Goal: Communication & Community: Answer question/provide support

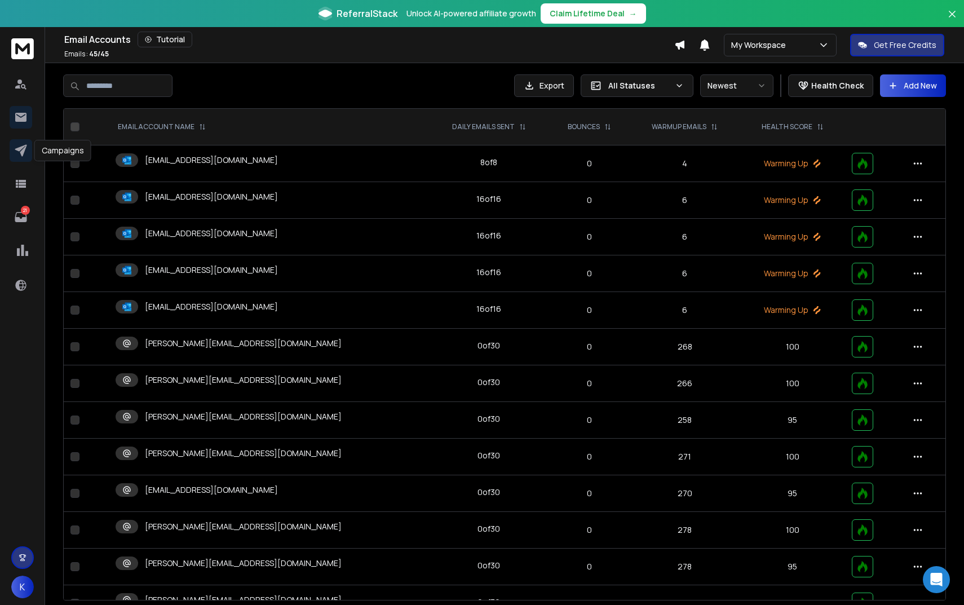
click at [31, 149] on link at bounding box center [21, 150] width 23 height 23
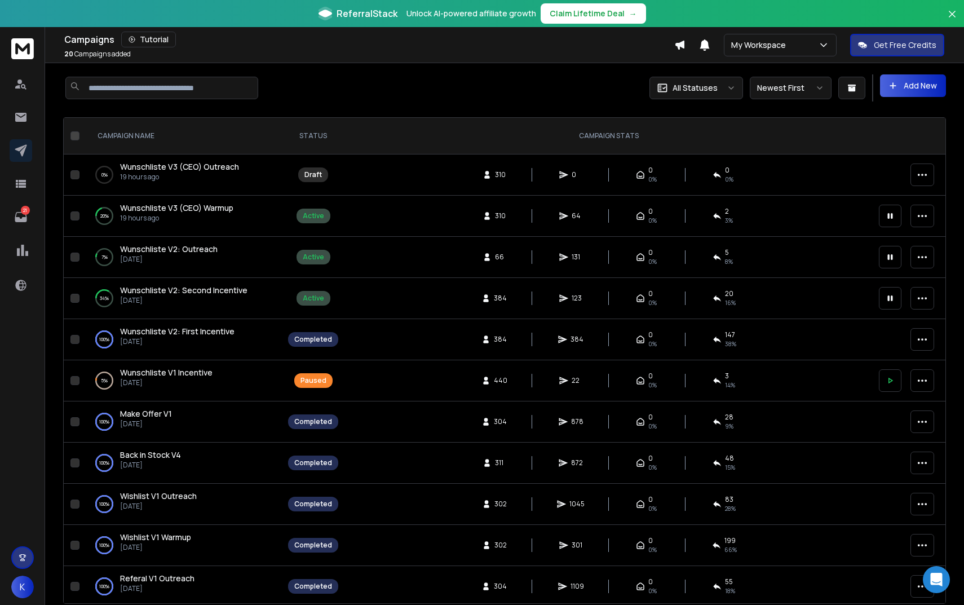
click at [183, 205] on span "Wunschliste V3 (CEO) Warmup" at bounding box center [176, 207] width 113 height 11
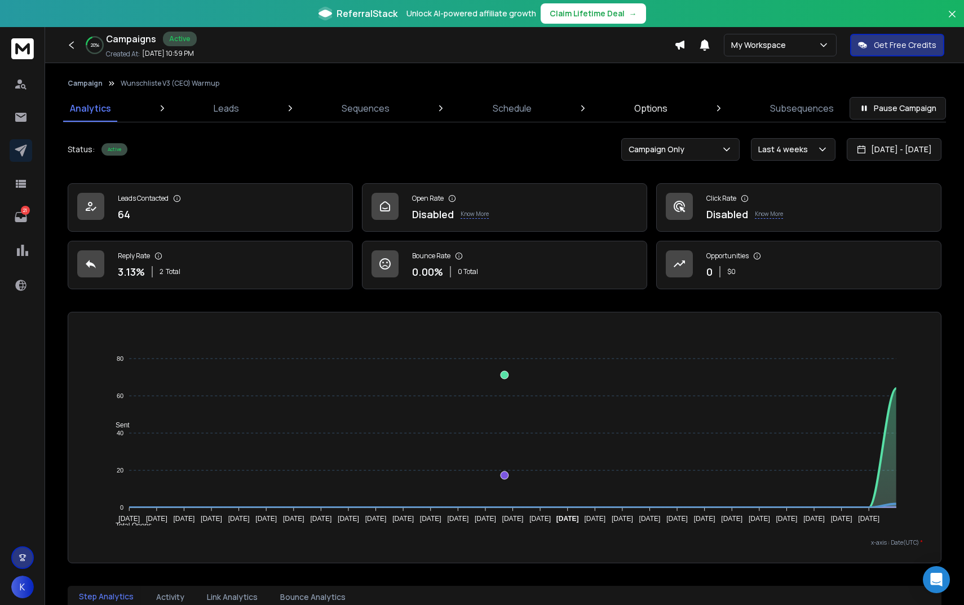
click at [658, 113] on p "Options" at bounding box center [650, 108] width 33 height 14
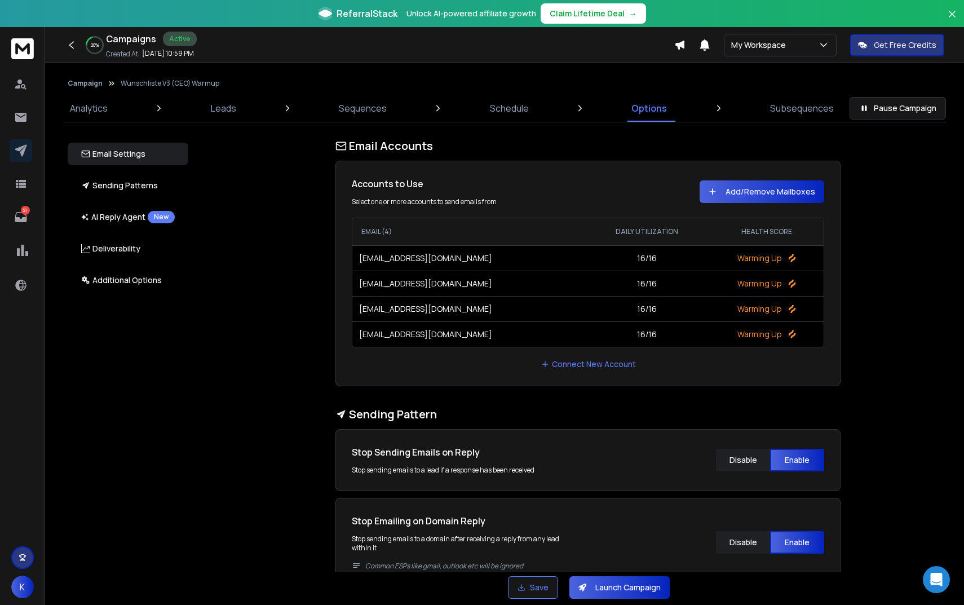
click at [272, 346] on div "Email Accounts Accounts to Use Select one or more accounts to send emails from …" at bounding box center [594, 354] width 777 height 433
click at [26, 122] on icon at bounding box center [21, 117] width 14 height 14
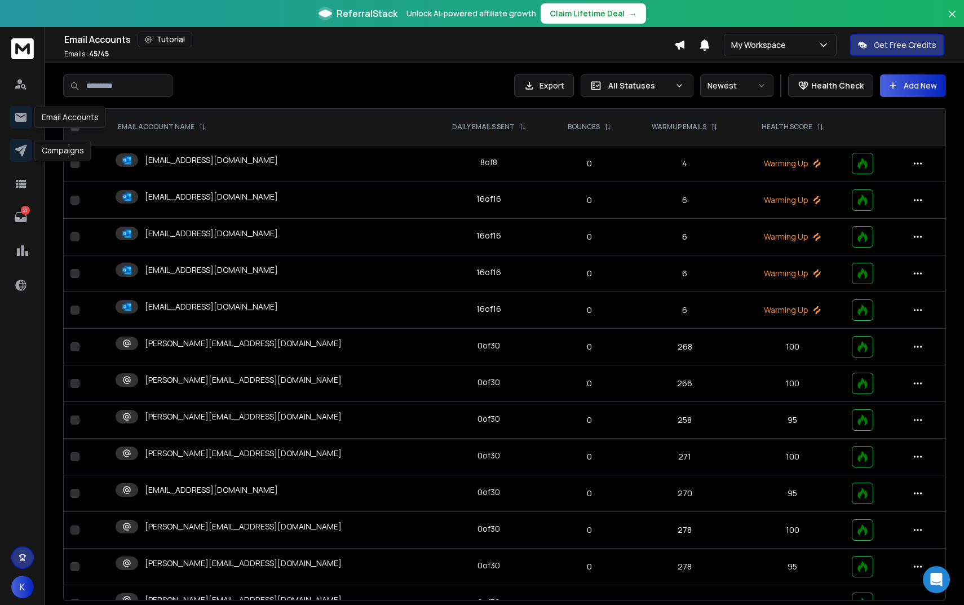
click at [23, 153] on icon at bounding box center [21, 151] width 12 height 12
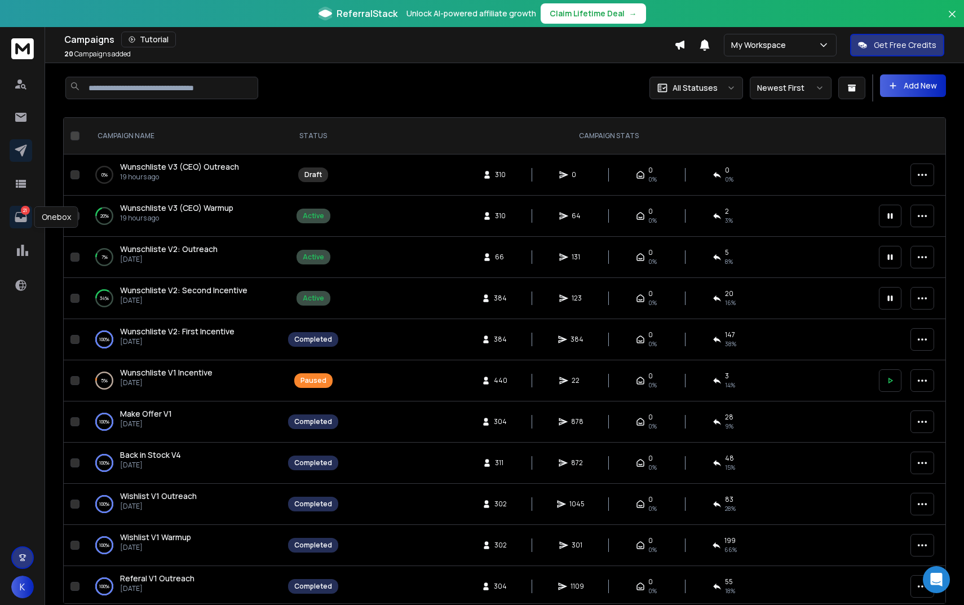
click at [28, 213] on p "21" at bounding box center [25, 210] width 9 height 9
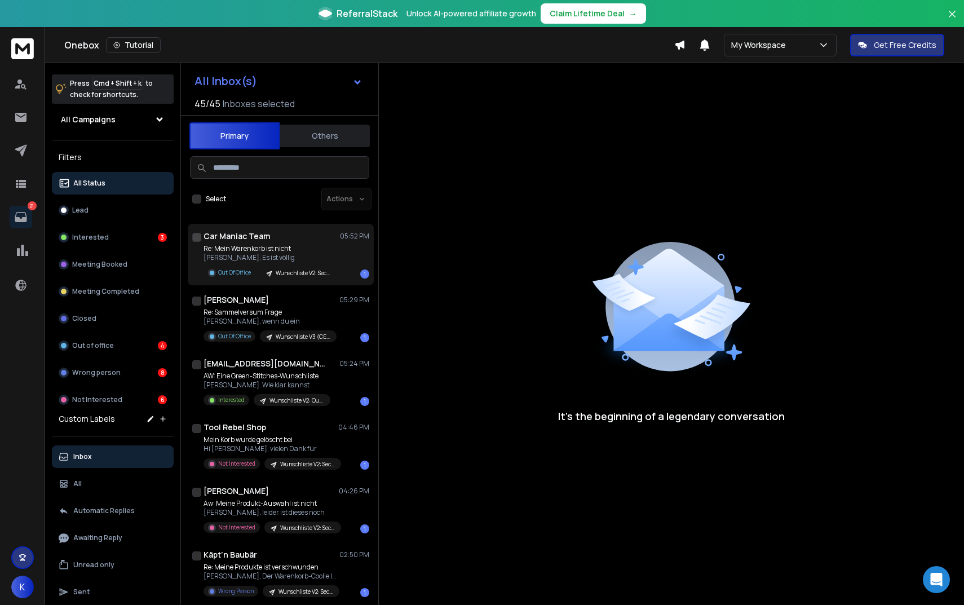
click at [264, 246] on p "Re: Mein Warenkorb ist nicht" at bounding box center [269, 248] width 133 height 9
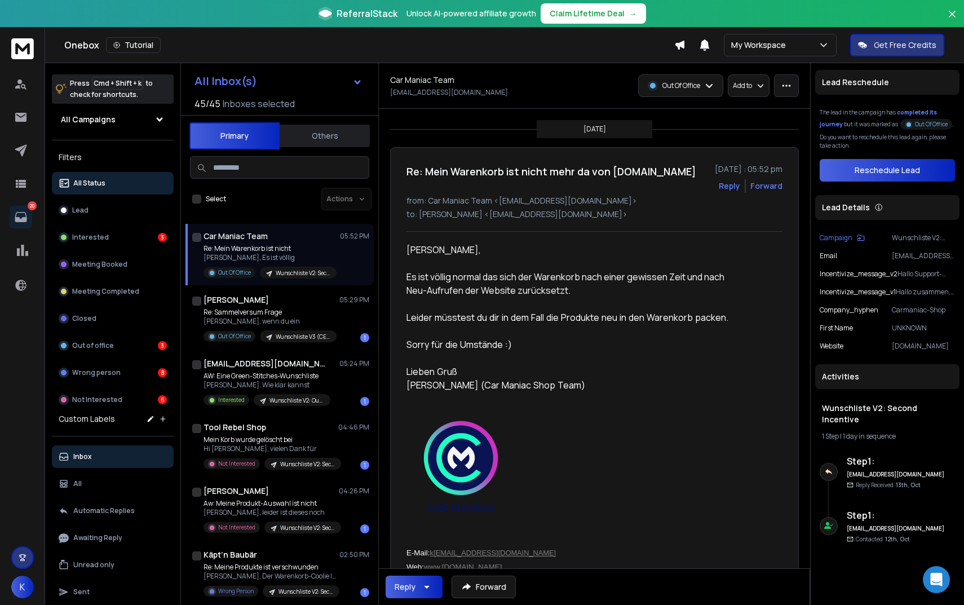
click at [788, 87] on icon "button" at bounding box center [786, 86] width 10 height 10
click at [769, 148] on div "Archive email" at bounding box center [755, 146] width 64 height 11
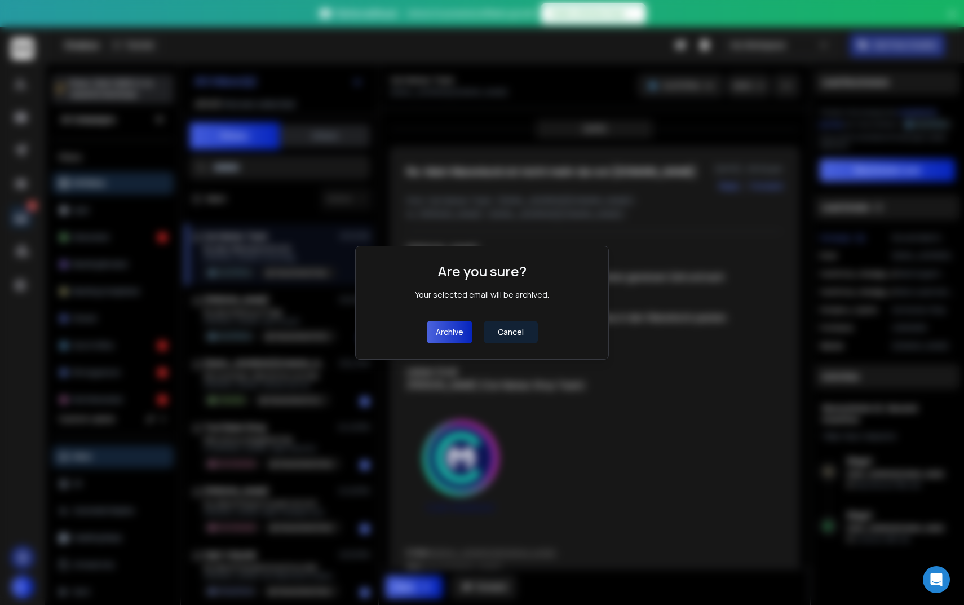
click at [449, 331] on p "archive" at bounding box center [450, 331] width 28 height 11
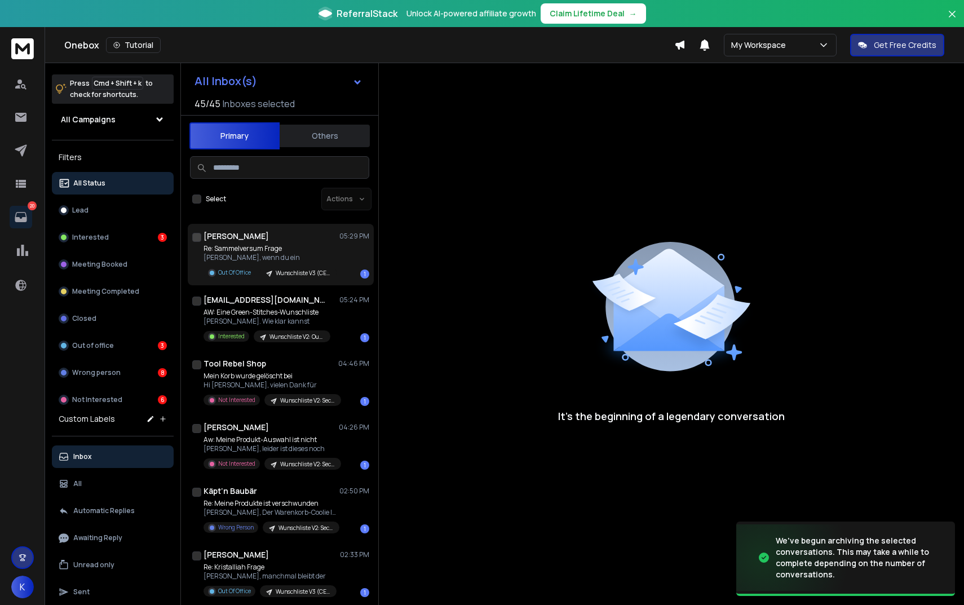
click at [271, 243] on div "[PERSON_NAME] 05:29 PM Re: Sammelversum Frage [PERSON_NAME], wenn du ein Out Of…" at bounding box center [286, 255] width 166 height 48
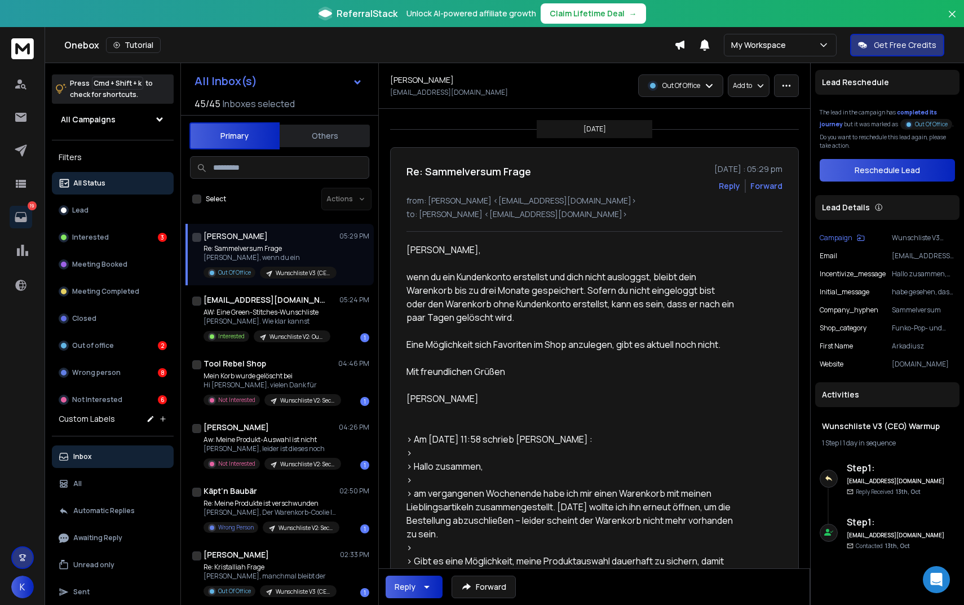
click at [409, 576] on button "Reply" at bounding box center [414, 587] width 57 height 23
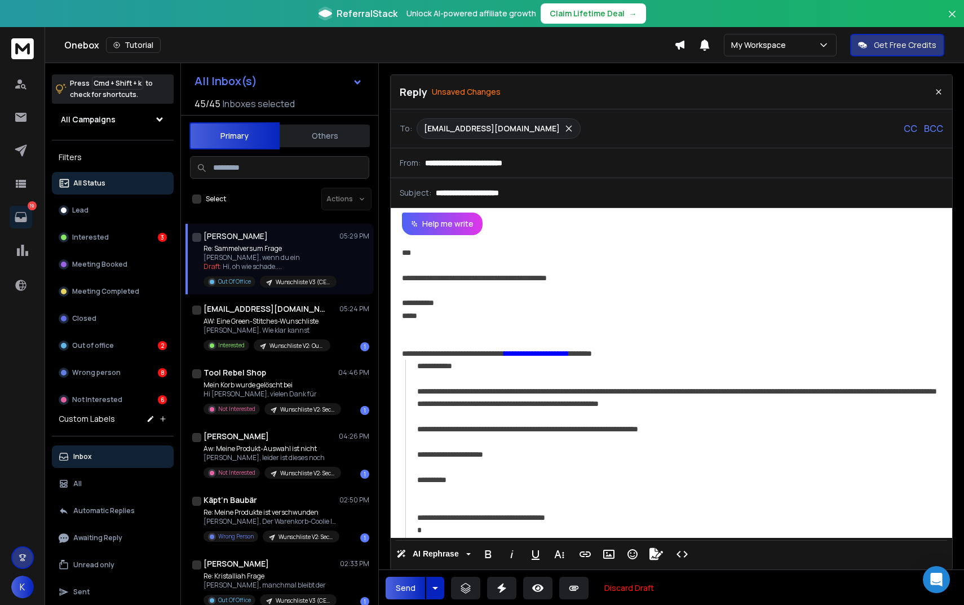
click at [399, 587] on button "Send" at bounding box center [405, 588] width 39 height 23
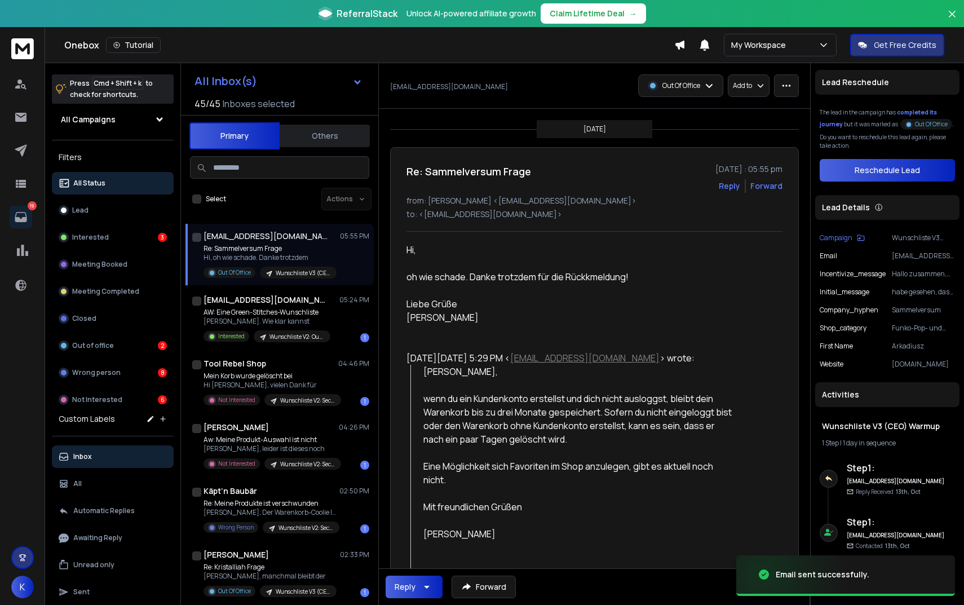
click at [786, 81] on icon "button" at bounding box center [786, 86] width 10 height 10
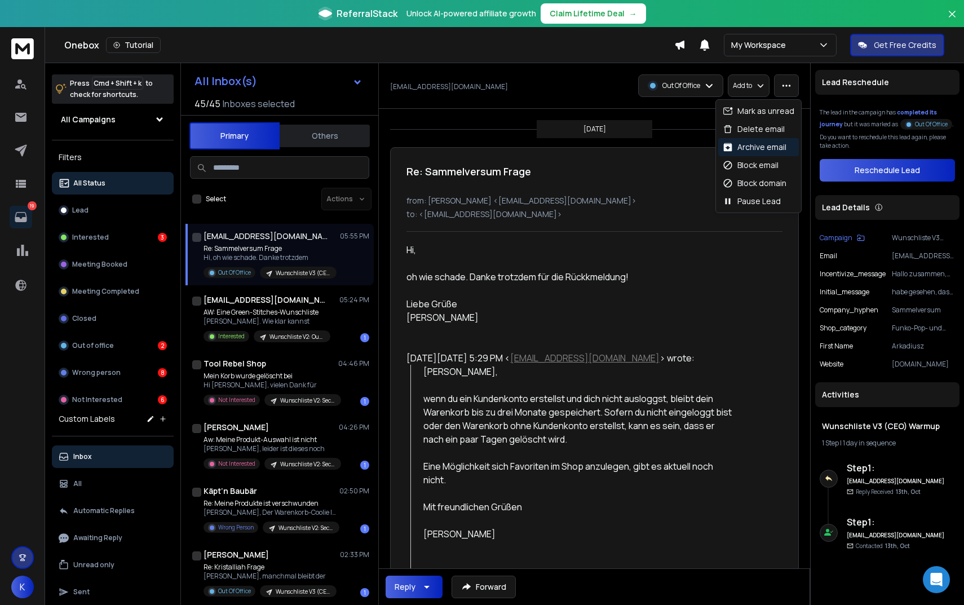
click at [742, 147] on div "Archive email" at bounding box center [755, 146] width 64 height 11
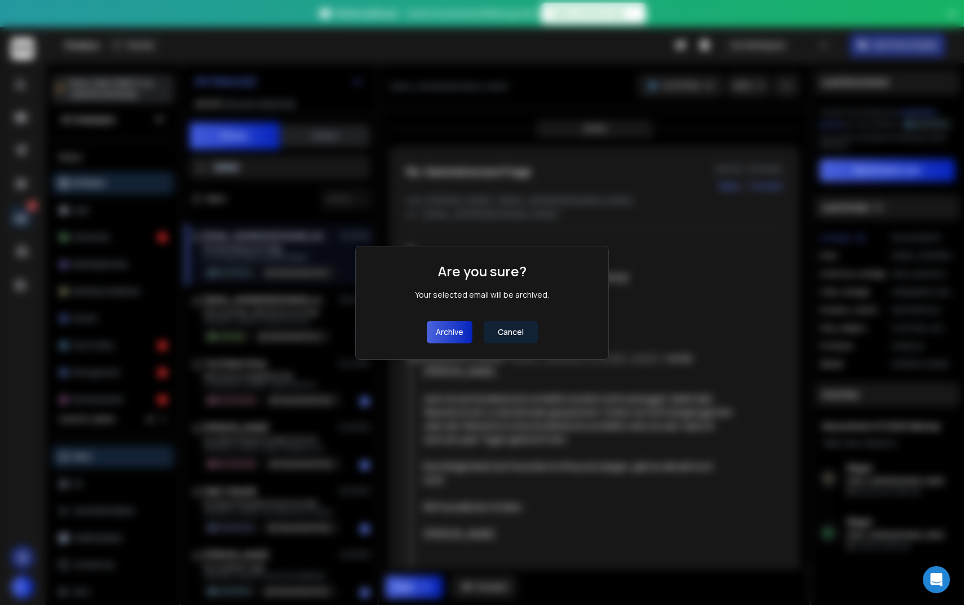
click at [442, 329] on p "archive" at bounding box center [450, 331] width 28 height 11
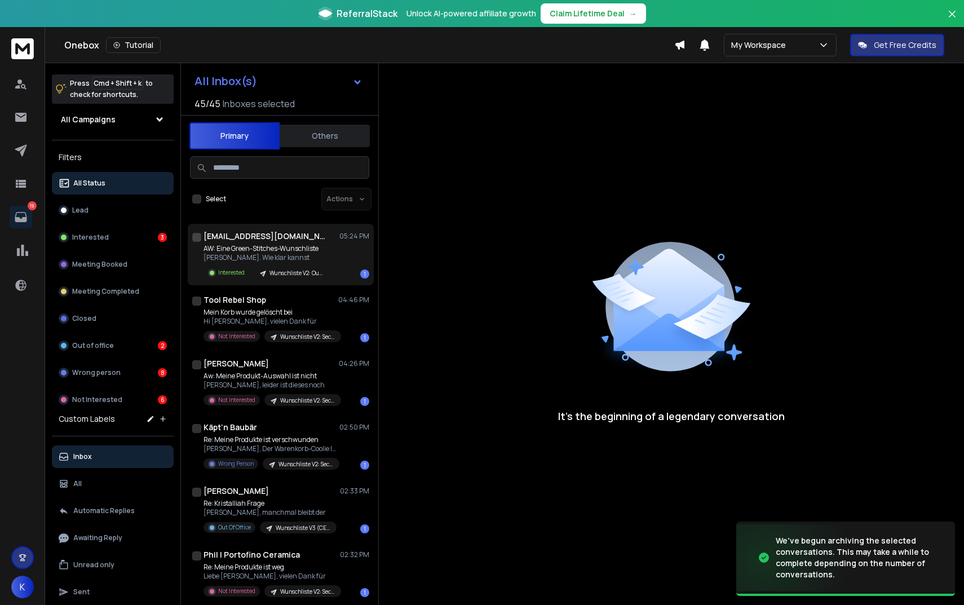
click at [237, 249] on p "AW: Eine Green-Stitches-Wunschliste" at bounding box center [266, 248] width 127 height 9
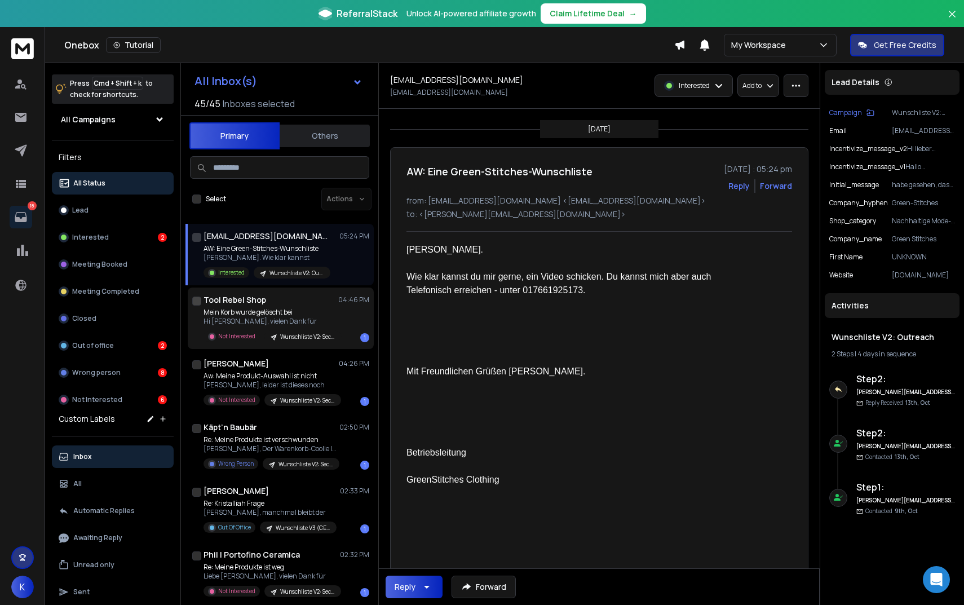
click at [282, 317] on p "Hi [PERSON_NAME], vielen Dank für" at bounding box center [270, 321] width 135 height 9
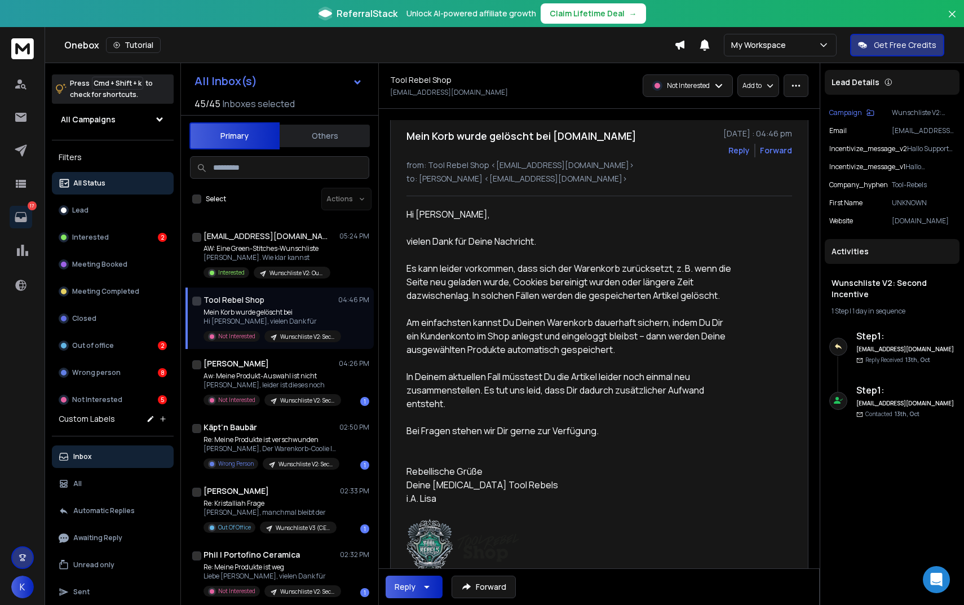
scroll to position [57, 0]
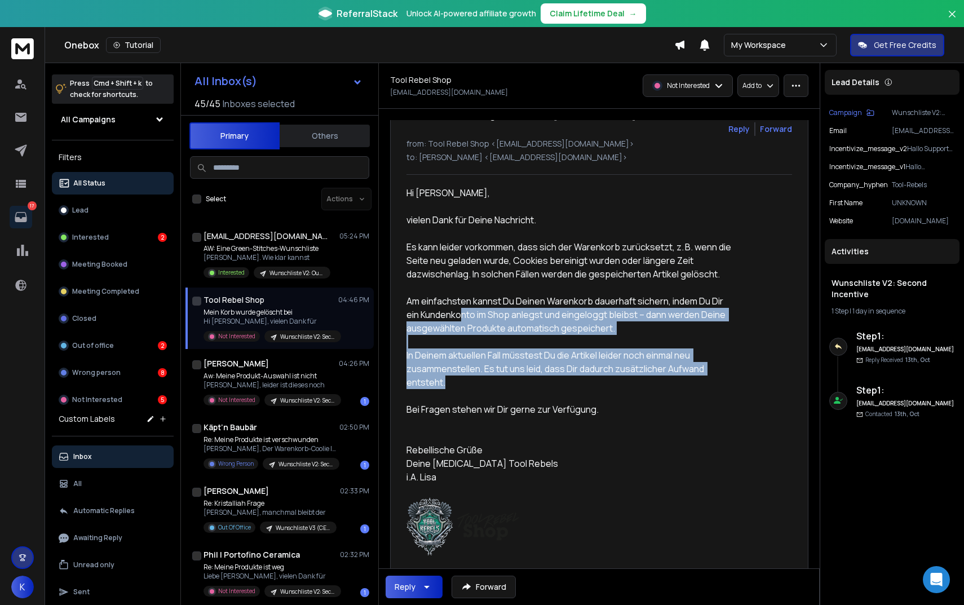
drag, startPoint x: 463, startPoint y: 308, endPoint x: 461, endPoint y: 384, distance: 75.6
click at [461, 384] on div "Hi [PERSON_NAME], vielen Dank für Deine Nachricht. Es kann leider vorkommen, da…" at bounding box center [575, 598] width 338 height 825
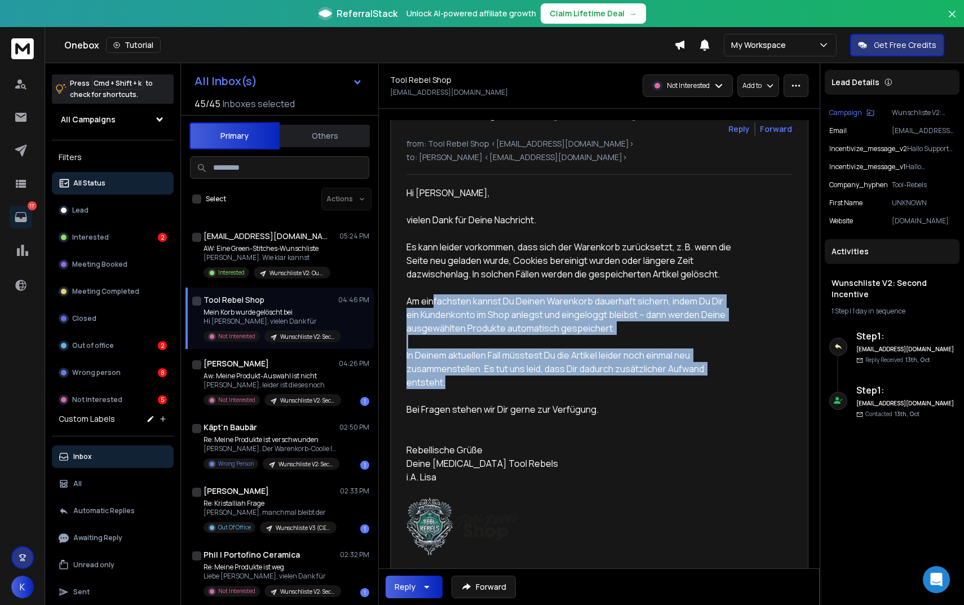
drag, startPoint x: 477, startPoint y: 384, endPoint x: 435, endPoint y: 302, distance: 92.3
click at [435, 302] on div "Hi [PERSON_NAME], vielen Dank für Deine Nachricht. Es kann leider vorkommen, da…" at bounding box center [575, 598] width 338 height 825
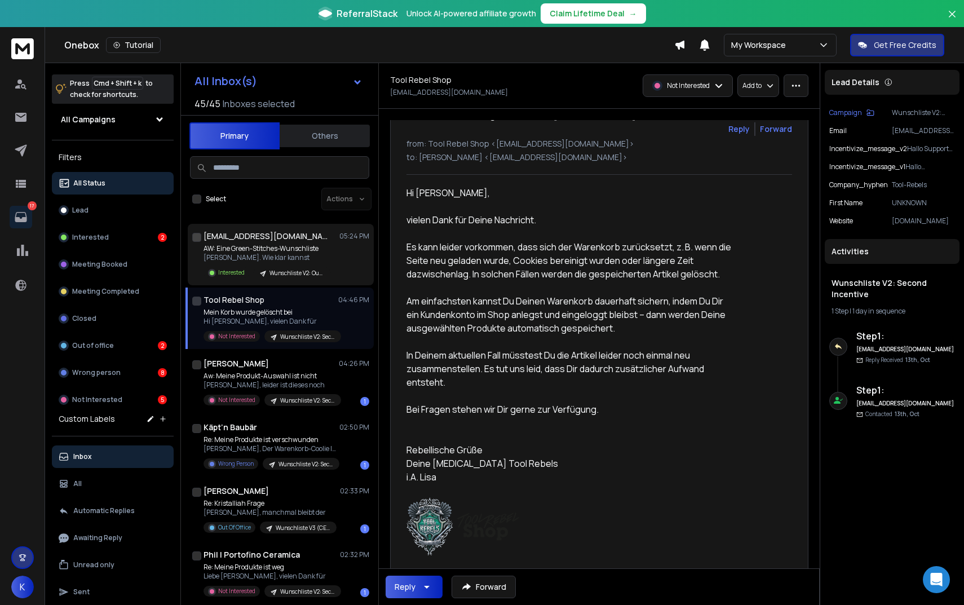
click at [278, 269] on p "Wunschliste V2: Outreach" at bounding box center [296, 273] width 54 height 8
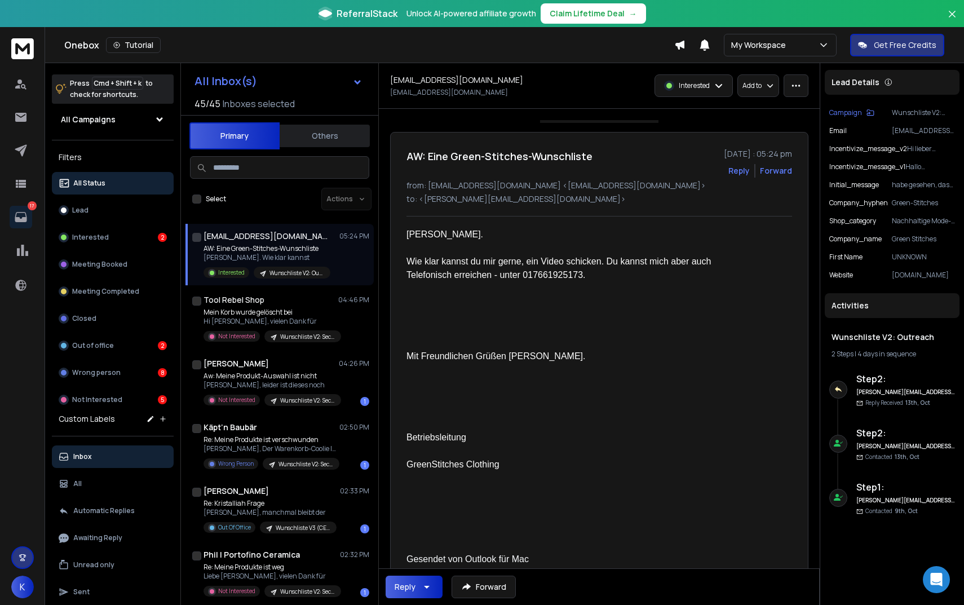
scroll to position [0, 0]
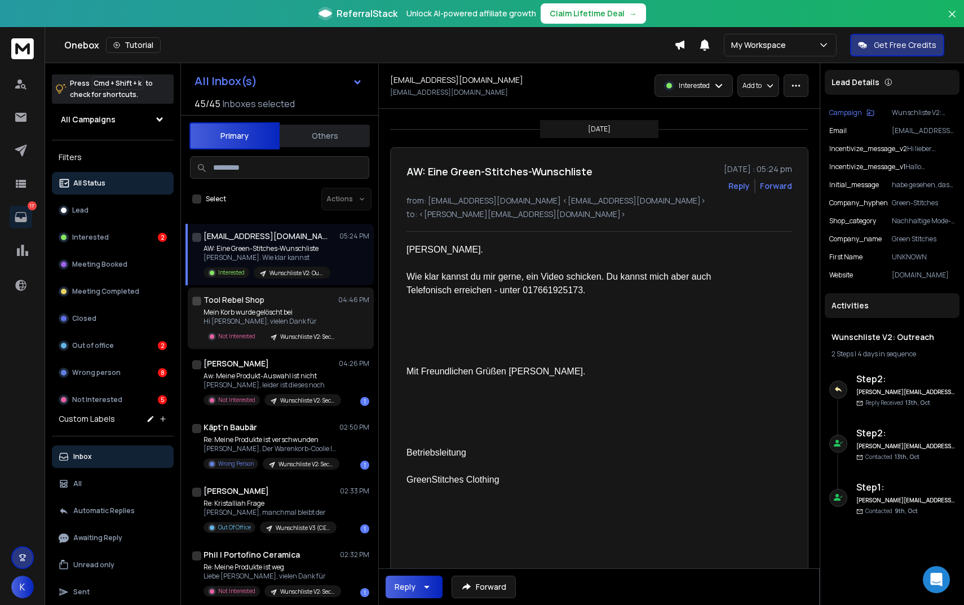
click at [304, 313] on p "Mein Korb wurde gelöscht bei" at bounding box center [270, 312] width 135 height 9
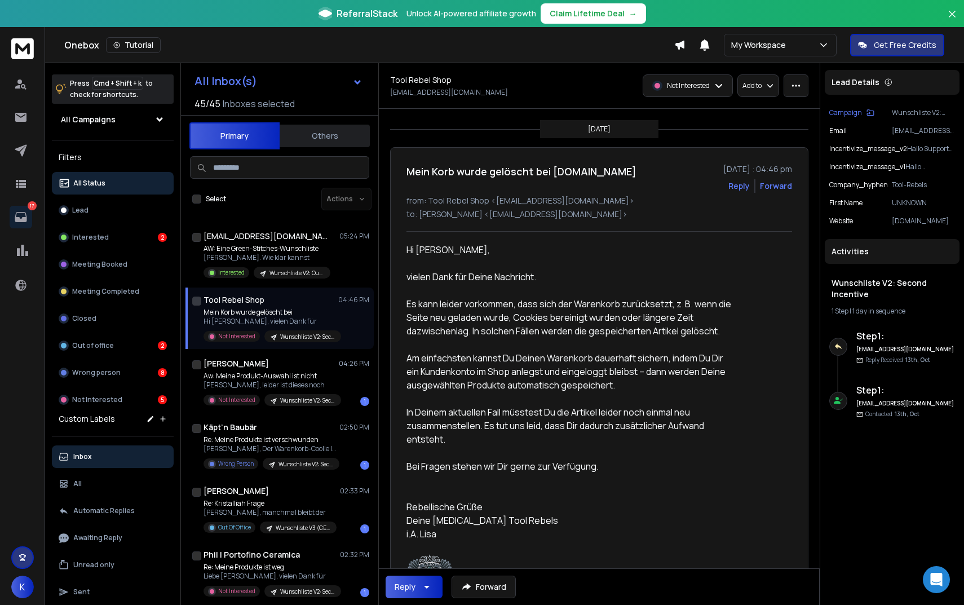
click at [410, 593] on div "Reply" at bounding box center [414, 587] width 39 height 14
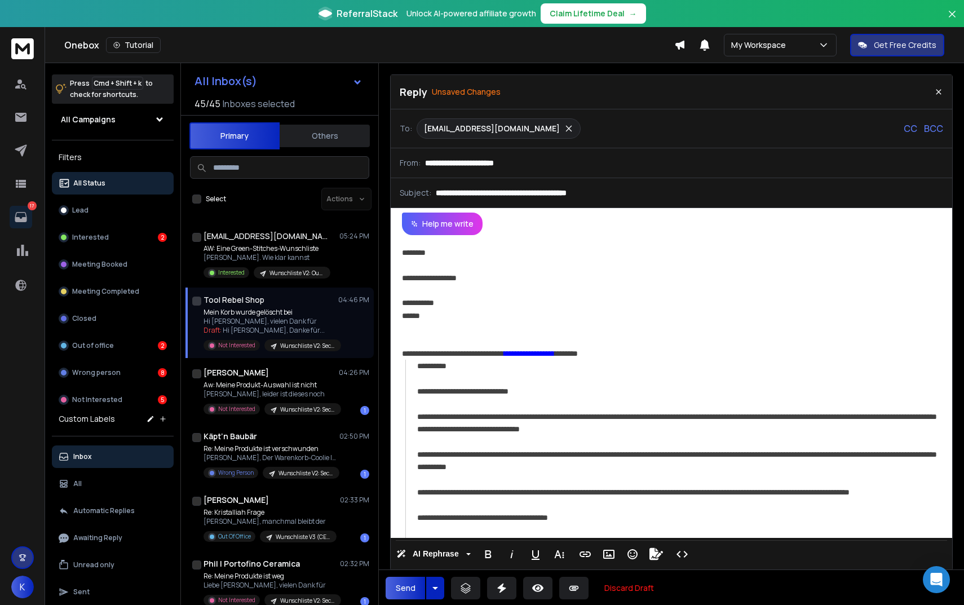
click at [406, 585] on button "Send" at bounding box center [405, 588] width 39 height 23
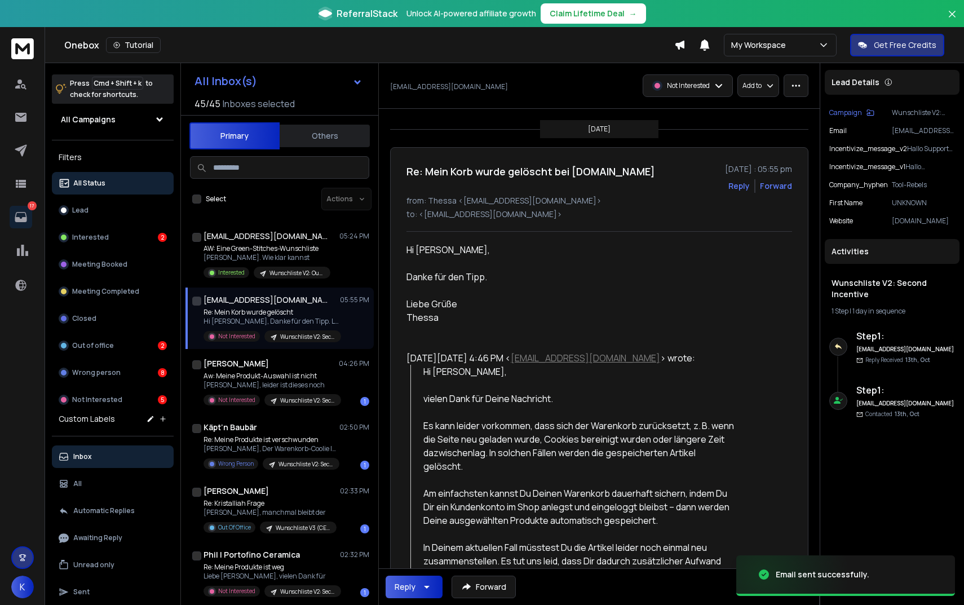
click at [790, 90] on button "button" at bounding box center [796, 85] width 25 height 23
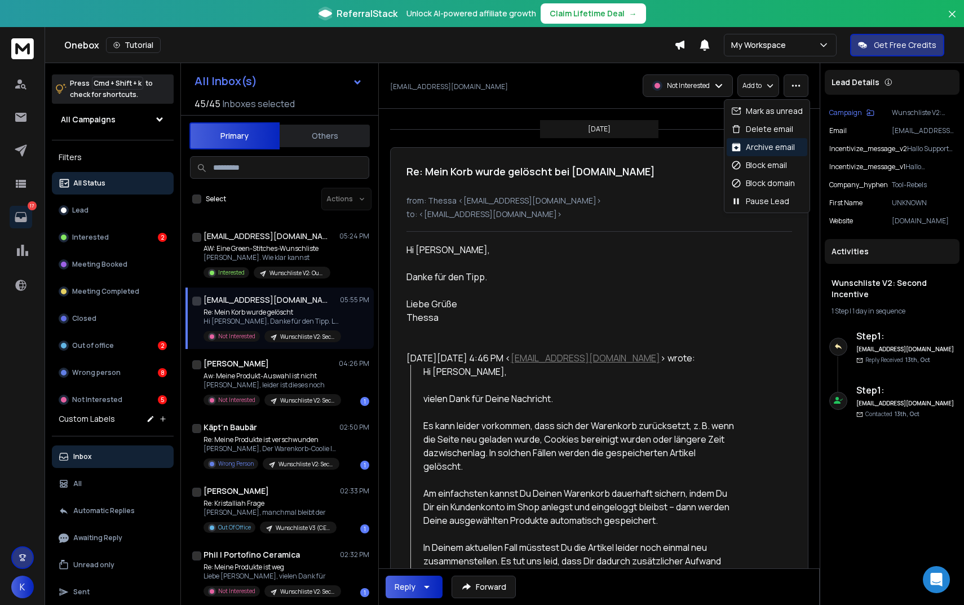
click at [765, 148] on div "Archive email" at bounding box center [763, 146] width 64 height 11
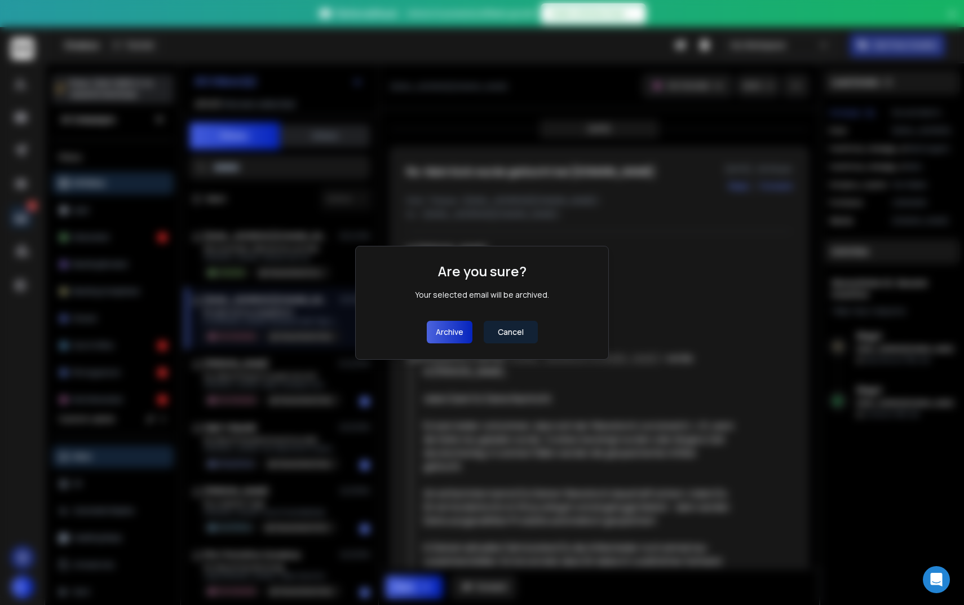
click at [445, 328] on p "archive" at bounding box center [450, 331] width 28 height 11
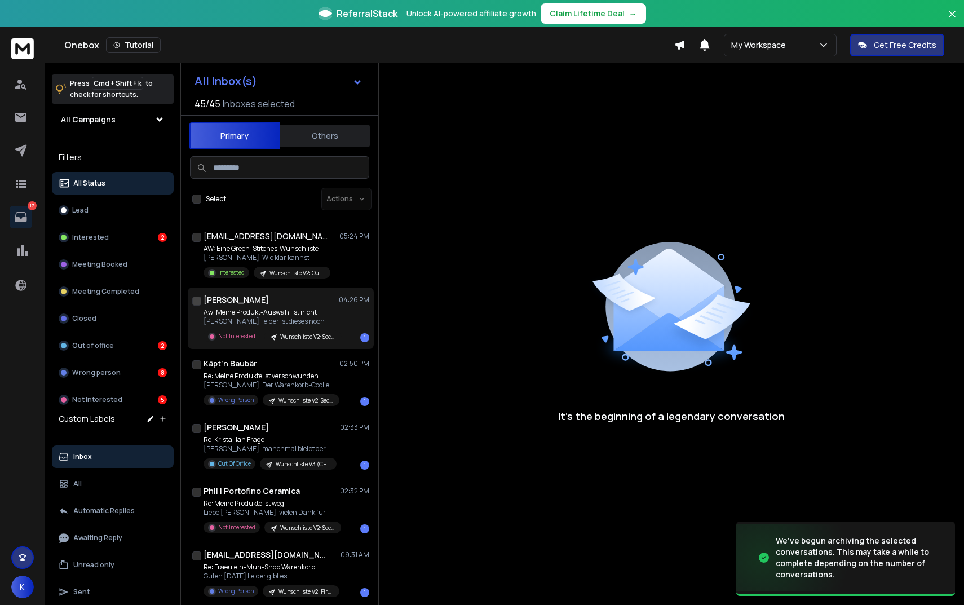
click at [286, 331] on div "Wunschliste V2: Second Incentive" at bounding box center [302, 336] width 77 height 12
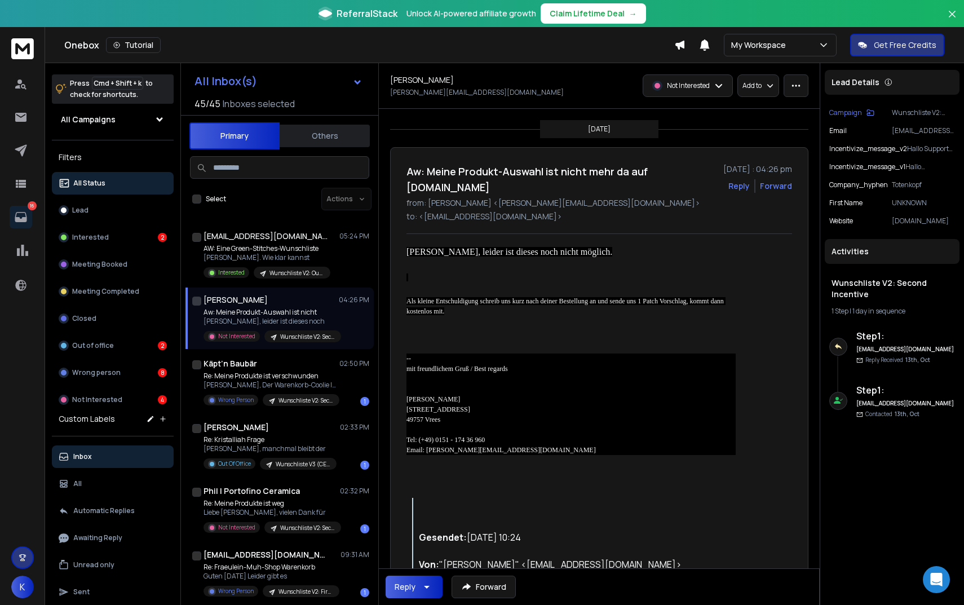
click at [416, 588] on div "Reply" at bounding box center [414, 587] width 39 height 14
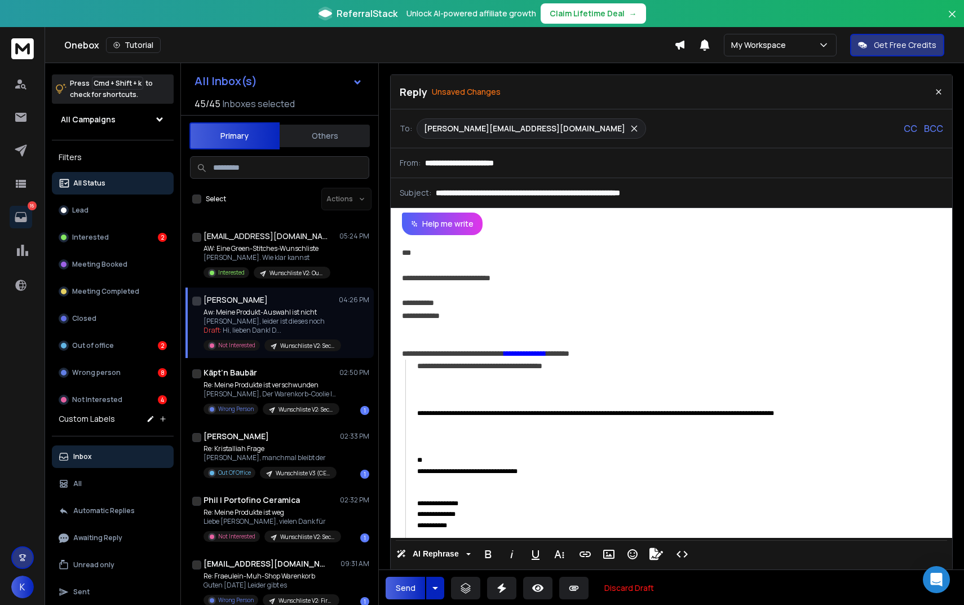
scroll to position [107, 0]
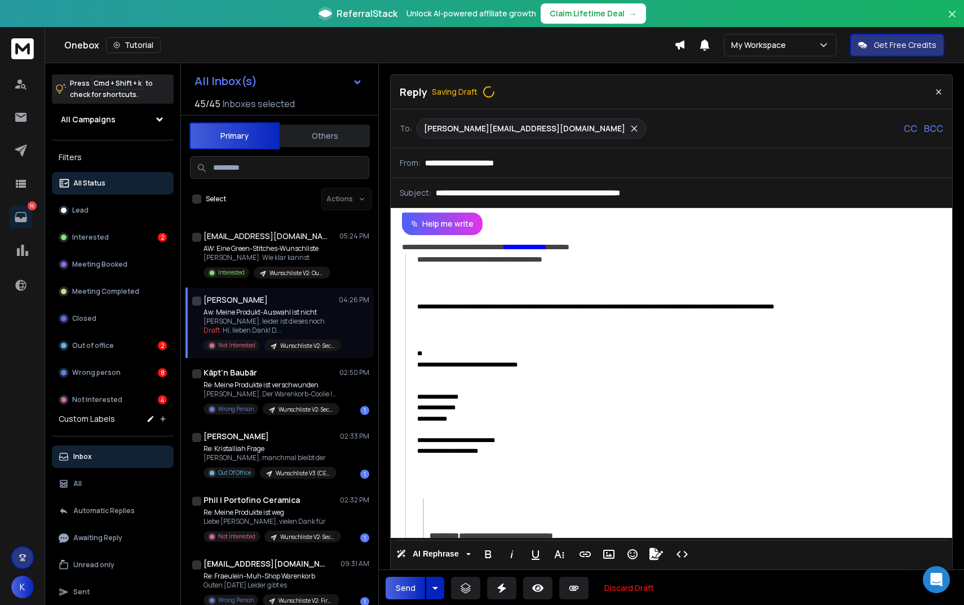
click at [405, 601] on div "Send Discard Draft" at bounding box center [671, 587] width 585 height 37
click at [405, 596] on button "Send" at bounding box center [405, 588] width 39 height 23
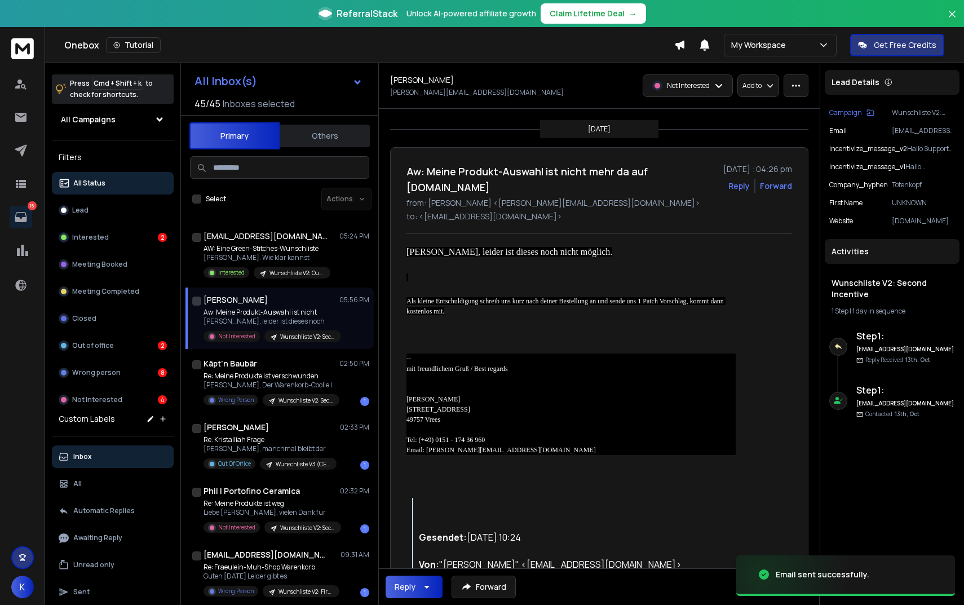
click at [799, 88] on icon "button" at bounding box center [796, 86] width 10 height 10
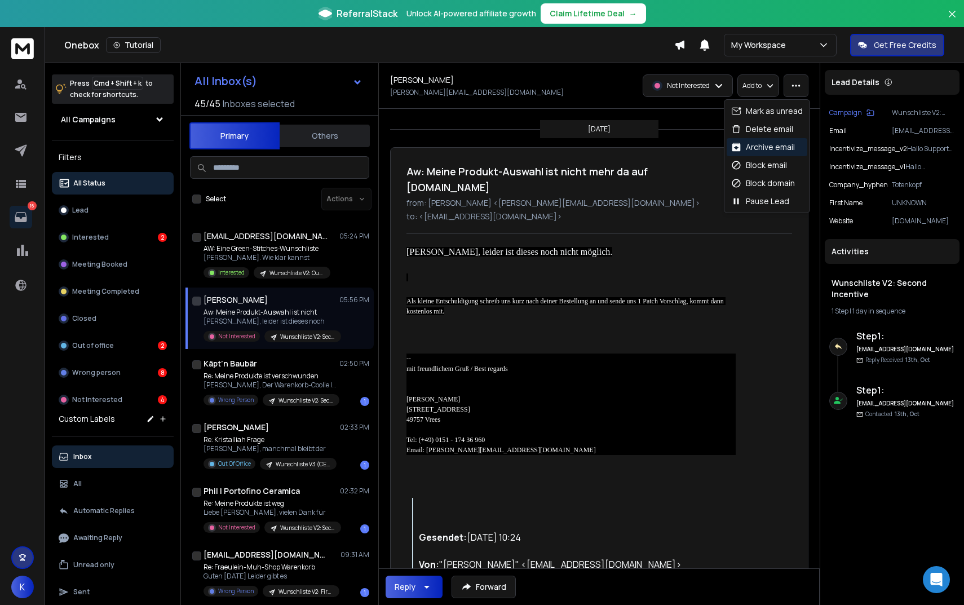
click at [771, 148] on div "Archive email" at bounding box center [763, 146] width 64 height 11
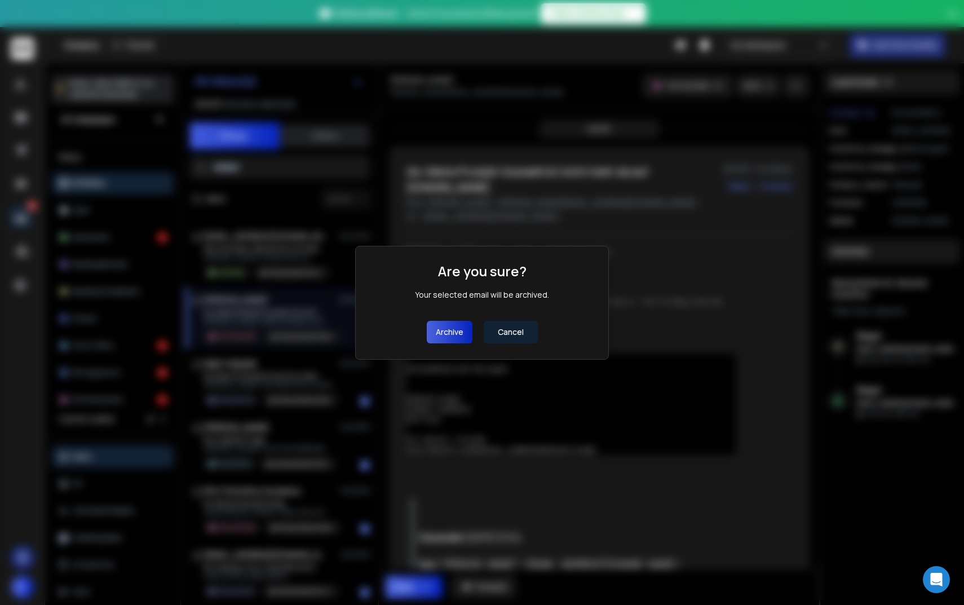
click at [445, 332] on p "archive" at bounding box center [450, 331] width 28 height 11
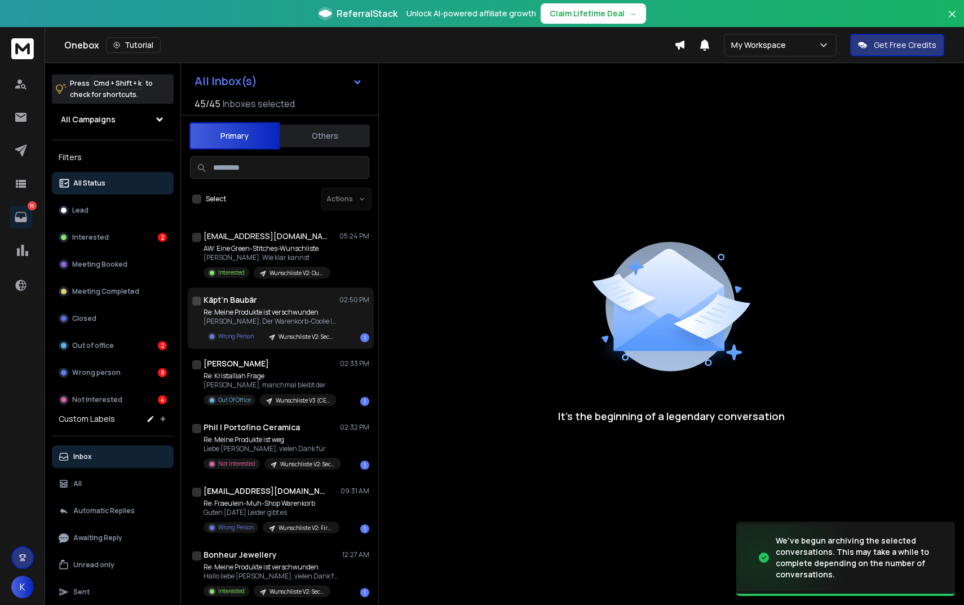
click at [253, 320] on p "[PERSON_NAME], Der Warenkorb-Coolie läuft" at bounding box center [270, 321] width 135 height 9
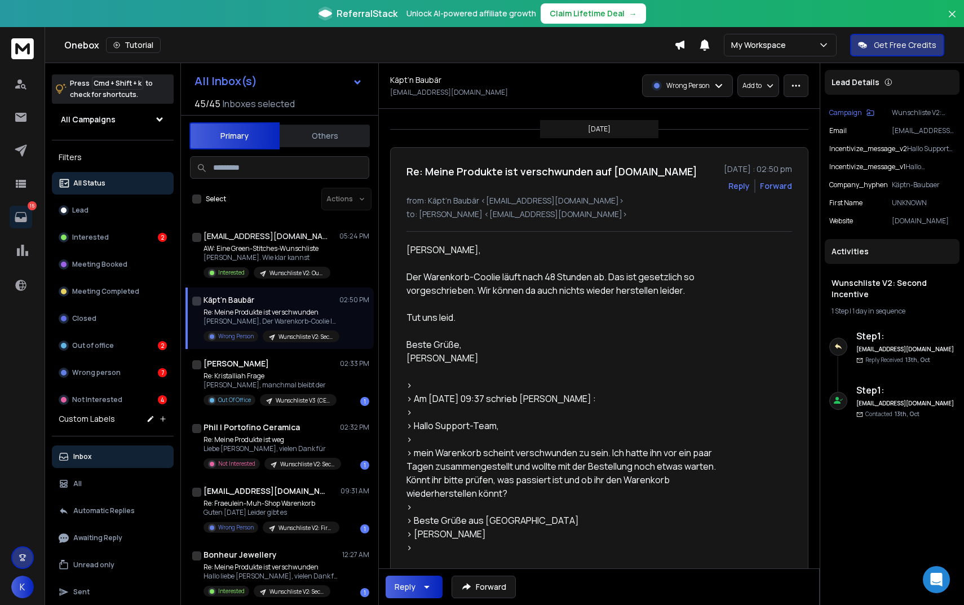
click at [414, 574] on div "Reply Forward" at bounding box center [599, 586] width 441 height 37
click at [415, 588] on div "Reply" at bounding box center [414, 587] width 39 height 14
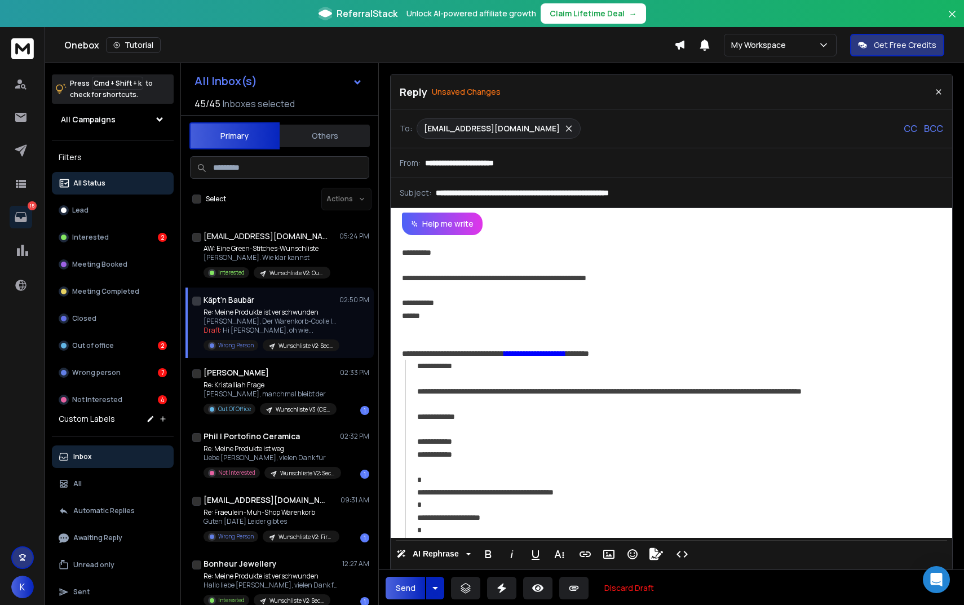
click at [401, 582] on button "Send" at bounding box center [405, 588] width 39 height 23
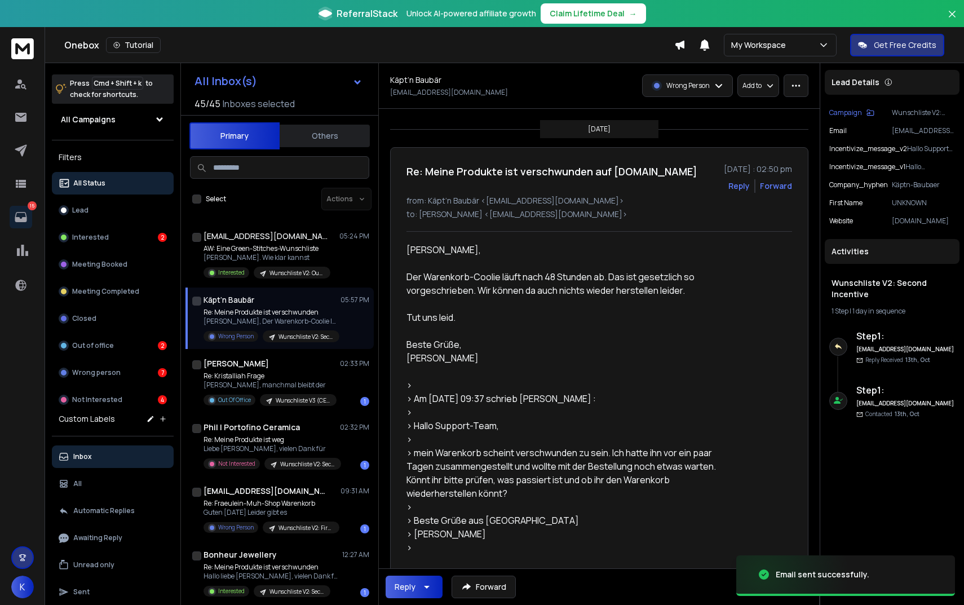
click at [795, 77] on button "button" at bounding box center [796, 85] width 25 height 23
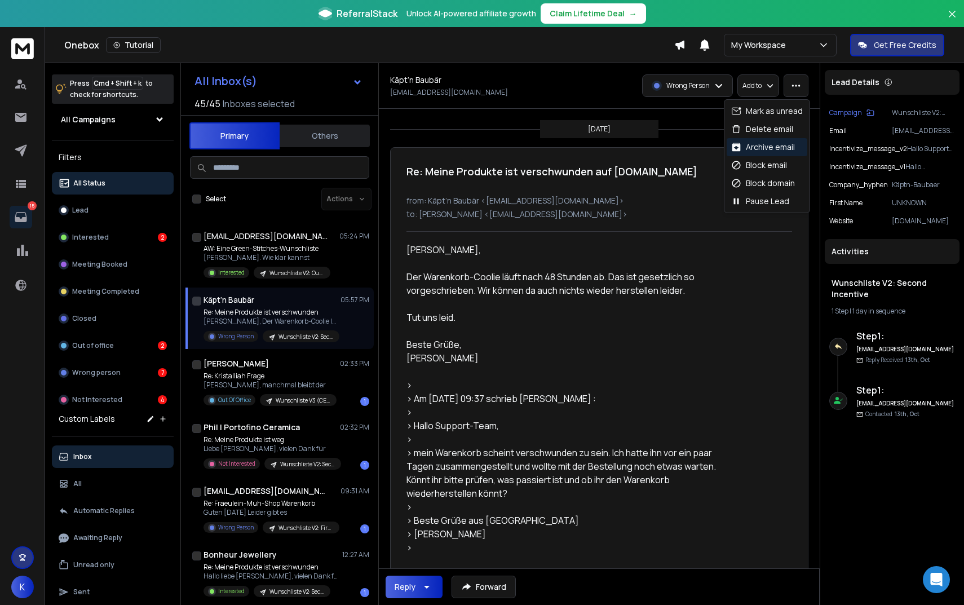
click at [746, 147] on div "Archive email" at bounding box center [763, 146] width 64 height 11
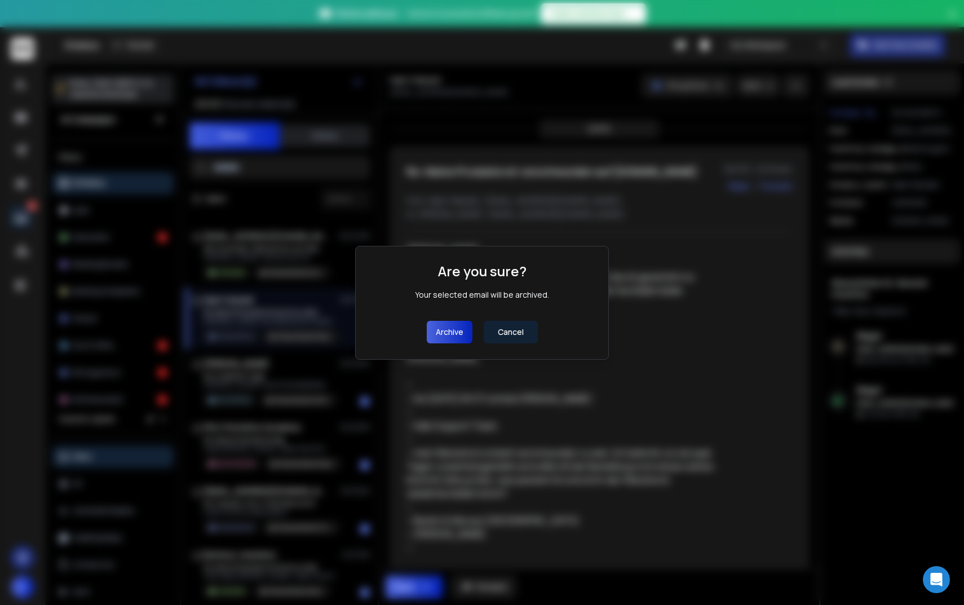
click at [445, 330] on p "archive" at bounding box center [450, 331] width 28 height 11
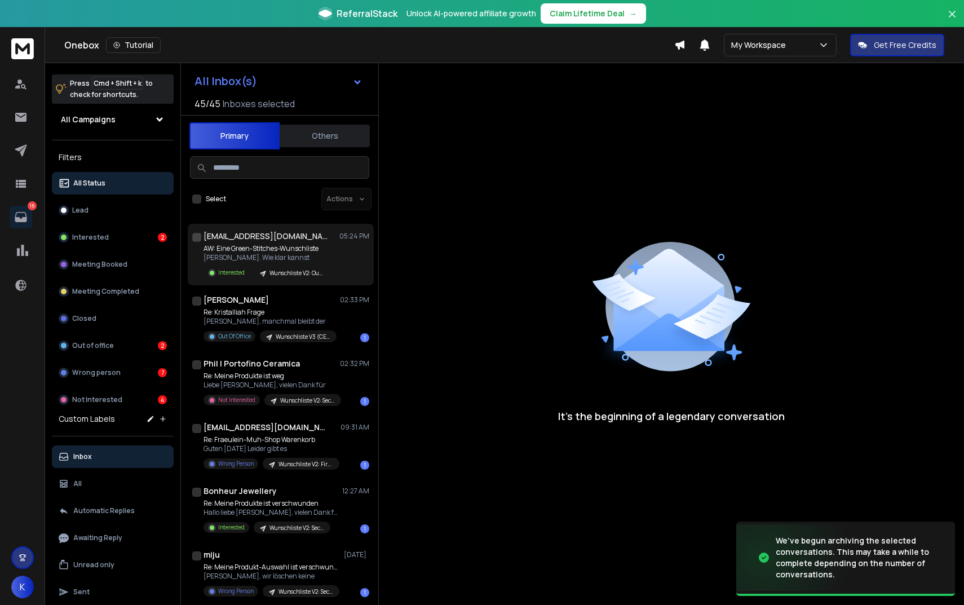
click at [294, 260] on p "[PERSON_NAME]. Wie klar kannst" at bounding box center [266, 257] width 127 height 9
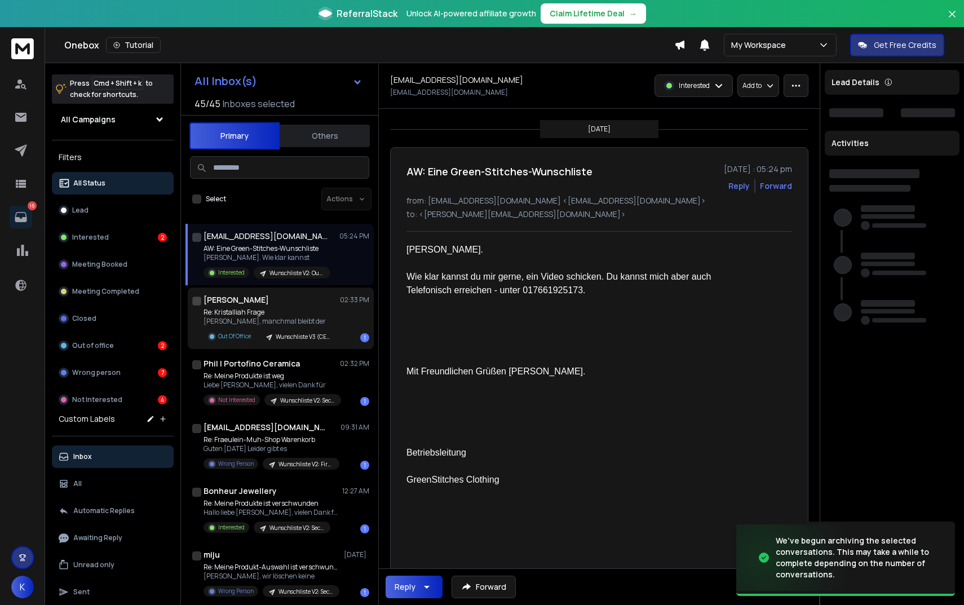
click at [294, 309] on p "Re: Kristalliah Frage" at bounding box center [269, 312] width 133 height 9
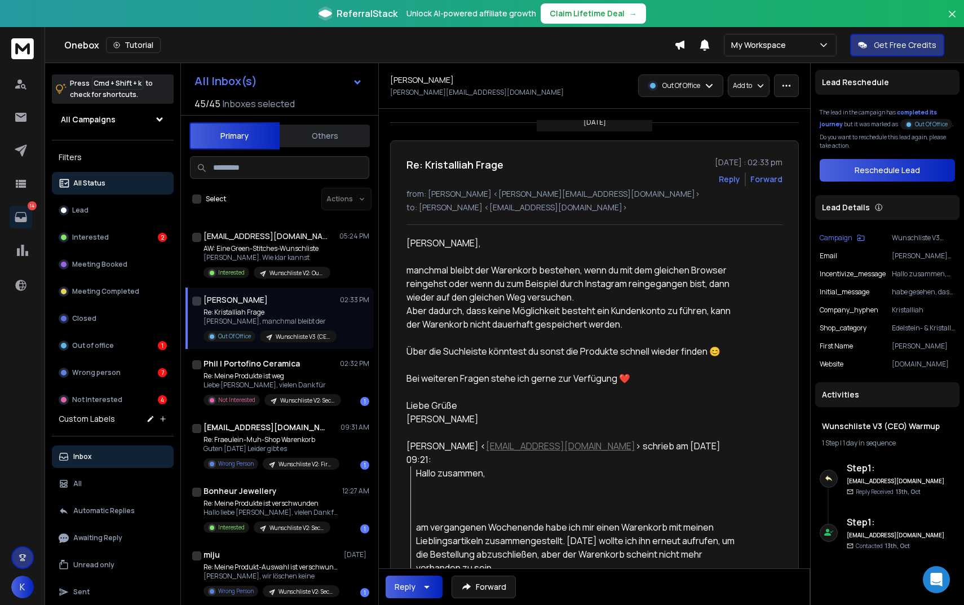
scroll to position [7, 0]
click at [410, 568] on div "Reply Forward" at bounding box center [594, 586] width 431 height 37
click at [410, 585] on div "Reply" at bounding box center [405, 586] width 21 height 11
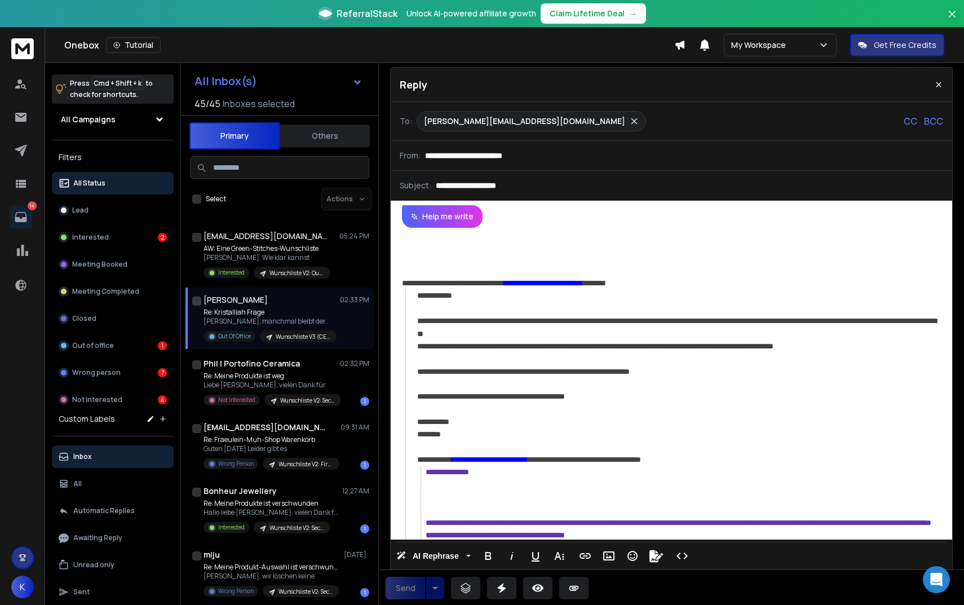
scroll to position [0, 0]
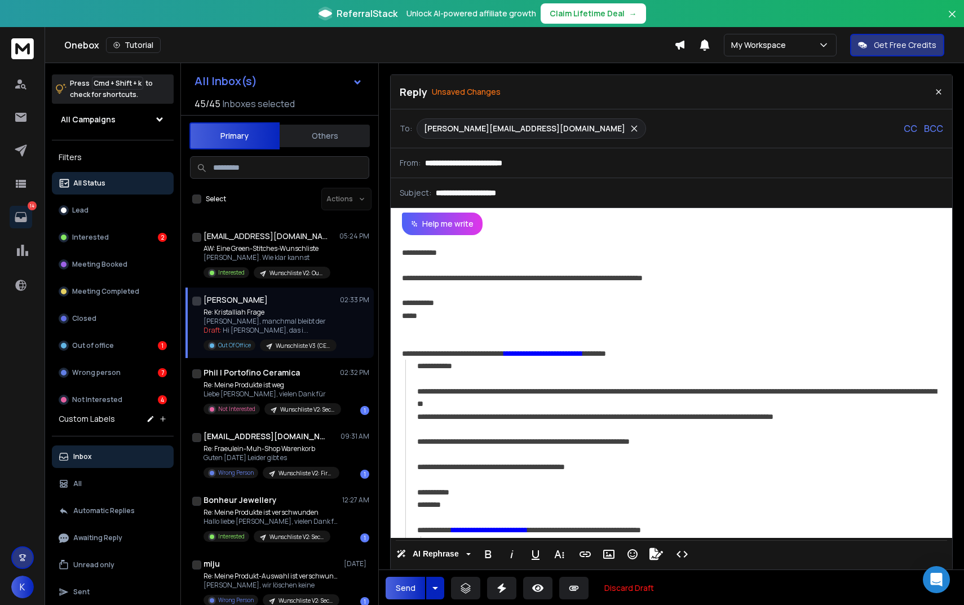
click at [402, 578] on button "Send" at bounding box center [405, 588] width 39 height 23
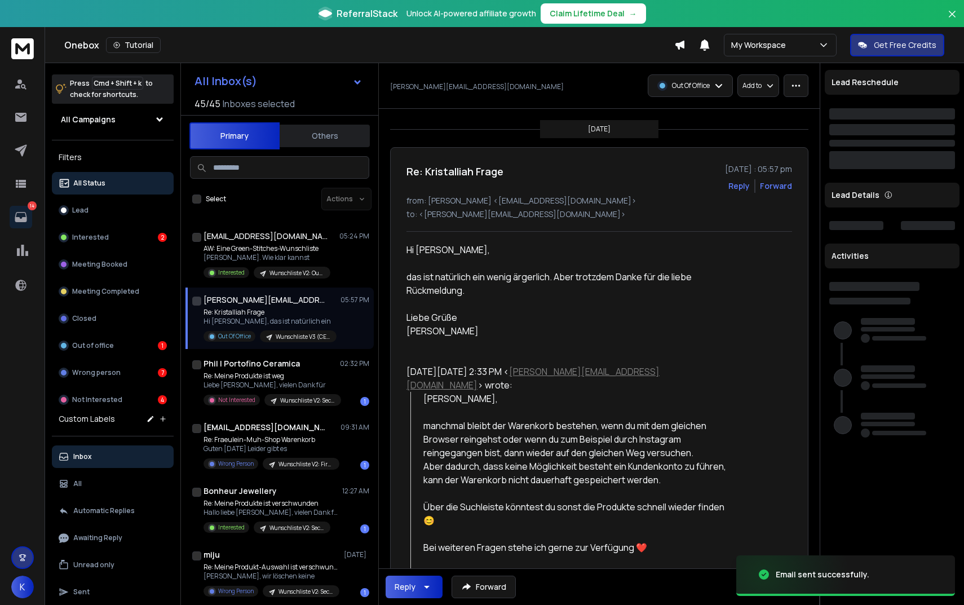
click at [786, 87] on button "button" at bounding box center [796, 85] width 25 height 23
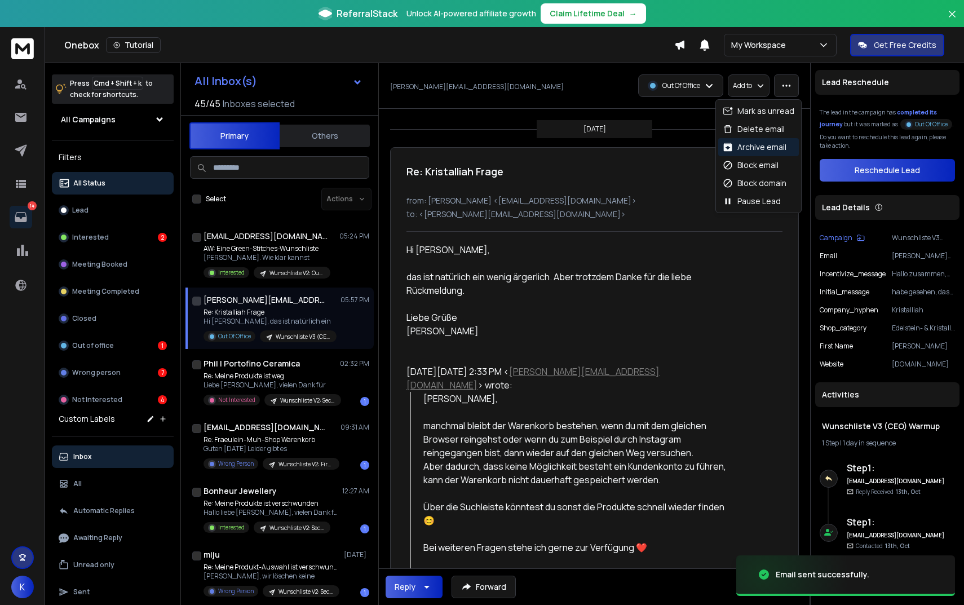
click at [737, 150] on div "Archive email" at bounding box center [755, 146] width 64 height 11
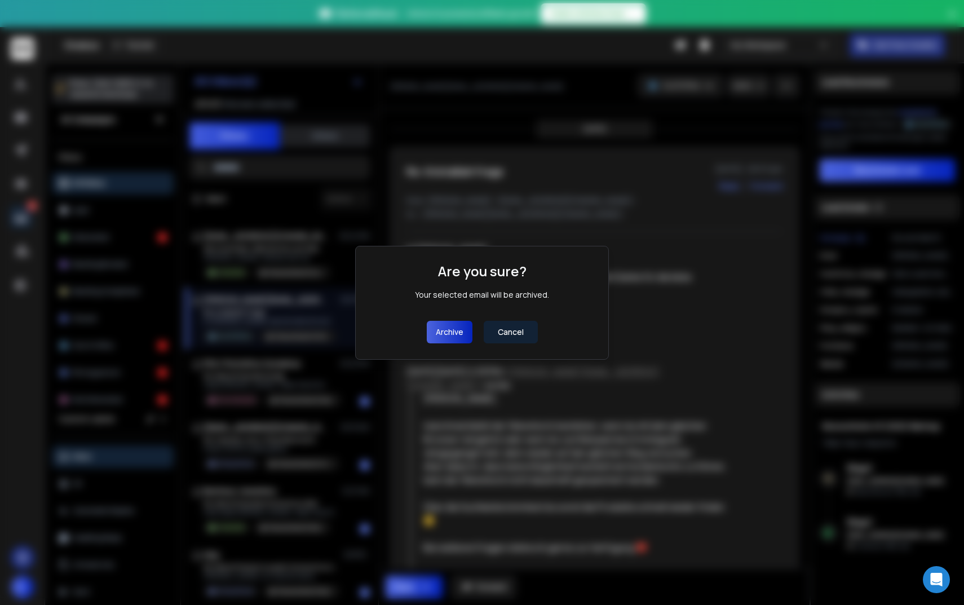
click at [444, 332] on p "archive" at bounding box center [450, 331] width 28 height 11
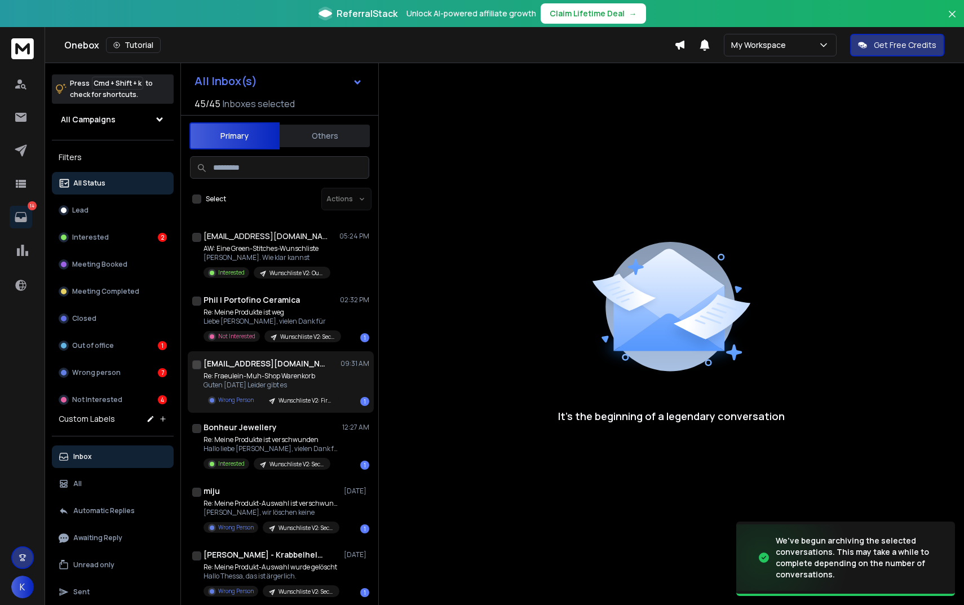
click at [297, 355] on div "[EMAIL_ADDRESS][DOMAIN_NAME] 09:31 AM Re: Fraeulein-Muh-Shop Warenkorb Guten [D…" at bounding box center [281, 381] width 186 height 61
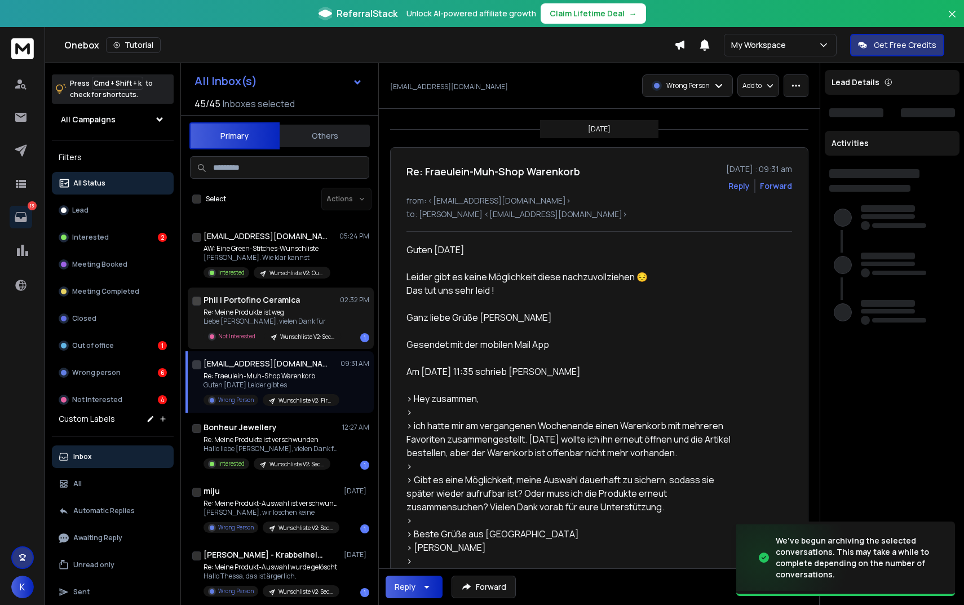
click at [290, 306] on div "Phil | Portofino Ceramica 02:32 PM Re: Meine Produkte ist weg Liebe Thessa, vie…" at bounding box center [286, 318] width 166 height 48
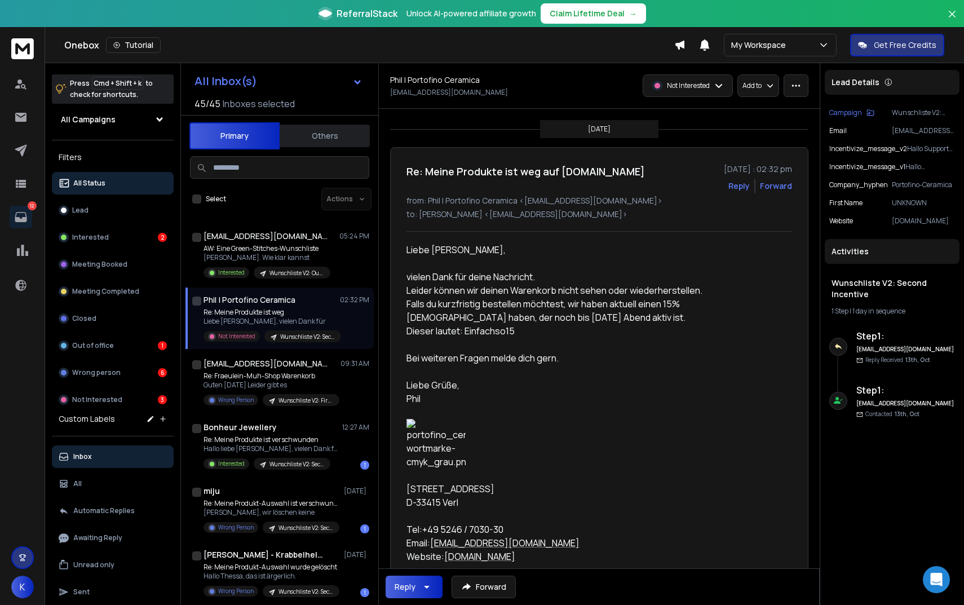
click at [791, 83] on icon "button" at bounding box center [796, 86] width 10 height 10
click at [738, 145] on icon at bounding box center [736, 147] width 8 height 8
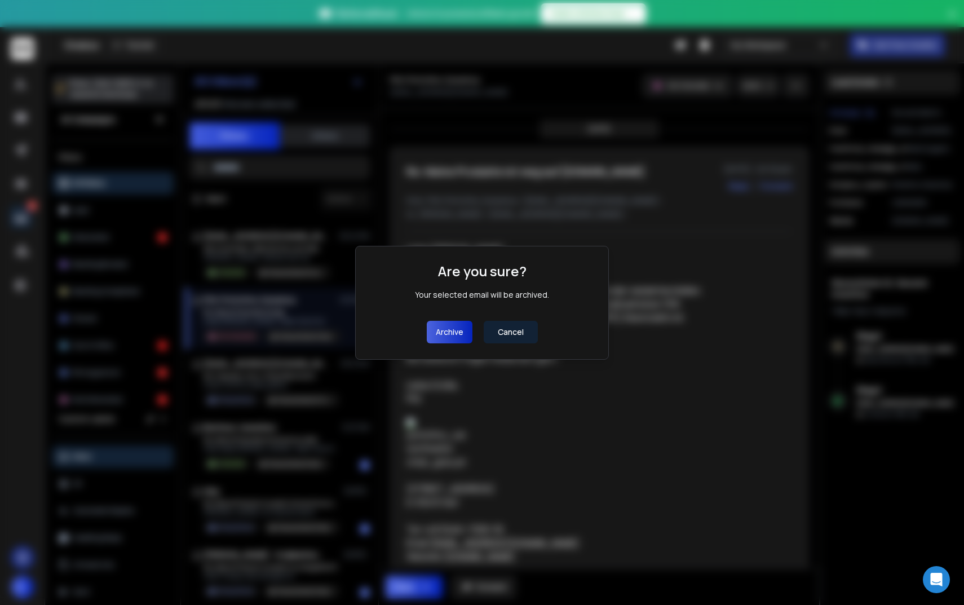
click at [470, 327] on button "archive" at bounding box center [450, 332] width 46 height 23
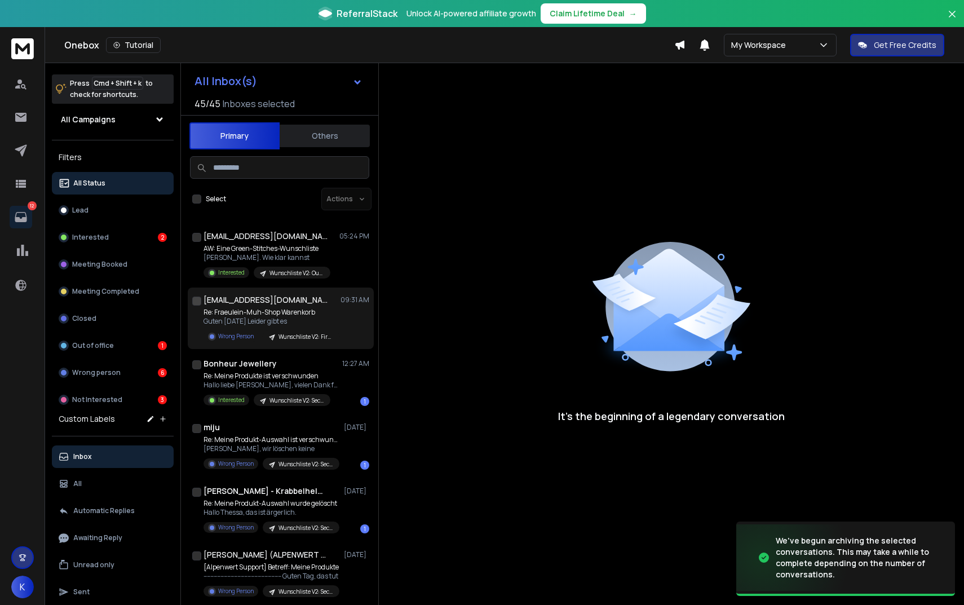
click at [223, 311] on p "Re: Fraeulein-Muh-Shop Warenkorb" at bounding box center [270, 312] width 135 height 9
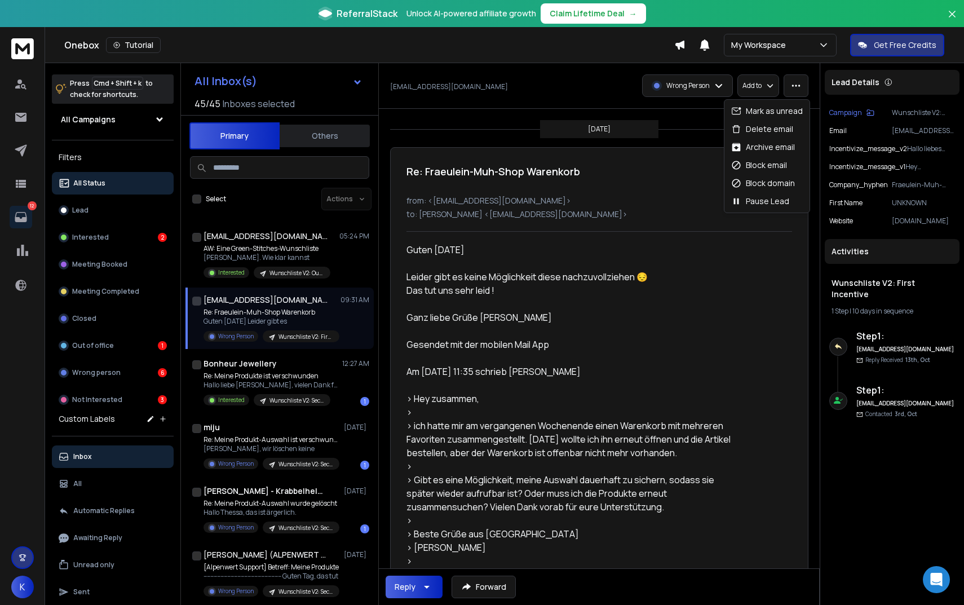
click at [791, 89] on icon "button" at bounding box center [796, 86] width 10 height 10
click at [753, 148] on div "Archive email" at bounding box center [763, 146] width 64 height 11
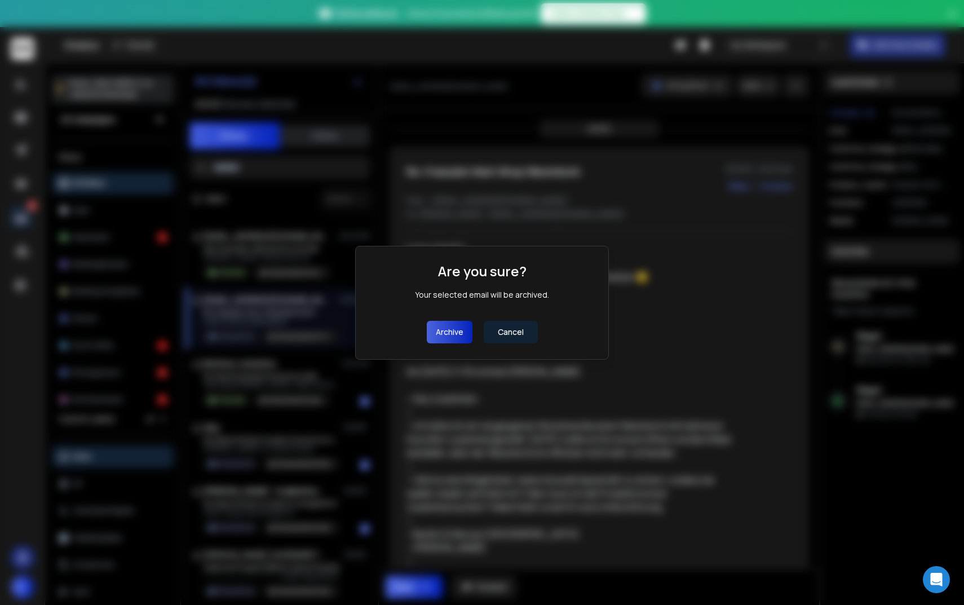
click at [462, 330] on p "archive" at bounding box center [450, 331] width 28 height 11
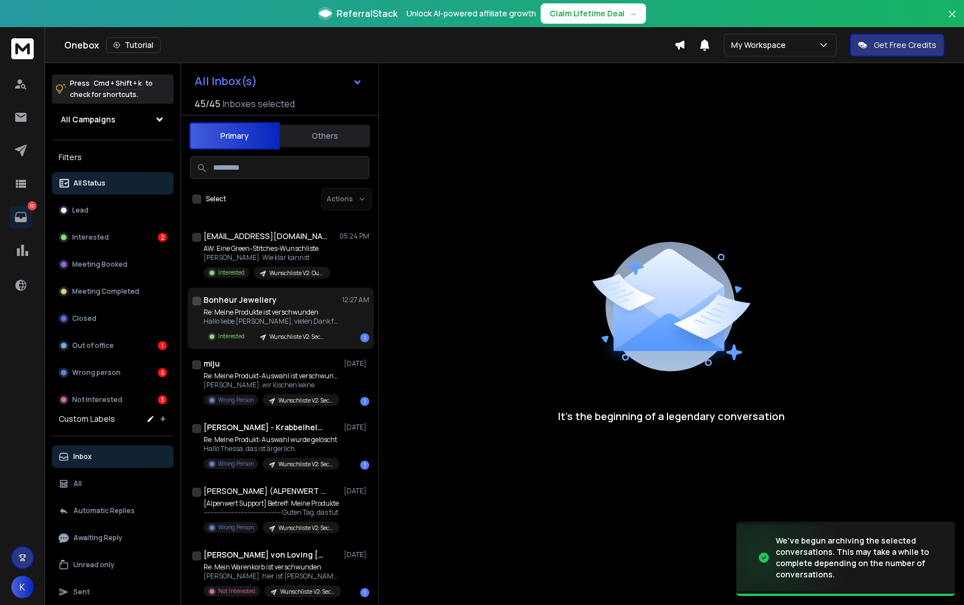
click at [267, 299] on h1 "Bonheur Jewellery" at bounding box center [239, 299] width 73 height 11
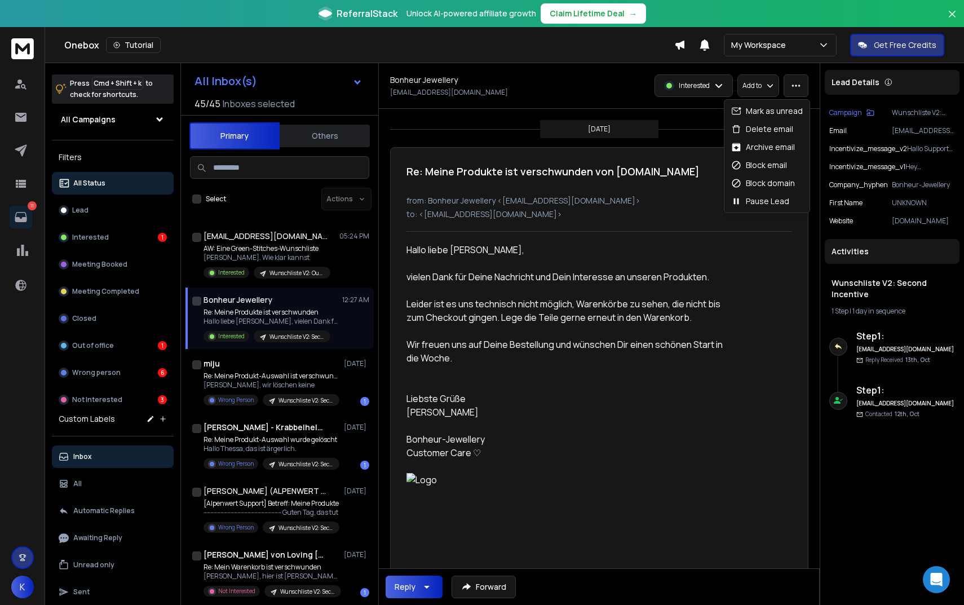
click at [800, 86] on icon "button" at bounding box center [796, 86] width 10 height 10
click at [747, 147] on div "Archive email" at bounding box center [763, 146] width 64 height 11
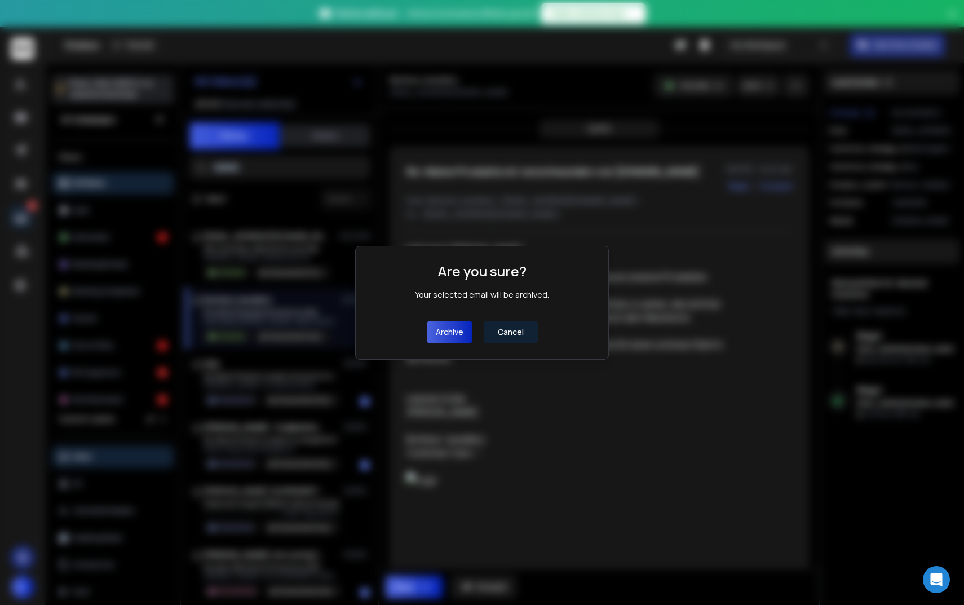
click at [450, 335] on p "archive" at bounding box center [450, 331] width 28 height 11
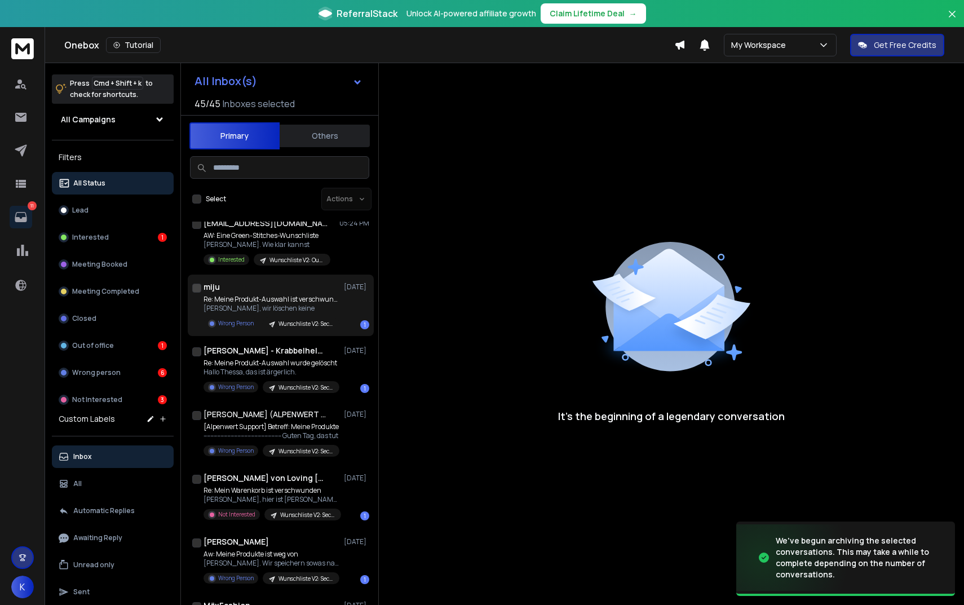
scroll to position [14, 0]
click at [247, 290] on div "miju [DATE]" at bounding box center [286, 286] width 166 height 11
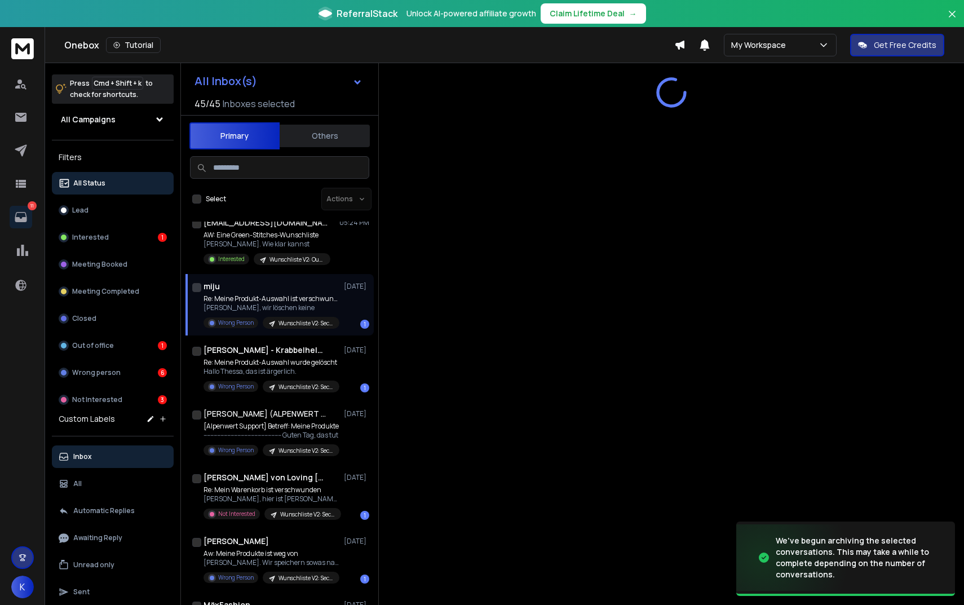
scroll to position [0, 0]
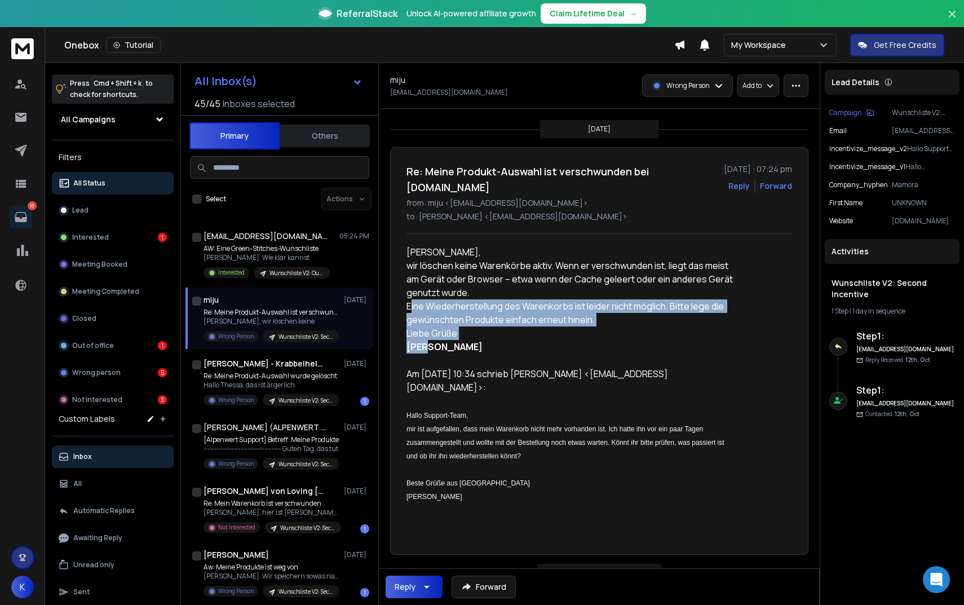
drag, startPoint x: 411, startPoint y: 312, endPoint x: 427, endPoint y: 350, distance: 41.2
click at [427, 350] on div "[PERSON_NAME], wir löschen keine Warenkörbe aktiv. Wenn er verschwunden ist, li…" at bounding box center [575, 391] width 338 height 293
click at [427, 350] on strong "[PERSON_NAME]" at bounding box center [444, 346] width 76 height 12
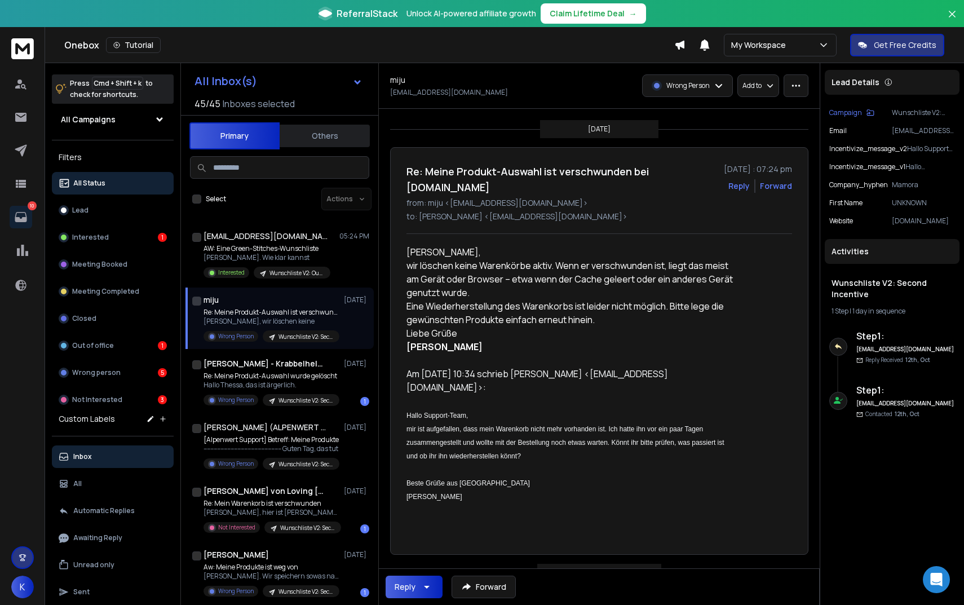
click at [410, 589] on div "Reply" at bounding box center [405, 586] width 21 height 11
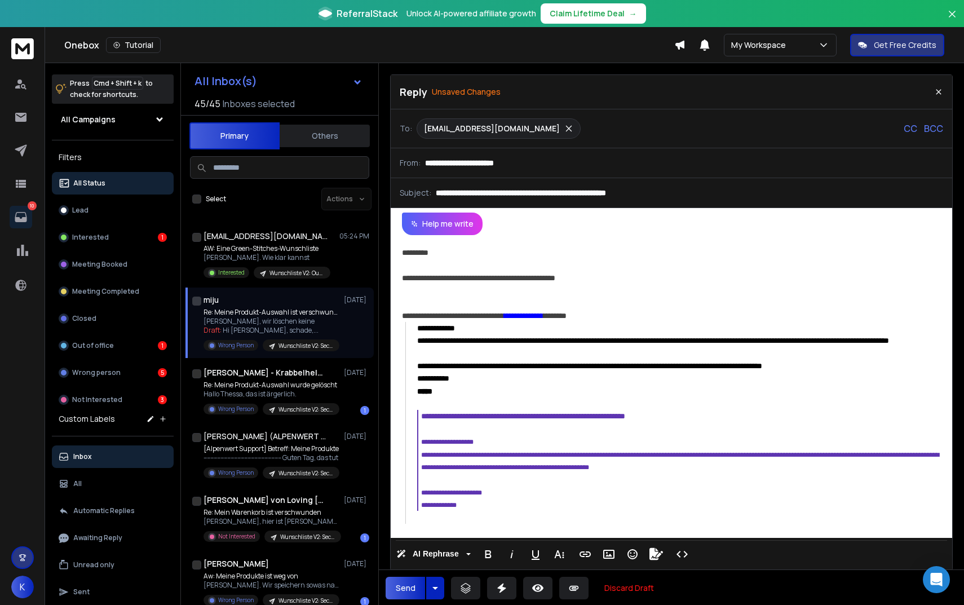
click at [395, 577] on button "Send" at bounding box center [405, 588] width 39 height 23
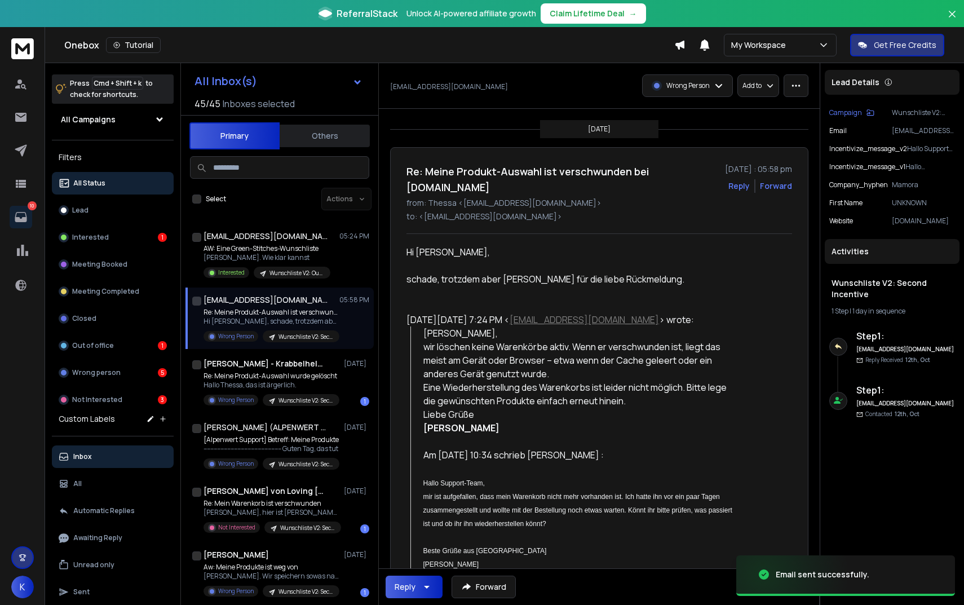
click at [793, 86] on icon "button" at bounding box center [796, 86] width 8 height 2
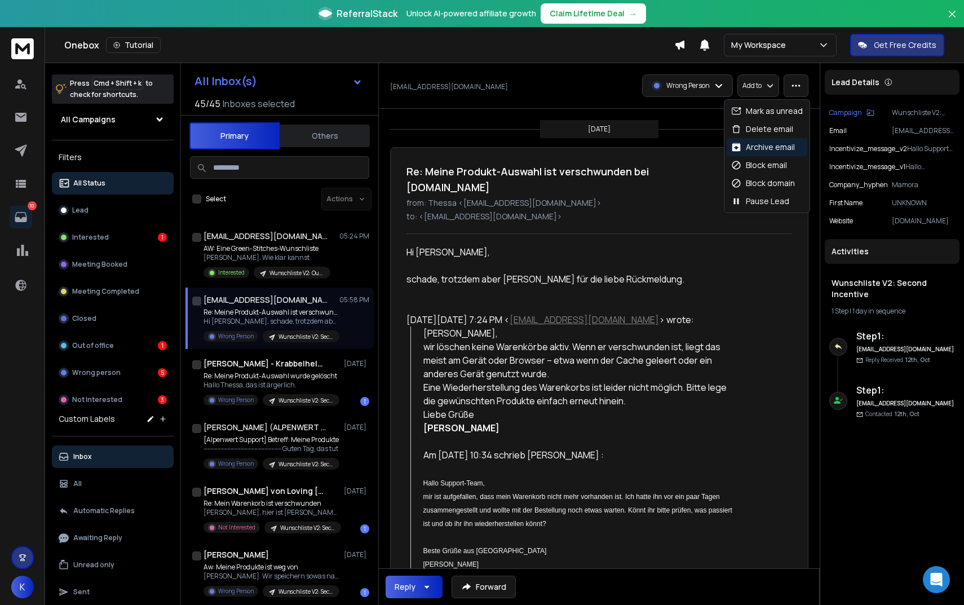
click at [755, 145] on div "Archive email" at bounding box center [763, 146] width 64 height 11
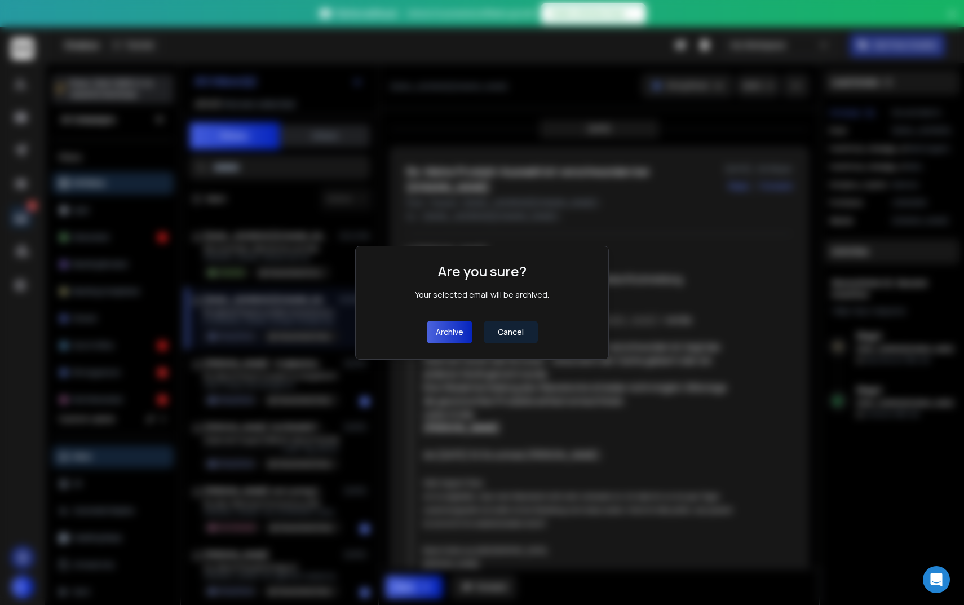
click at [438, 332] on p "archive" at bounding box center [450, 331] width 28 height 11
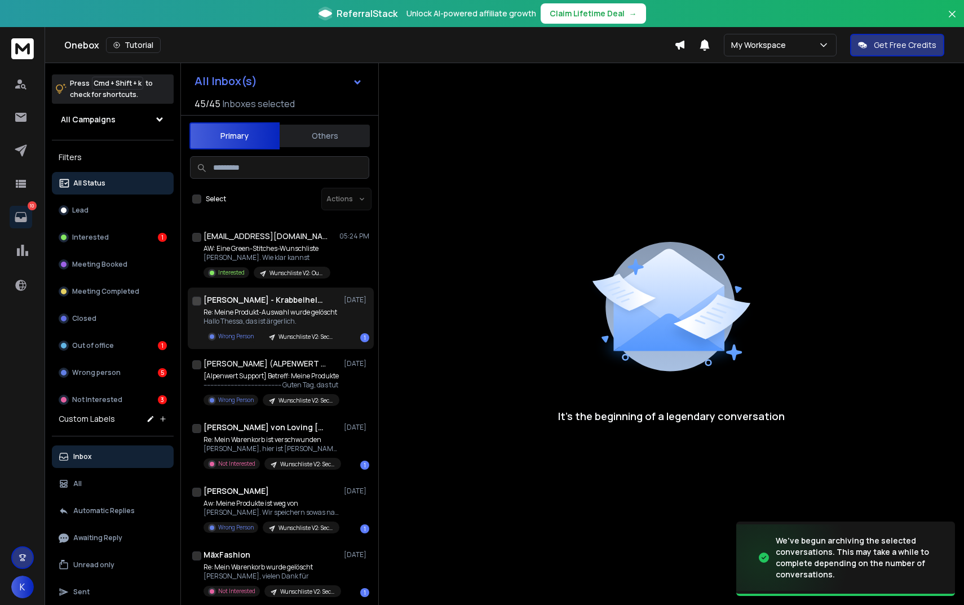
click at [264, 316] on p "Re: Meine Produkt-Auswahl wurde gelöscht" at bounding box center [270, 312] width 135 height 9
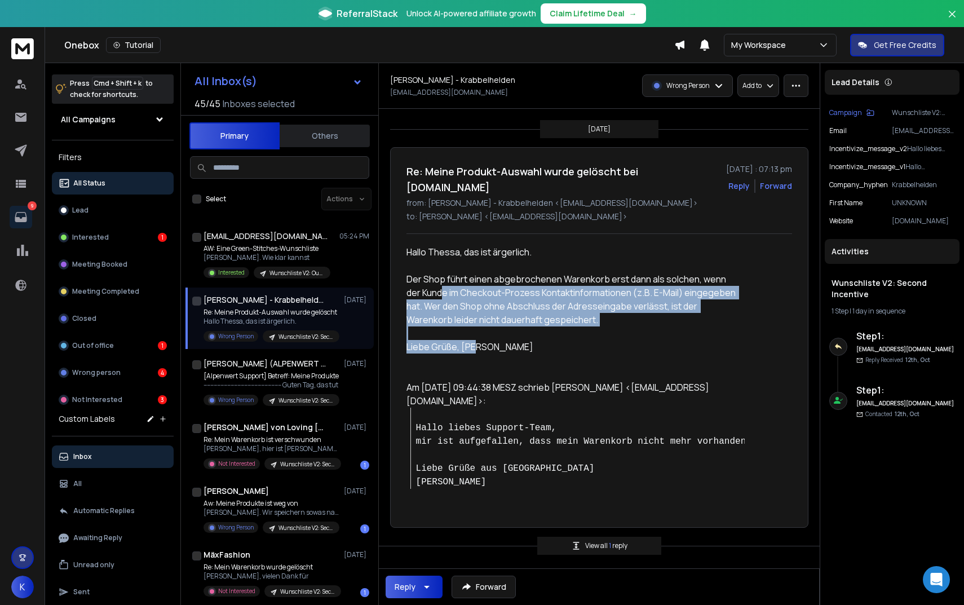
drag, startPoint x: 476, startPoint y: 340, endPoint x: 442, endPoint y: 289, distance: 61.8
click at [442, 289] on div "Hallo Thessa, das ist ärgerlich. Der Shop führt einen abgebrochenen Warenkorb e…" at bounding box center [570, 299] width 329 height 108
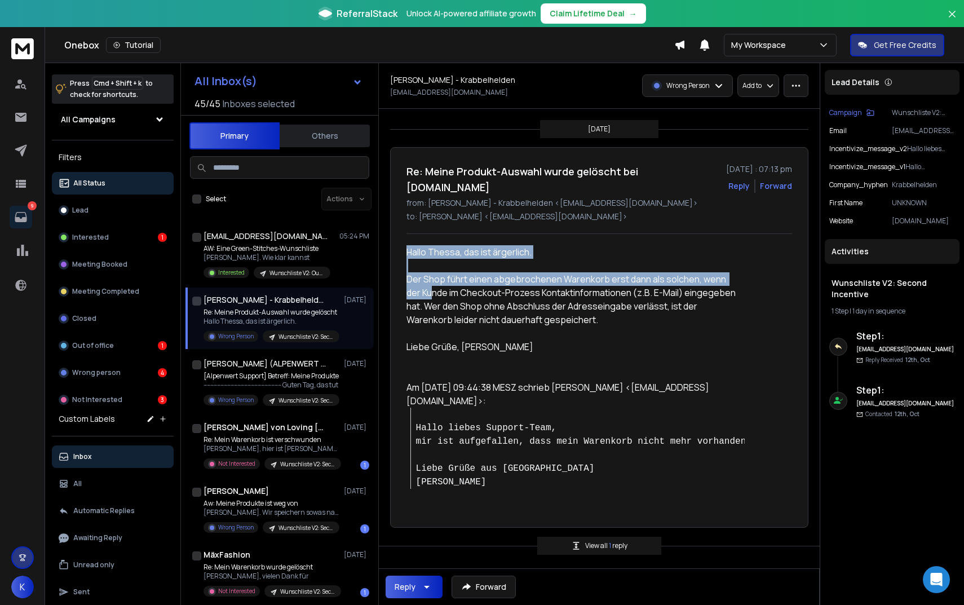
drag, startPoint x: 432, startPoint y: 289, endPoint x: 481, endPoint y: 359, distance: 85.7
click at [481, 360] on div "Hallo Thessa, das ist ärgerlich. Der Shop führt einen abgebrochenen Warenkorb e…" at bounding box center [575, 378] width 338 height 266
click at [481, 359] on div "Hallo Thessa, das ist ärgerlich. Der Shop führt einen abgebrochenen Warenkorb e…" at bounding box center [575, 378] width 338 height 266
drag, startPoint x: 497, startPoint y: 359, endPoint x: 455, endPoint y: 296, distance: 75.2
click at [455, 296] on div "Hallo Thessa, das ist ärgerlich. Der Shop führt einen abgebrochenen Warenkorb e…" at bounding box center [575, 378] width 338 height 266
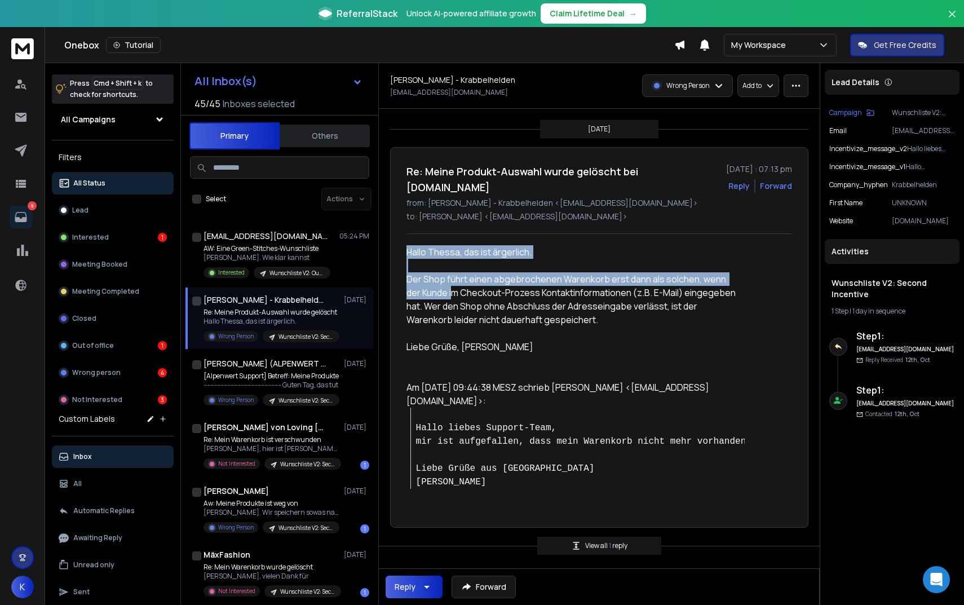
click at [455, 296] on div "Hallo Thessa, das ist ärgerlich. Der Shop führt einen abgebrochenen Warenkorb e…" at bounding box center [570, 299] width 329 height 108
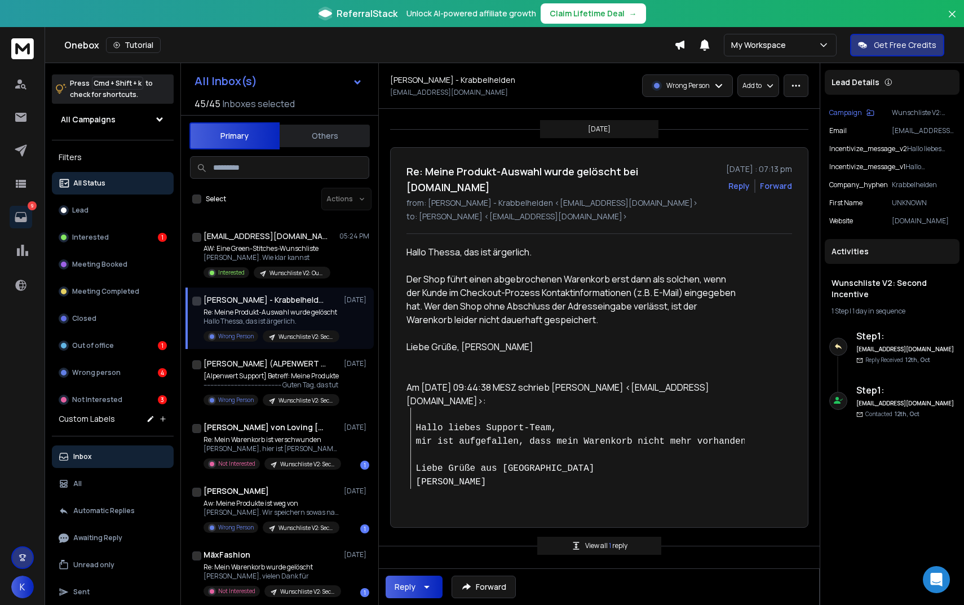
click at [787, 81] on button "button" at bounding box center [796, 85] width 25 height 23
click at [749, 144] on div "Archive email" at bounding box center [763, 146] width 64 height 11
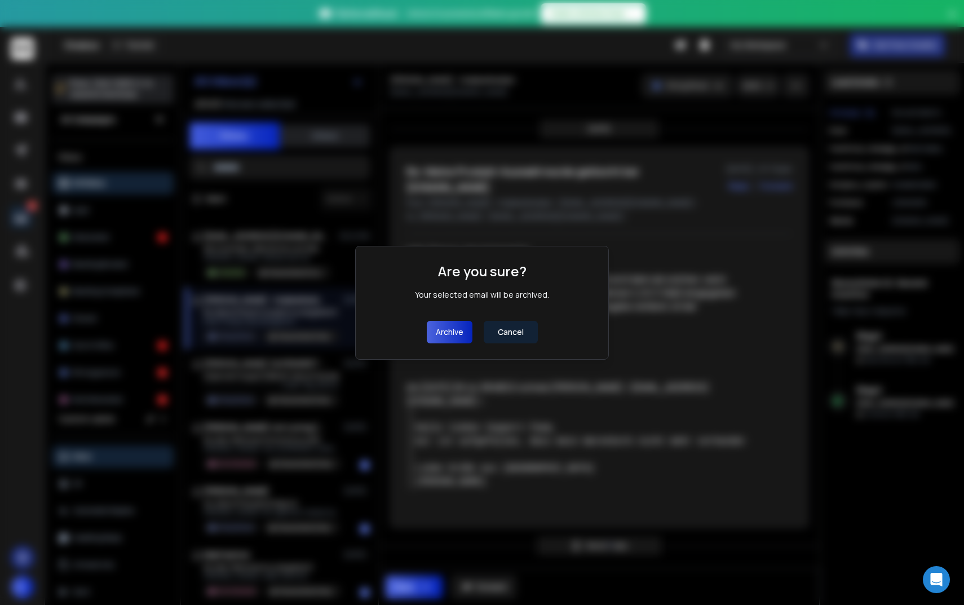
click at [440, 334] on p "archive" at bounding box center [450, 331] width 28 height 11
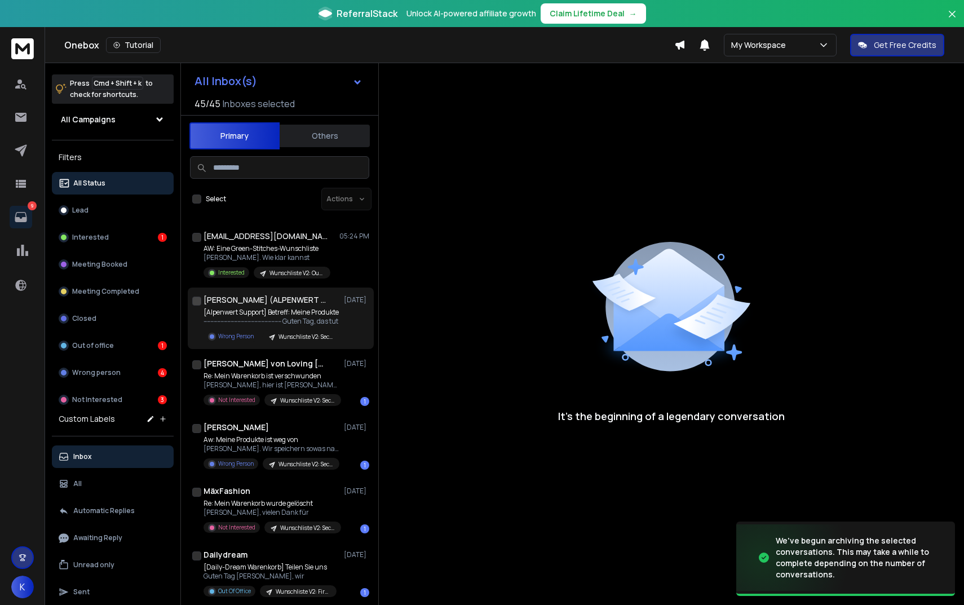
click at [282, 317] on p "---------------------------------------------- Guten Tag, das tut" at bounding box center [270, 321] width 135 height 9
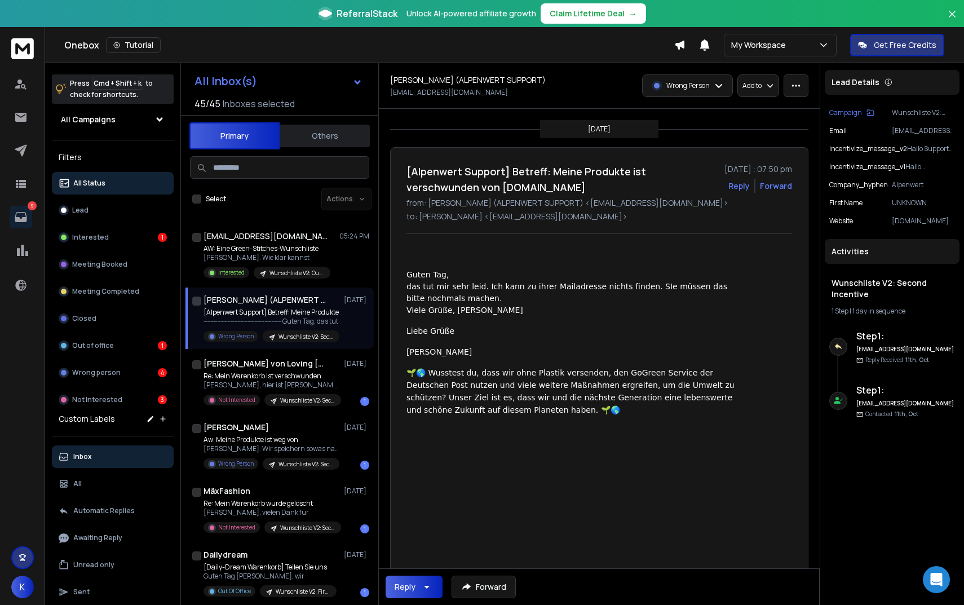
click at [412, 584] on div "Reply" at bounding box center [405, 586] width 21 height 11
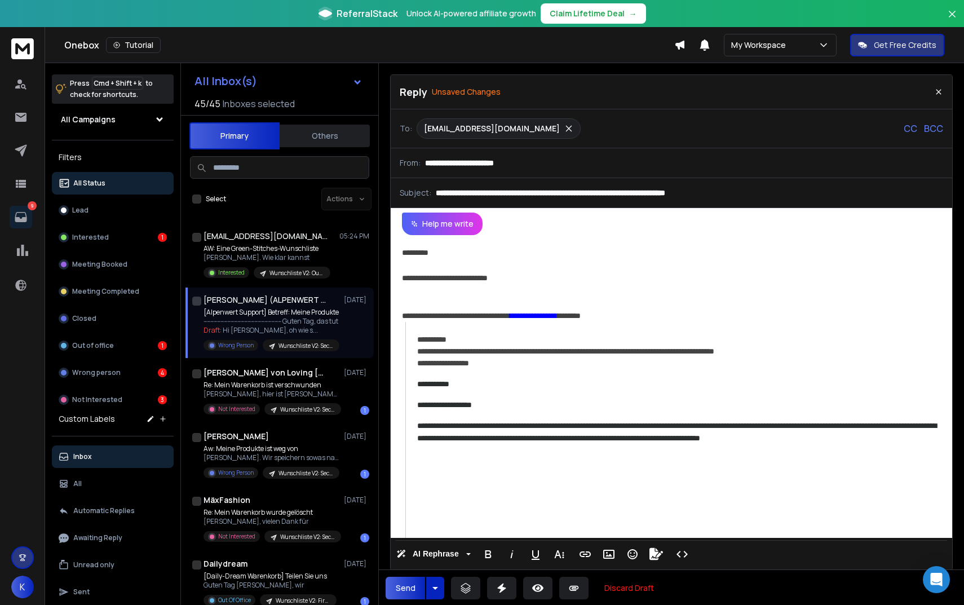
click at [402, 594] on button "Send" at bounding box center [405, 588] width 39 height 23
click at [404, 590] on button "Send" at bounding box center [405, 588] width 39 height 23
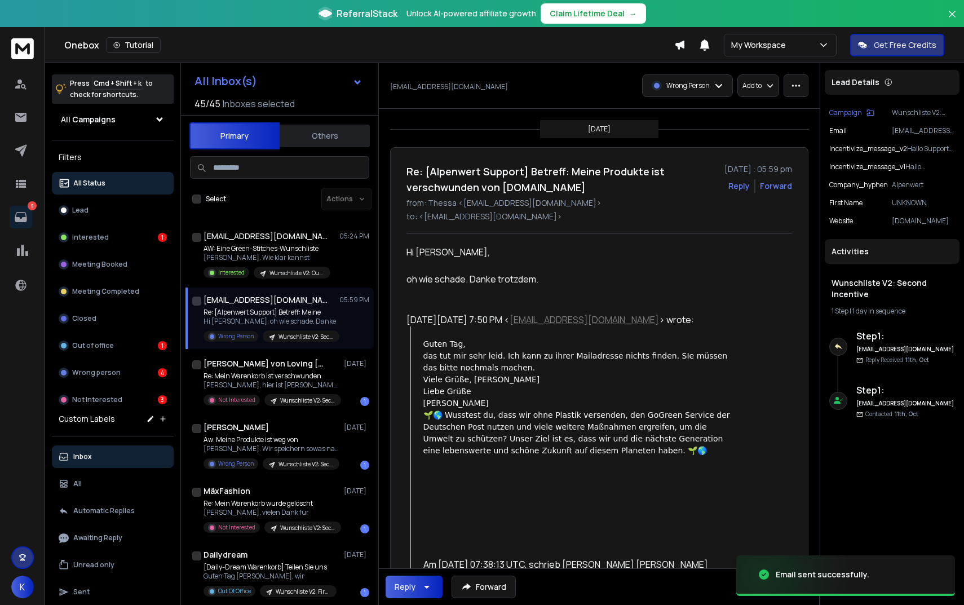
click at [787, 91] on button "button" at bounding box center [796, 85] width 25 height 23
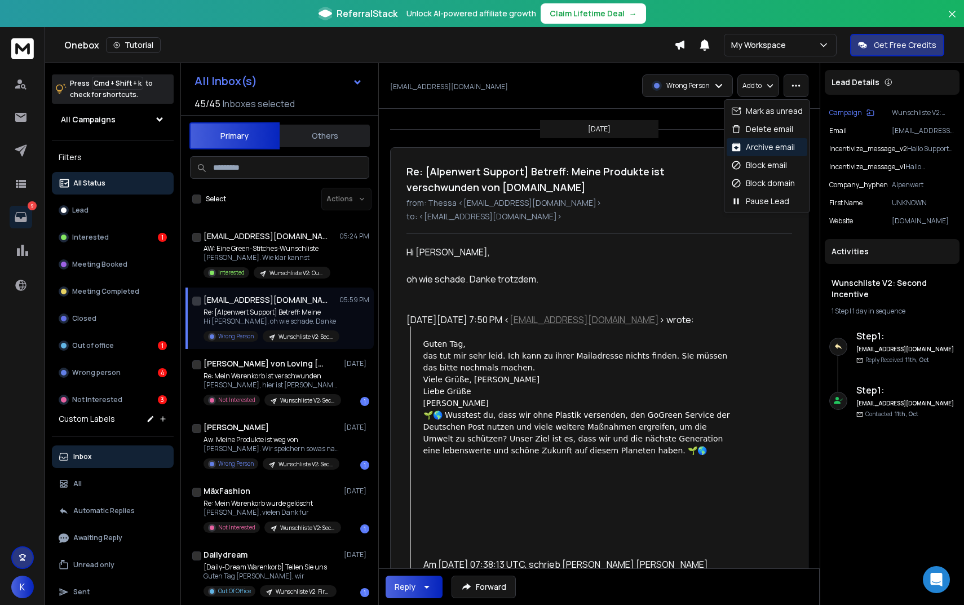
click at [755, 151] on div "Archive email" at bounding box center [763, 146] width 64 height 11
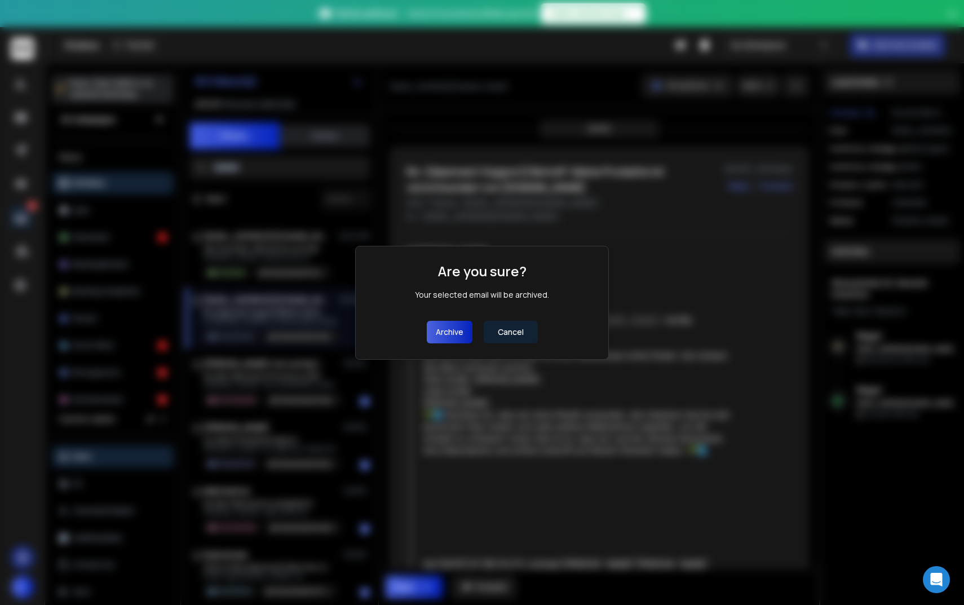
click at [437, 334] on p "archive" at bounding box center [450, 331] width 28 height 11
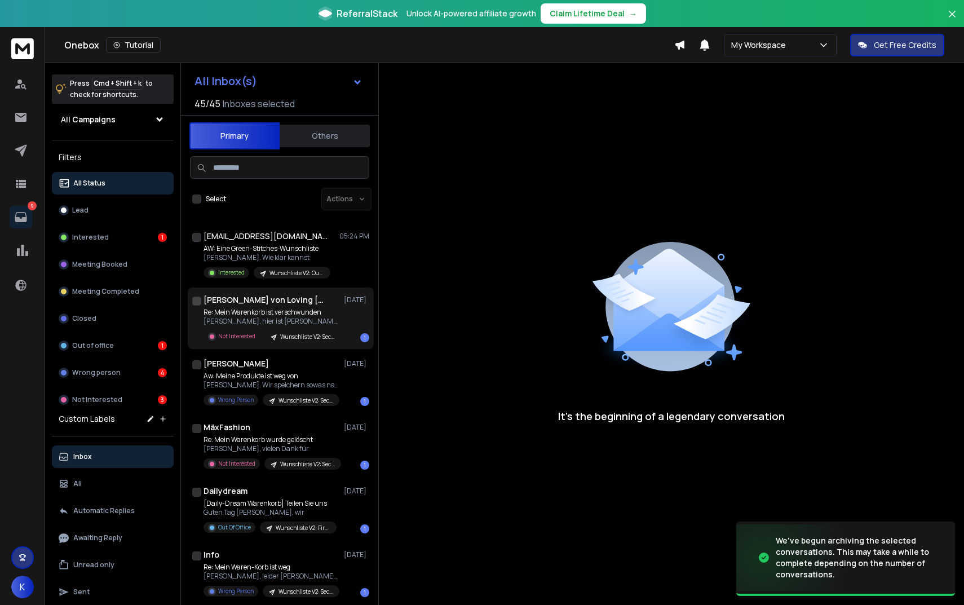
click at [265, 319] on p "[PERSON_NAME], hier ist [PERSON_NAME]" at bounding box center [270, 321] width 135 height 9
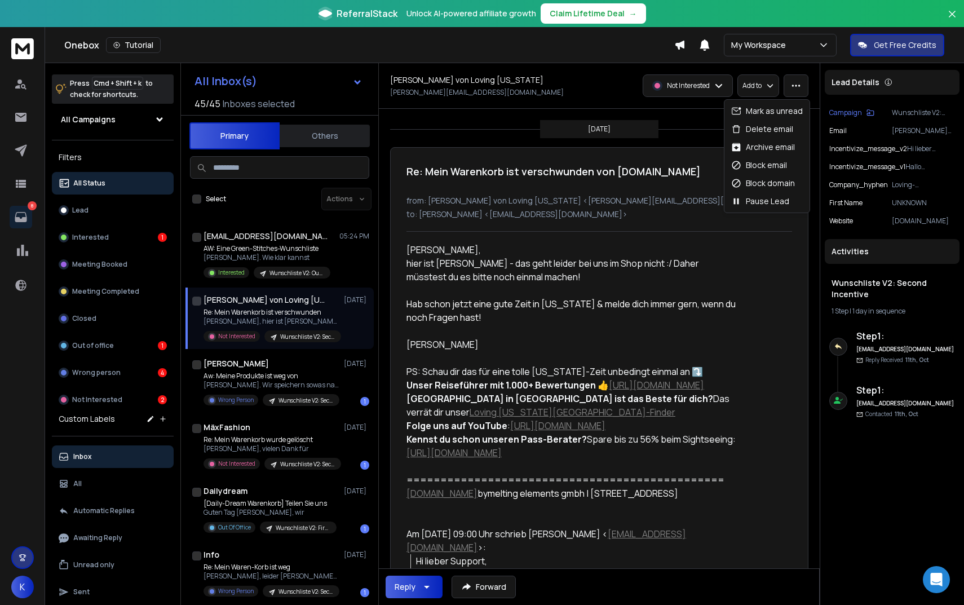
click at [797, 86] on icon "button" at bounding box center [796, 86] width 10 height 10
click at [781, 153] on div "Archive email" at bounding box center [767, 147] width 81 height 18
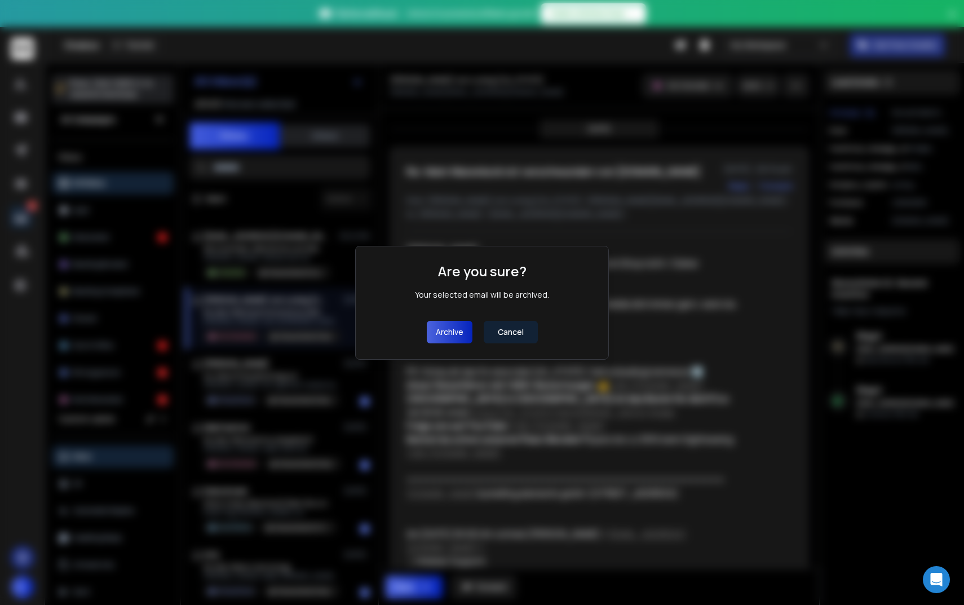
click at [449, 327] on p "archive" at bounding box center [450, 331] width 28 height 11
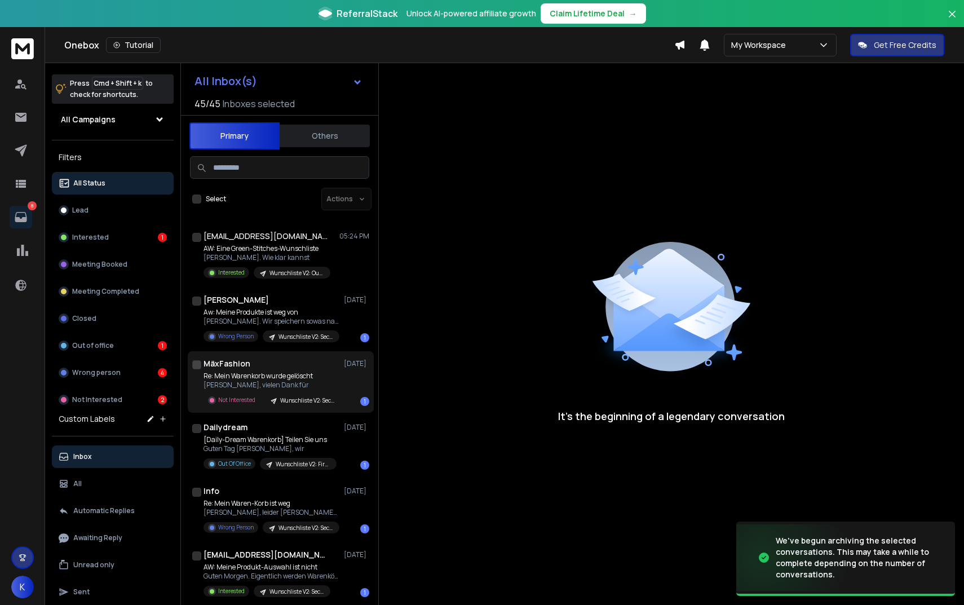
scroll to position [38, 0]
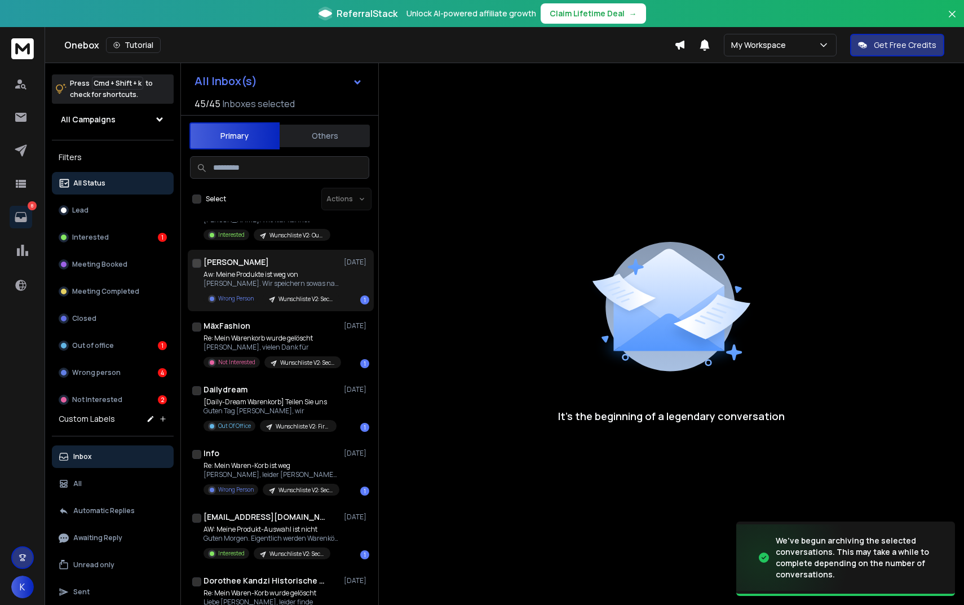
click at [242, 301] on p "Wrong Person" at bounding box center [236, 298] width 36 height 8
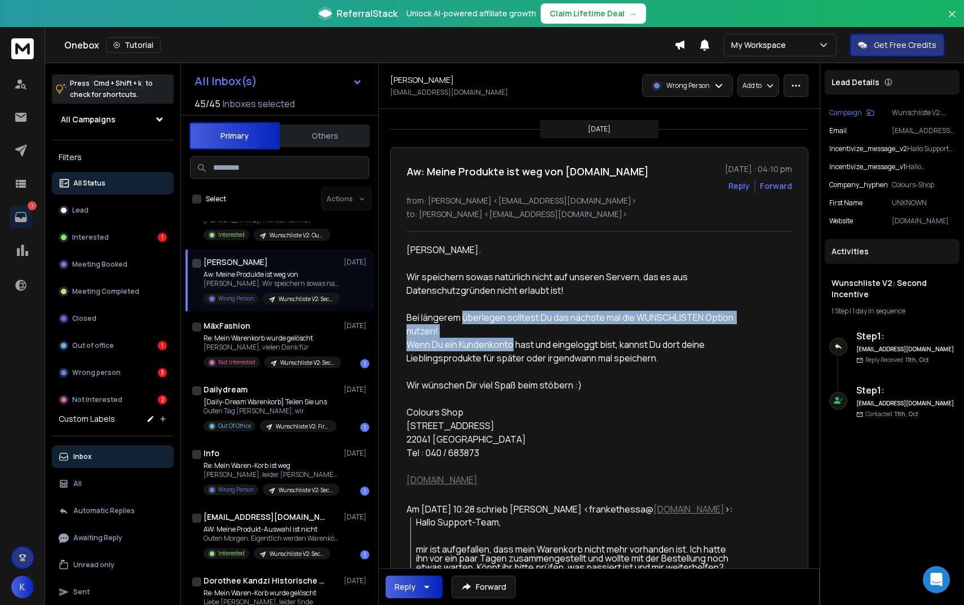
drag, startPoint x: 515, startPoint y: 351, endPoint x: 463, endPoint y: 317, distance: 61.4
click at [463, 317] on div "[PERSON_NAME]. Wir speichern sowas natürlich nicht auf unseren Servern, das es …" at bounding box center [575, 441] width 338 height 396
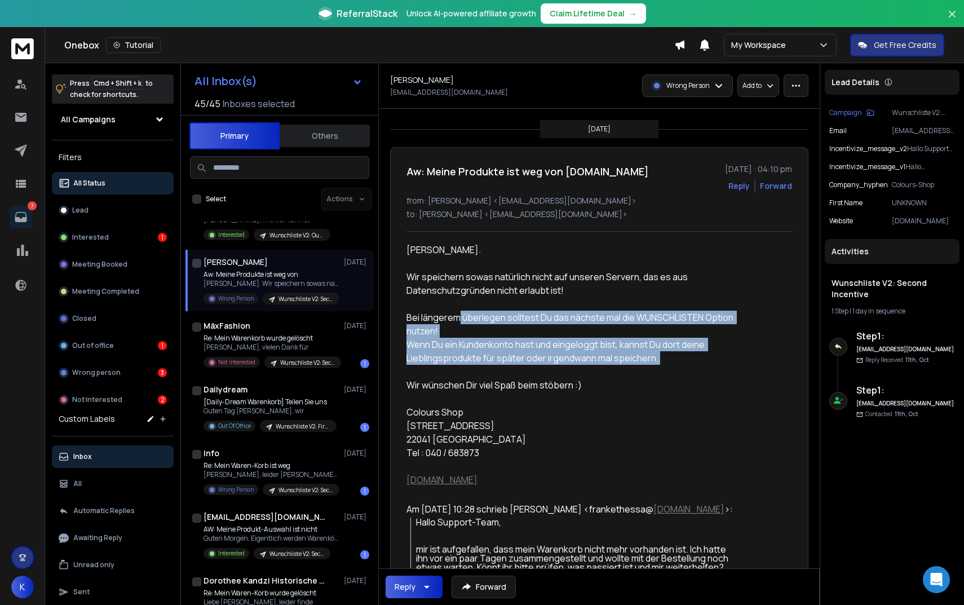
drag, startPoint x: 459, startPoint y: 317, endPoint x: 483, endPoint y: 368, distance: 56.2
click at [483, 368] on div "[PERSON_NAME]. Wir speichern sowas natürlich nicht auf unseren Servern, das es …" at bounding box center [575, 441] width 338 height 396
drag, startPoint x: 483, startPoint y: 368, endPoint x: 454, endPoint y: 335, distance: 43.5
click at [454, 335] on div "[PERSON_NAME]. Wir speichern sowas natürlich nicht auf unseren Servern, das es …" at bounding box center [575, 441] width 338 height 396
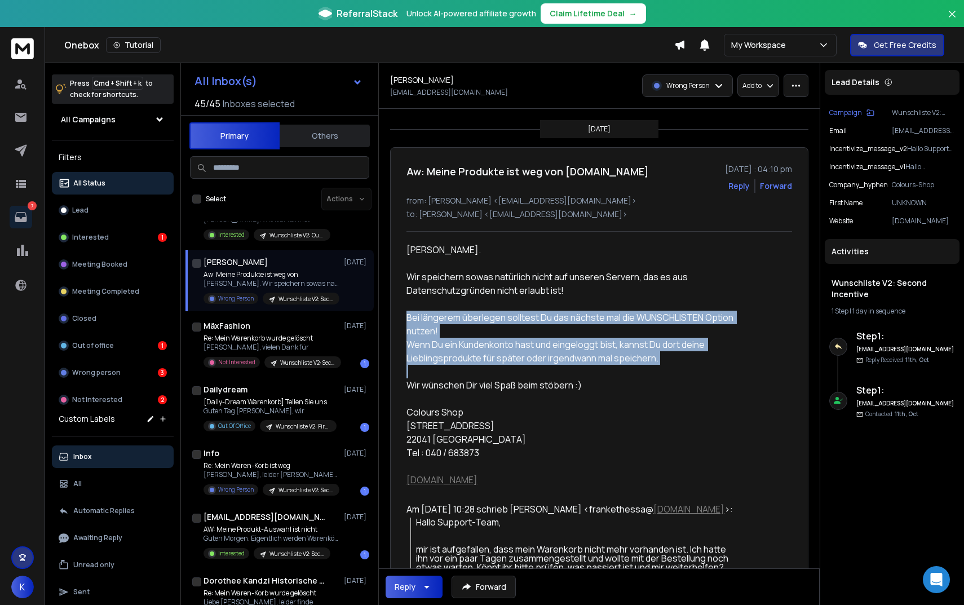
click at [454, 335] on div "[PERSON_NAME]. Wir speichern sowas natürlich nicht auf unseren Servern, das es …" at bounding box center [575, 441] width 338 height 396
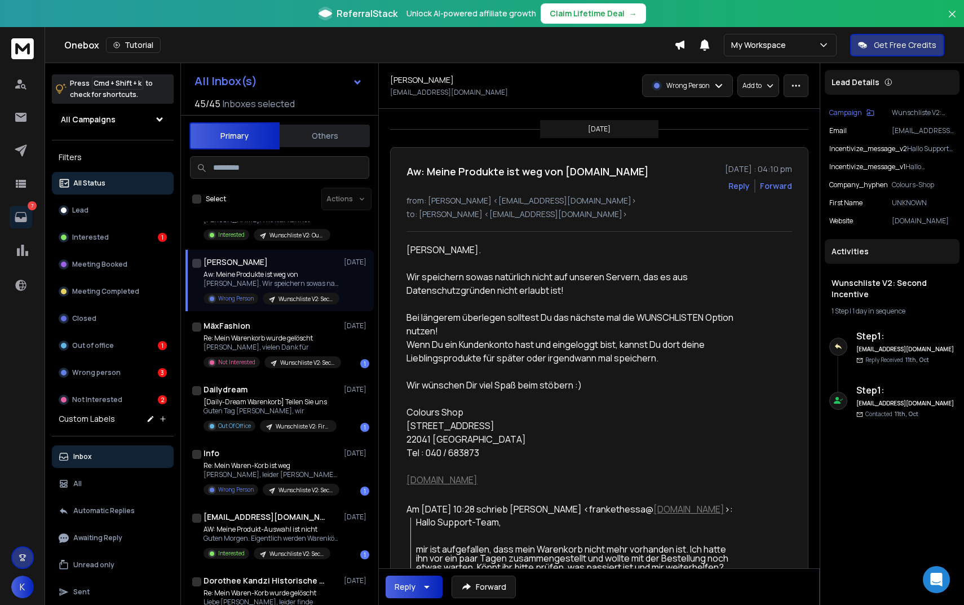
click at [801, 81] on button "button" at bounding box center [796, 85] width 25 height 23
click at [632, 377] on div "[PERSON_NAME]. Wir speichern sowas natürlich nicht auf unseren Servern, das es …" at bounding box center [575, 441] width 338 height 396
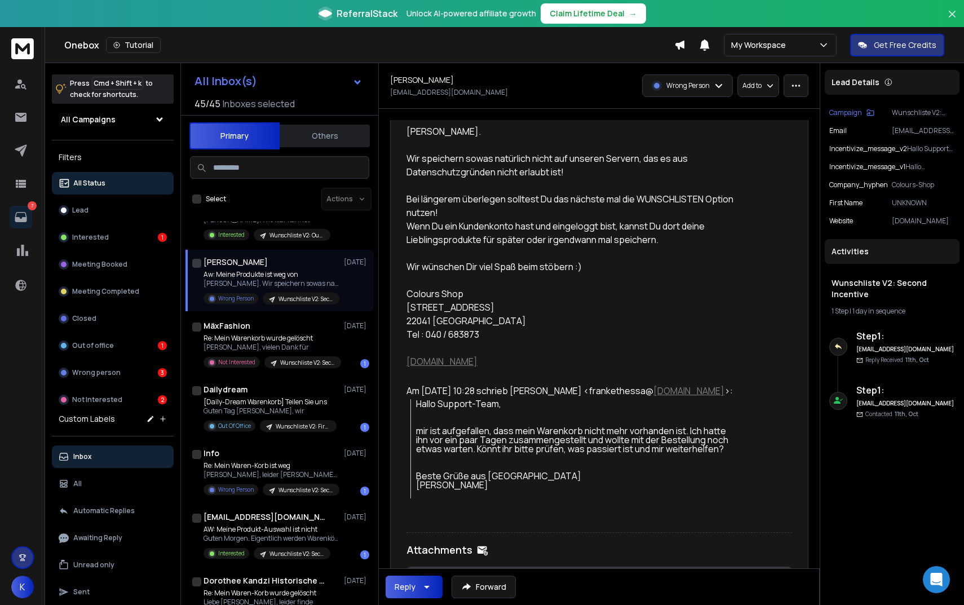
scroll to position [0, 0]
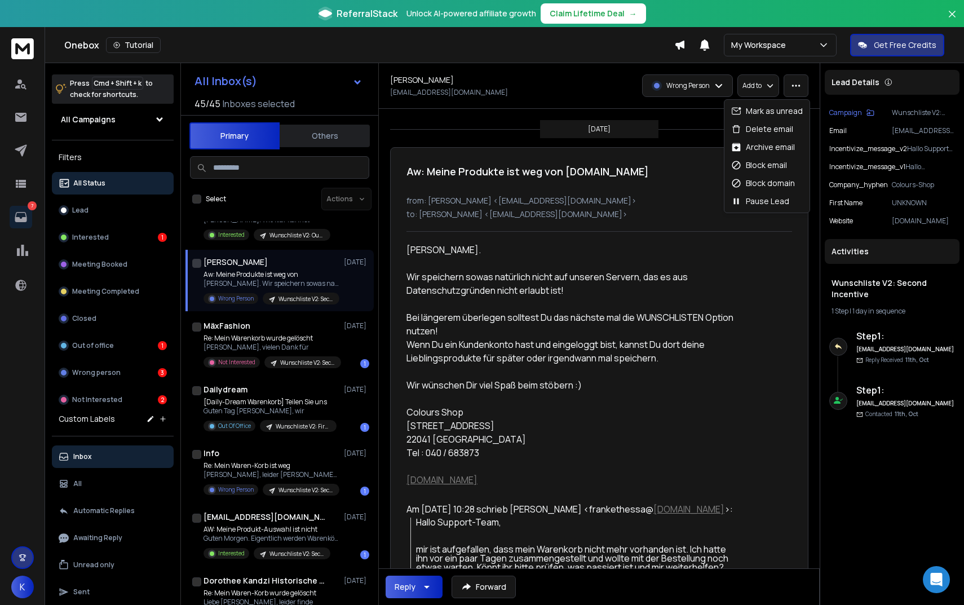
click at [793, 79] on button "button" at bounding box center [796, 85] width 25 height 23
click at [774, 152] on div "Archive email" at bounding box center [763, 146] width 64 height 11
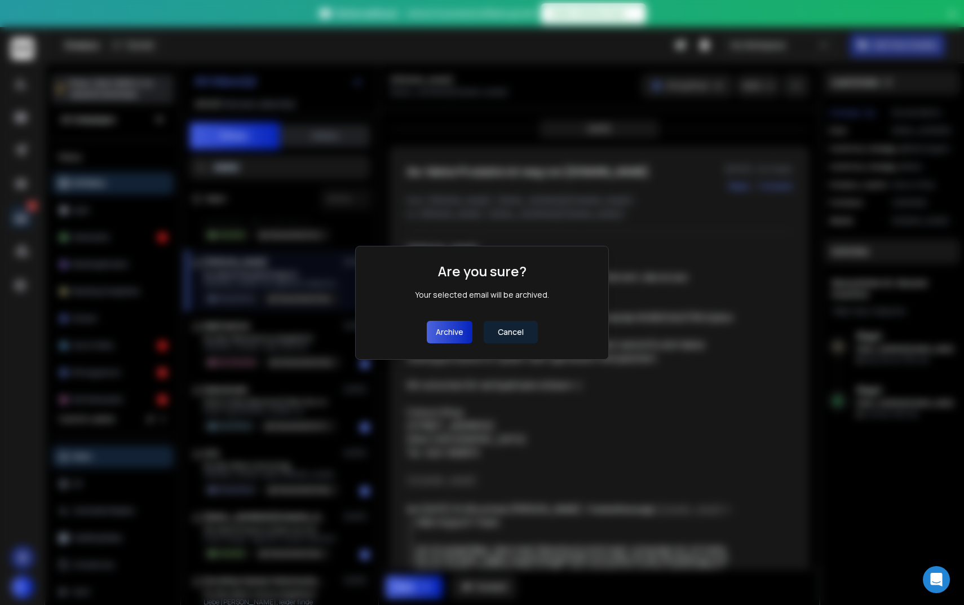
click at [467, 326] on button "archive" at bounding box center [450, 332] width 46 height 23
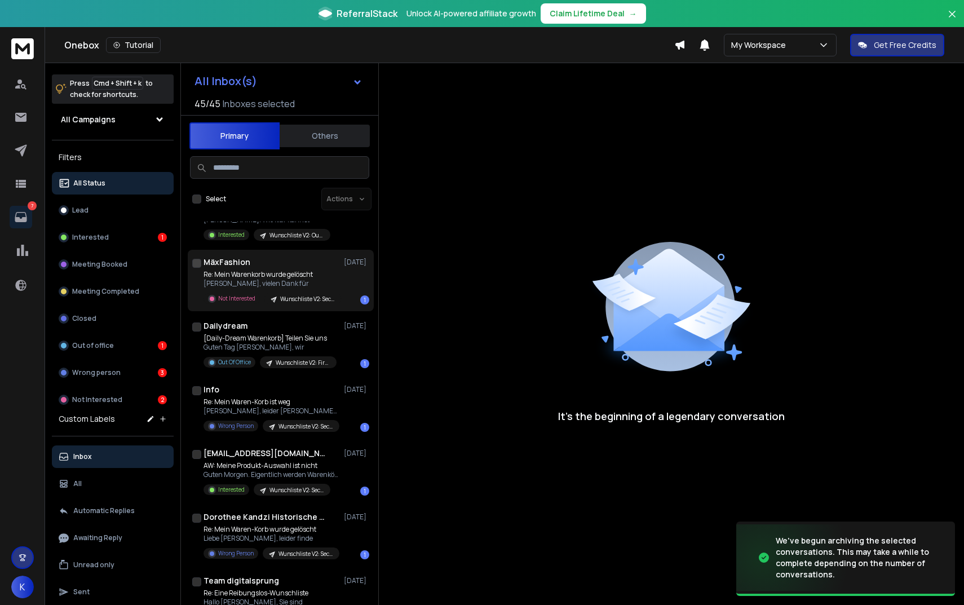
click at [272, 279] on p "[PERSON_NAME], vielen Dank für" at bounding box center [270, 283] width 135 height 9
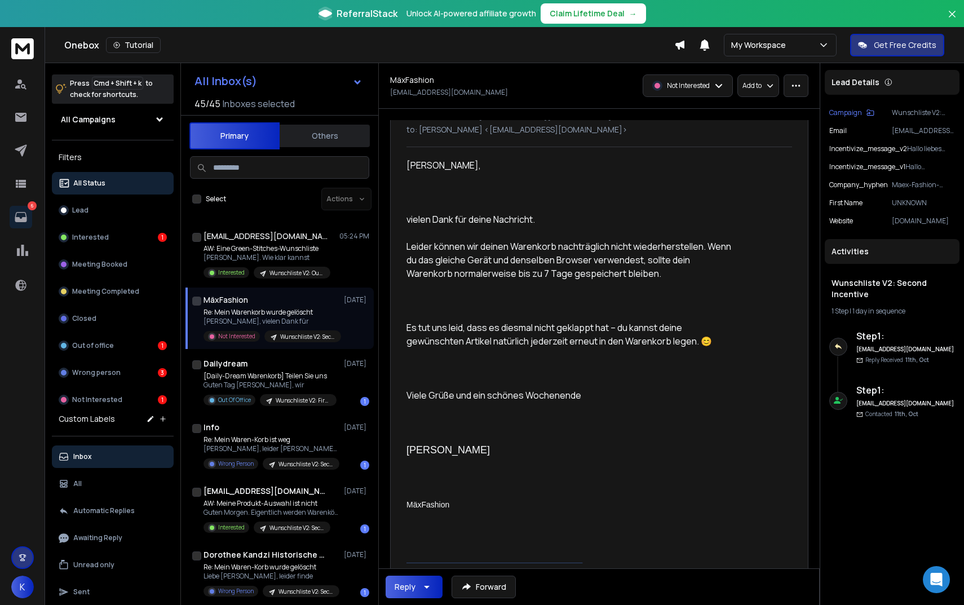
scroll to position [85, 0]
click at [413, 585] on div "Reply" at bounding box center [405, 586] width 21 height 11
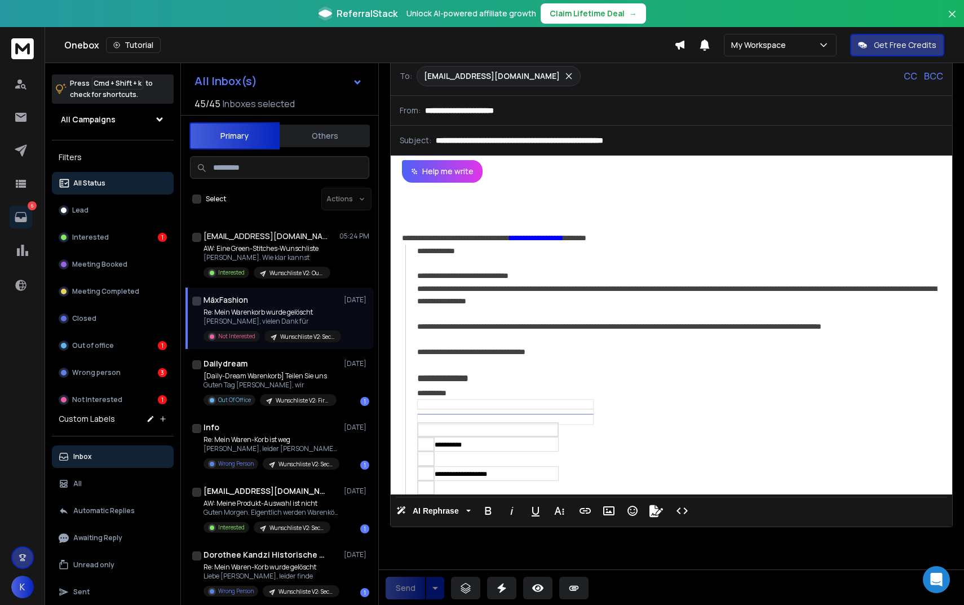
scroll to position [0, 0]
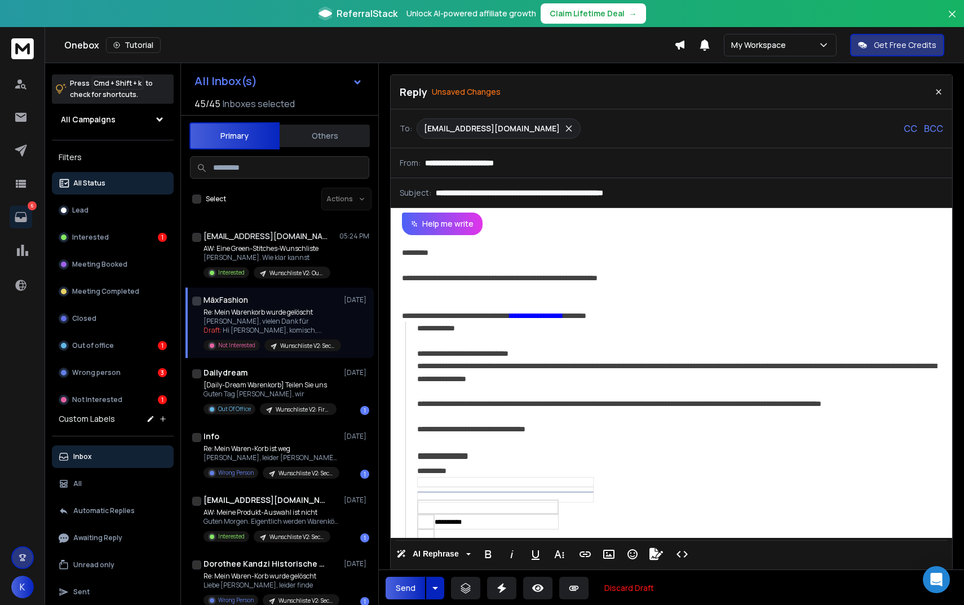
click at [409, 592] on button "Send" at bounding box center [405, 588] width 39 height 23
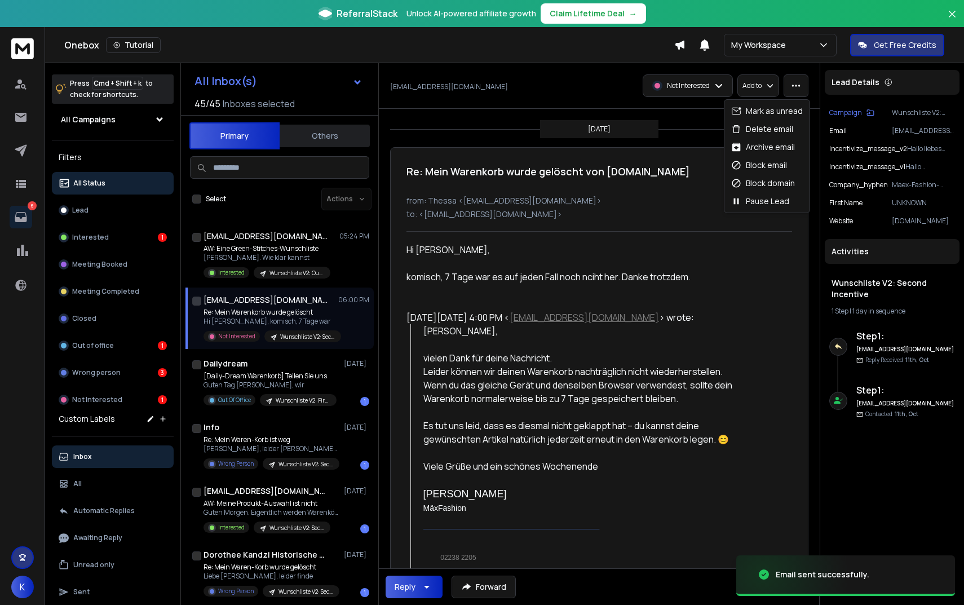
click at [795, 90] on icon "button" at bounding box center [796, 86] width 10 height 10
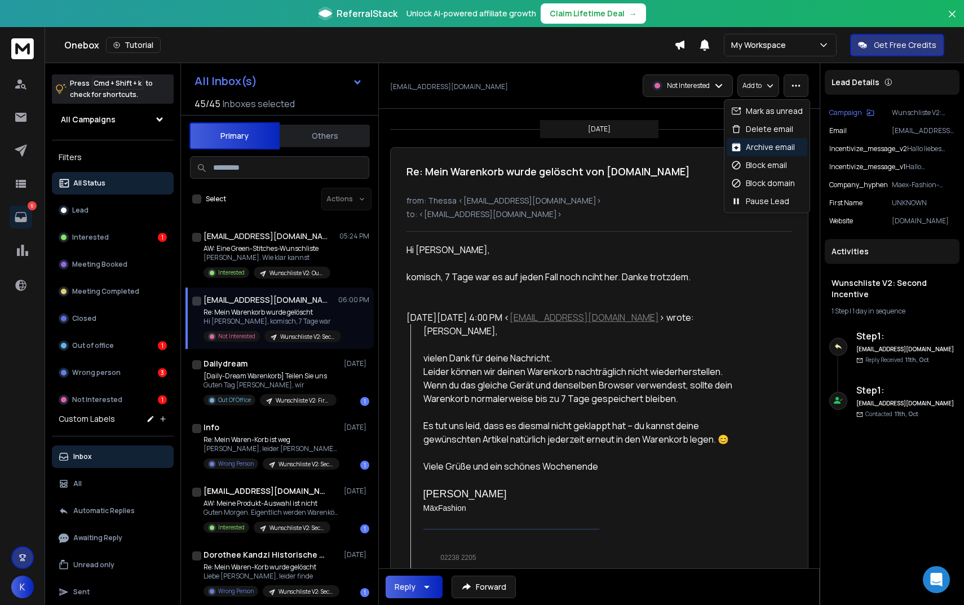
click at [785, 144] on div "Archive email" at bounding box center [763, 146] width 64 height 11
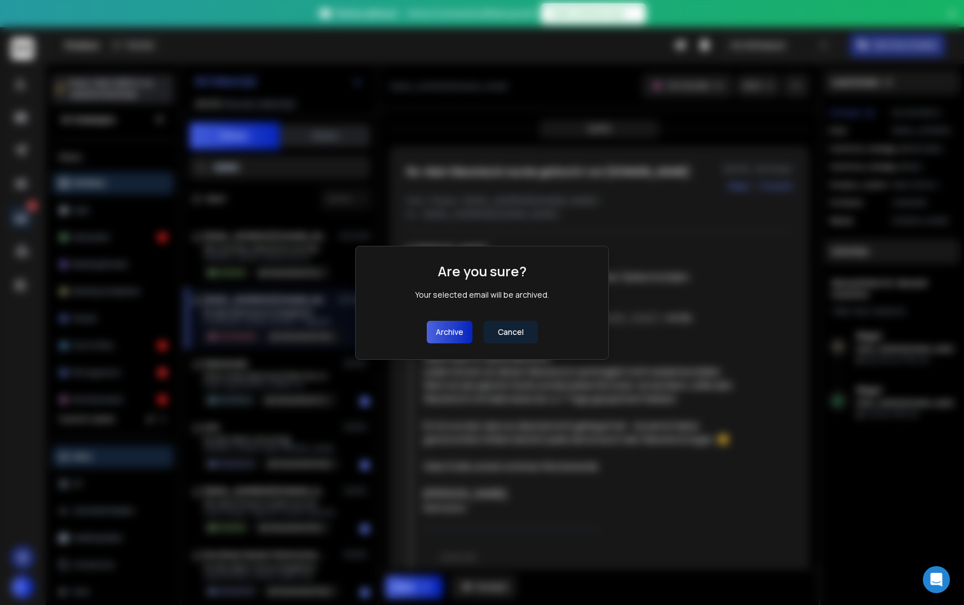
click at [466, 330] on button "archive" at bounding box center [450, 332] width 46 height 23
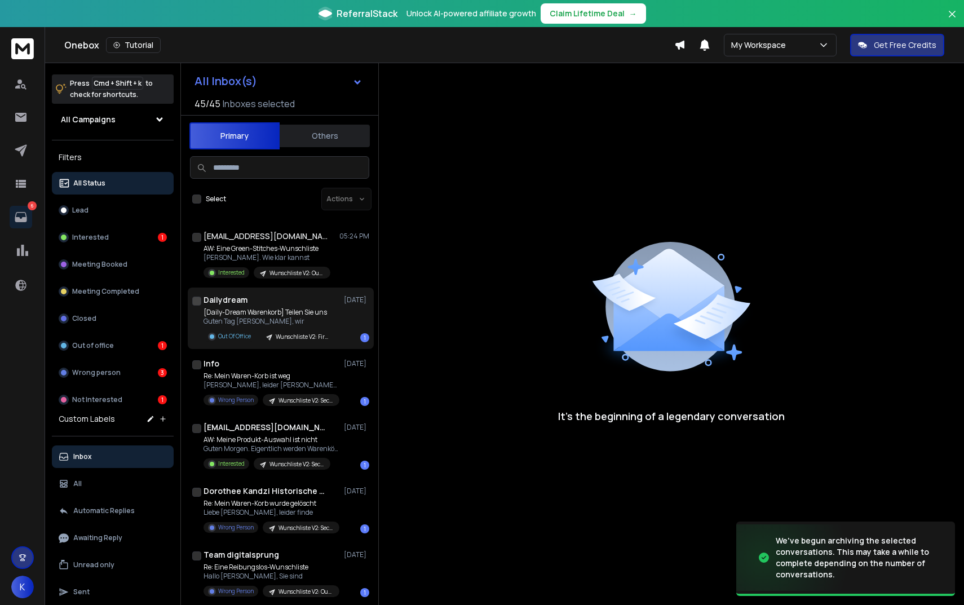
click at [304, 325] on p "Guten Tag [PERSON_NAME], wir" at bounding box center [269, 321] width 133 height 9
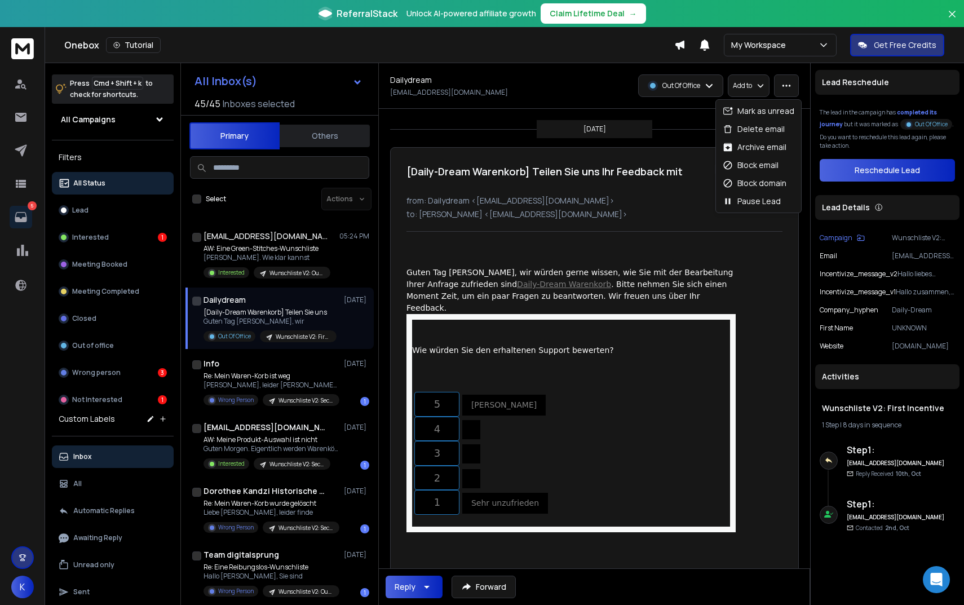
click at [780, 92] on button "button" at bounding box center [786, 85] width 25 height 23
click at [762, 141] on div "Archive email" at bounding box center [755, 146] width 64 height 11
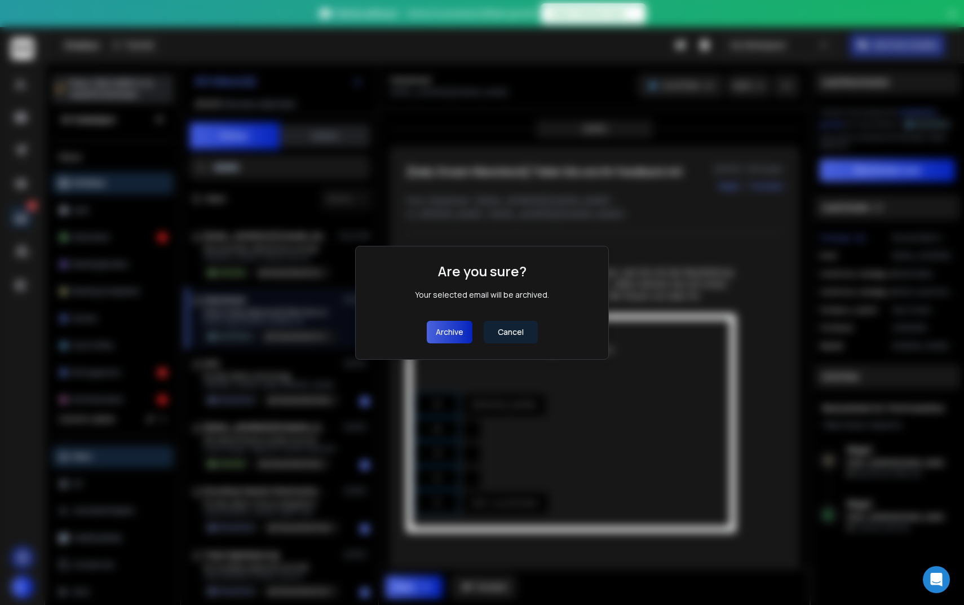
click at [461, 327] on p "archive" at bounding box center [450, 331] width 28 height 11
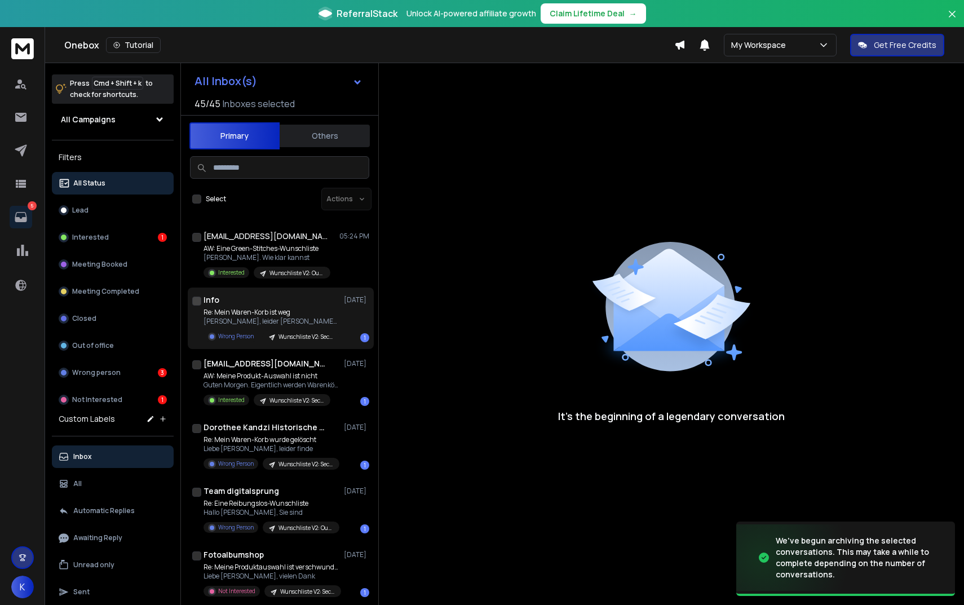
click at [279, 323] on p "[PERSON_NAME], leider [PERSON_NAME] sich" at bounding box center [270, 321] width 135 height 9
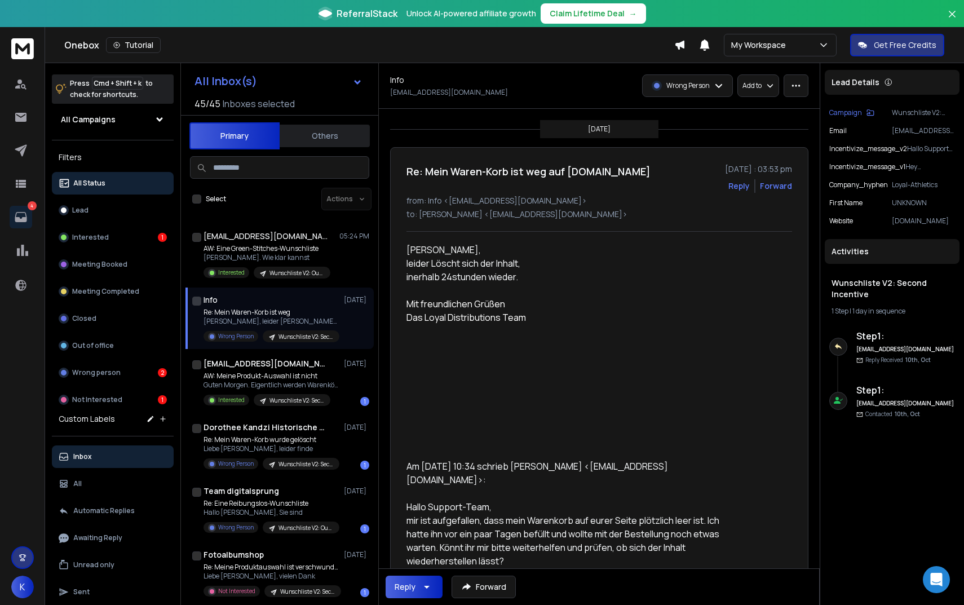
click at [793, 93] on button "button" at bounding box center [796, 85] width 25 height 23
click at [745, 145] on div "Archive email" at bounding box center [763, 146] width 64 height 11
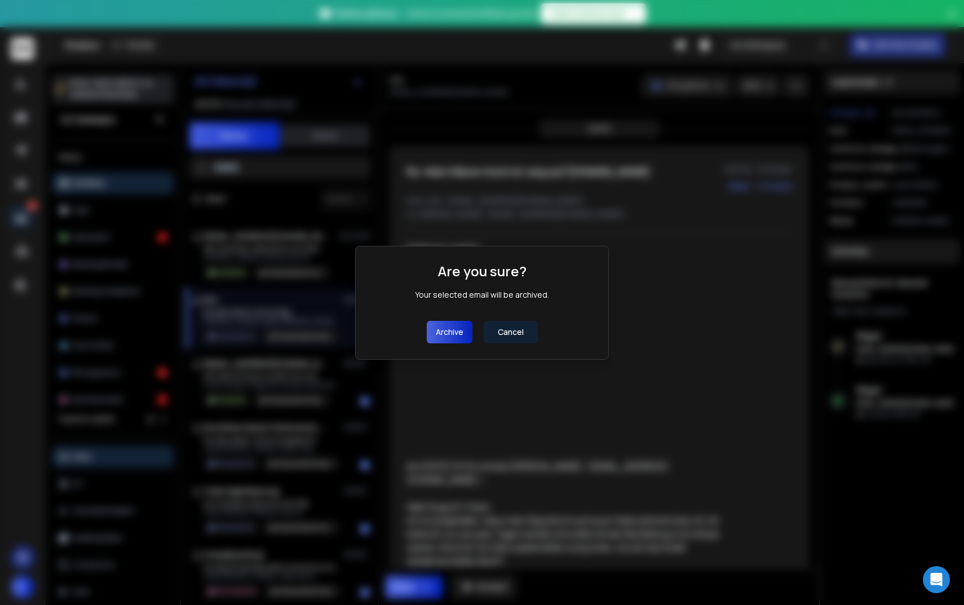
click at [436, 331] on p "archive" at bounding box center [450, 331] width 28 height 11
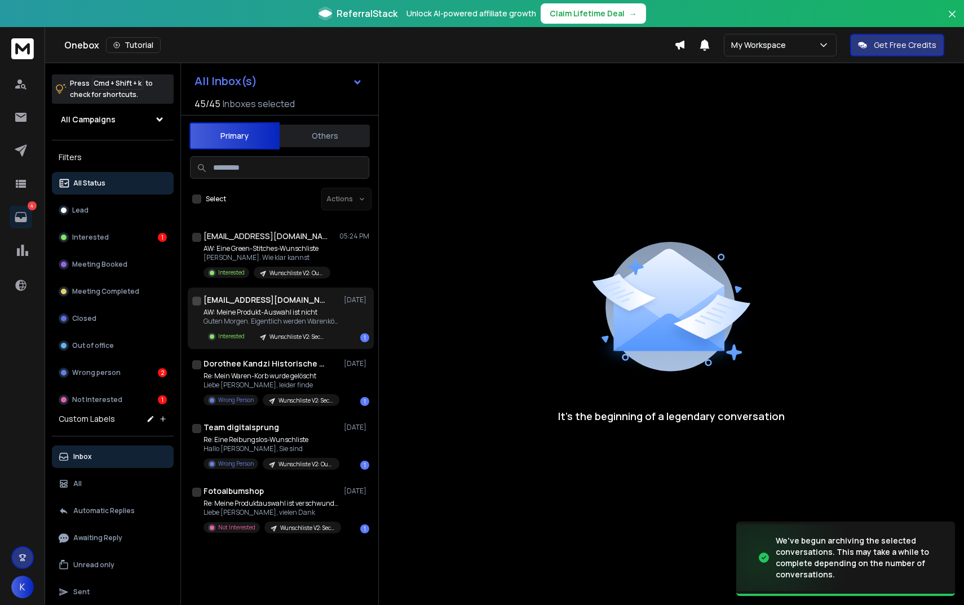
click at [292, 327] on div "AW: Meine Produkt-Auswahl ist nicht Guten [DATE]. Eigentlich werden Warenkörbe …" at bounding box center [270, 325] width 135 height 34
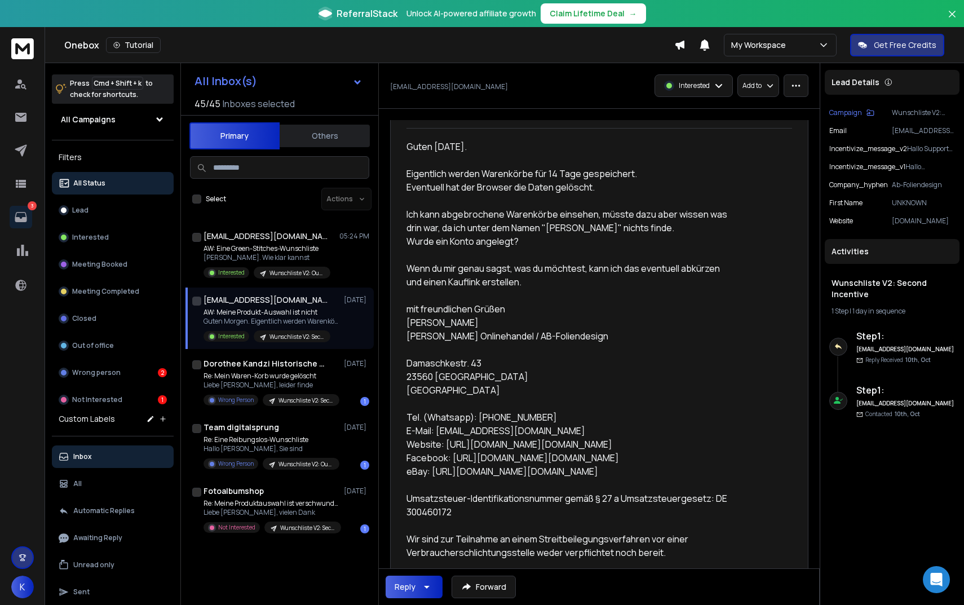
scroll to position [106, 0]
click at [406, 570] on div "Reply Forward" at bounding box center [599, 586] width 441 height 37
click at [402, 581] on div "Reply" at bounding box center [405, 586] width 21 height 11
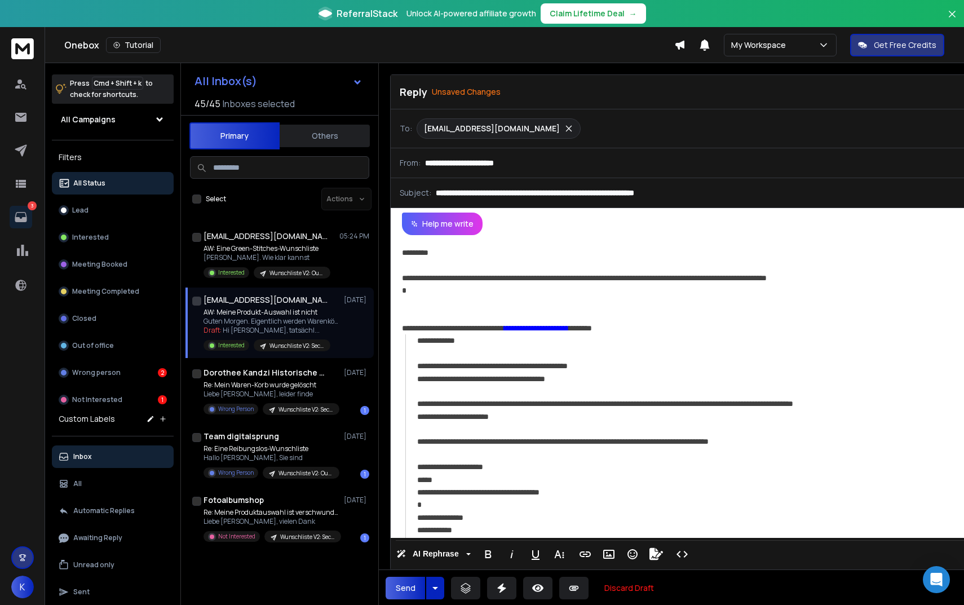
click at [397, 586] on button "Send" at bounding box center [405, 588] width 39 height 23
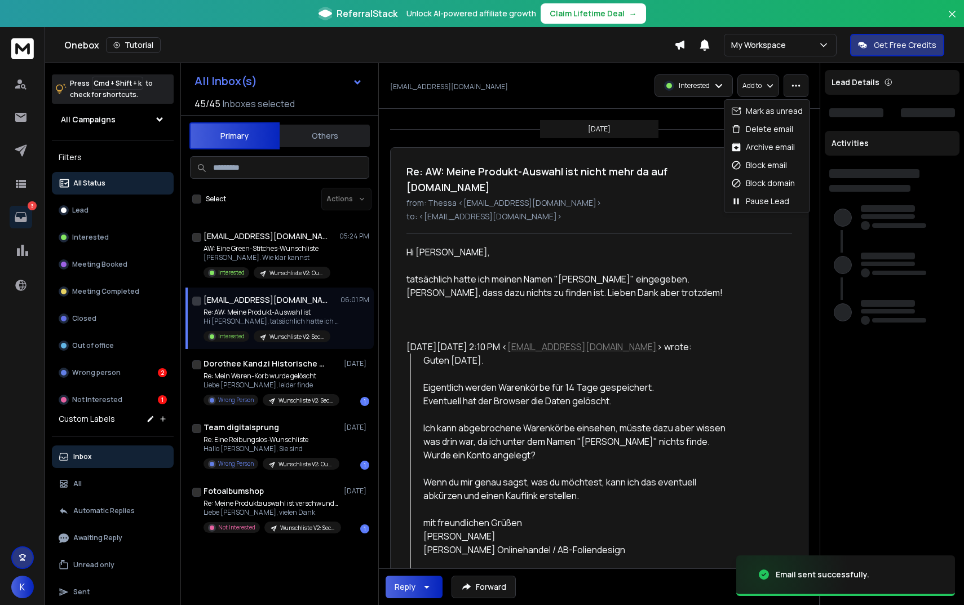
click at [790, 91] on button "button" at bounding box center [796, 85] width 25 height 23
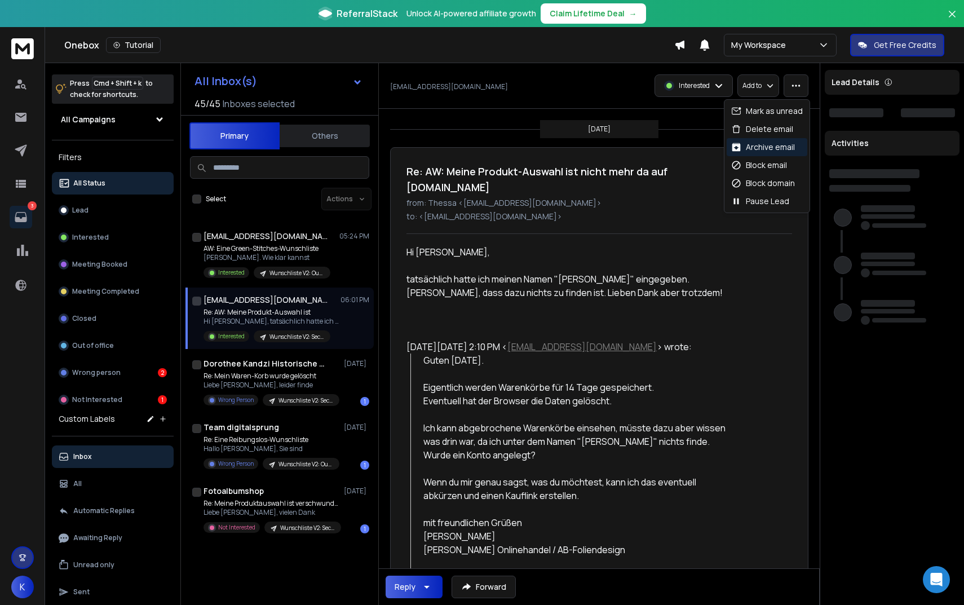
click at [759, 148] on div "Archive email" at bounding box center [763, 146] width 64 height 11
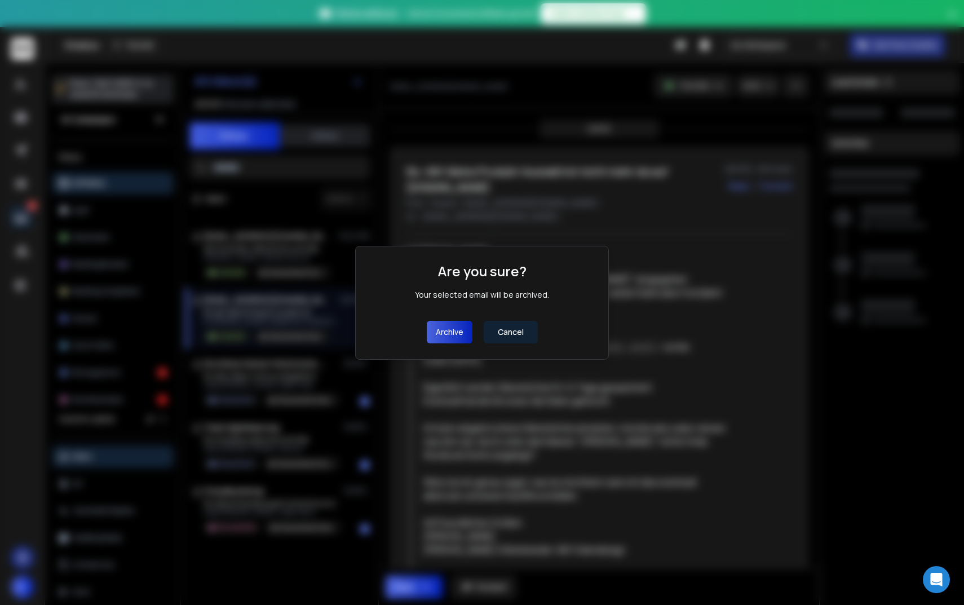
click at [430, 332] on button "archive" at bounding box center [450, 332] width 46 height 23
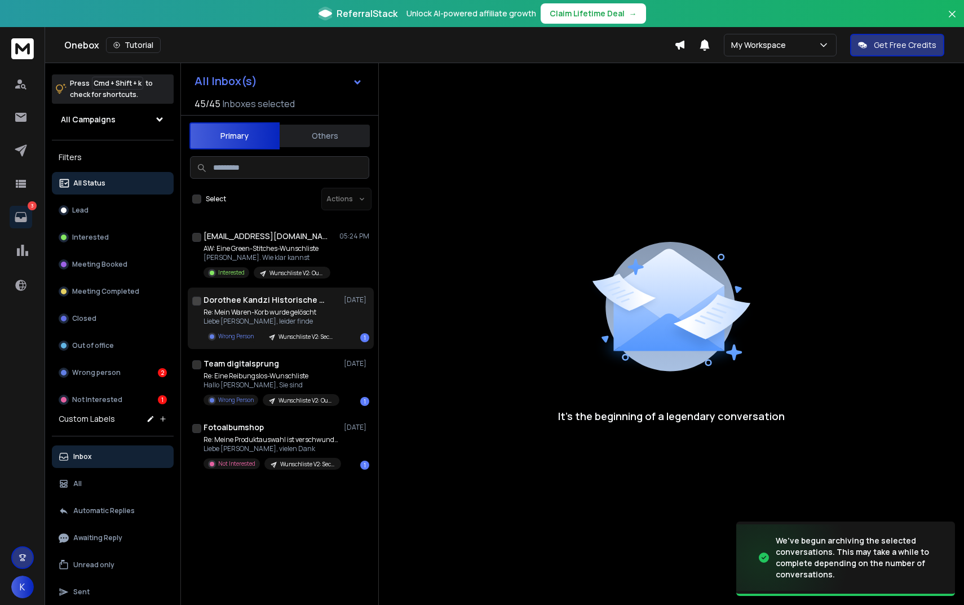
click at [259, 312] on p "Re: Mein Waren-Korb wurde gelöscht" at bounding box center [270, 312] width 135 height 9
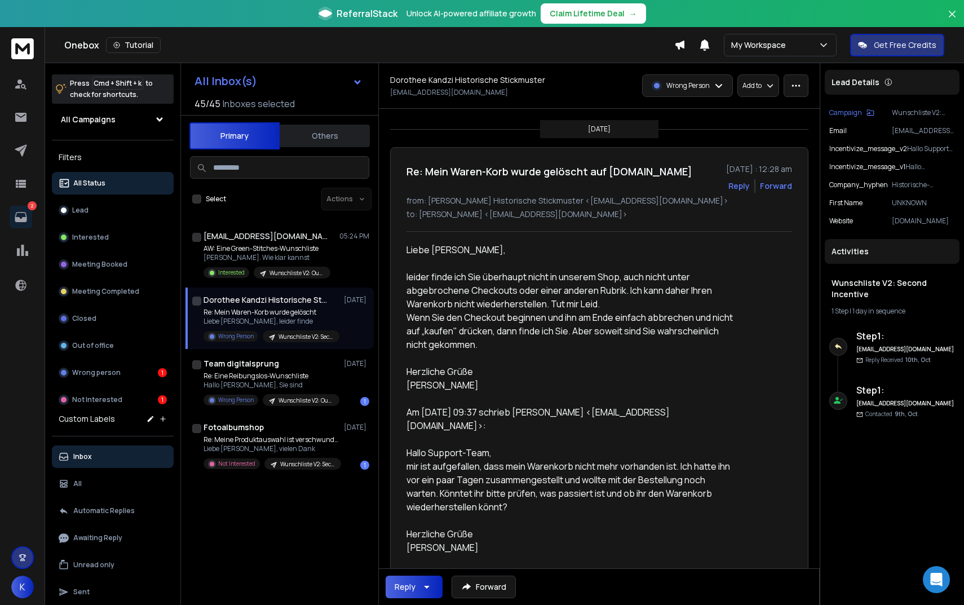
scroll to position [11, 0]
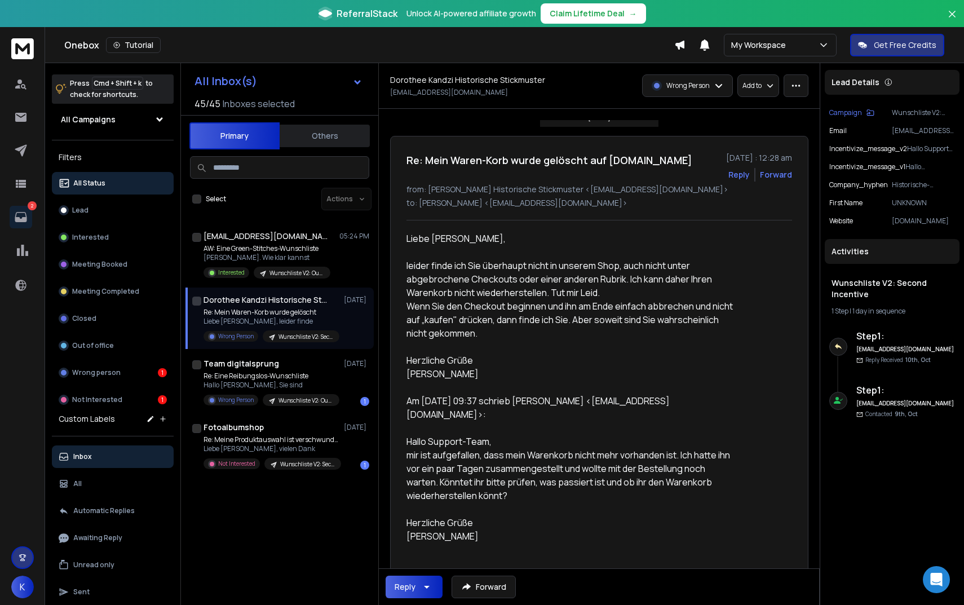
click at [795, 87] on icon "button" at bounding box center [796, 86] width 10 height 10
click at [769, 148] on div "Archive email" at bounding box center [763, 146] width 64 height 11
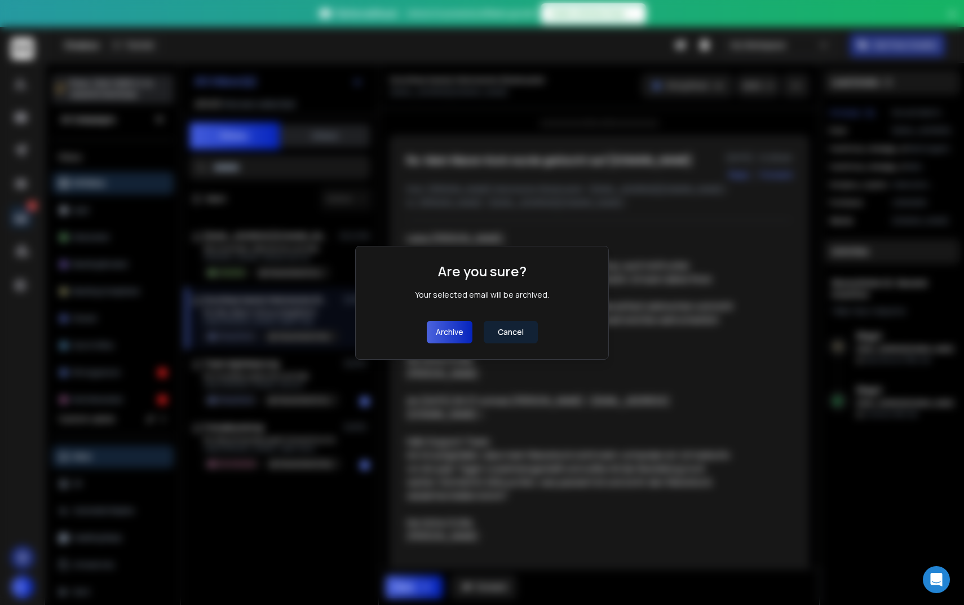
click at [451, 334] on p "archive" at bounding box center [450, 331] width 28 height 11
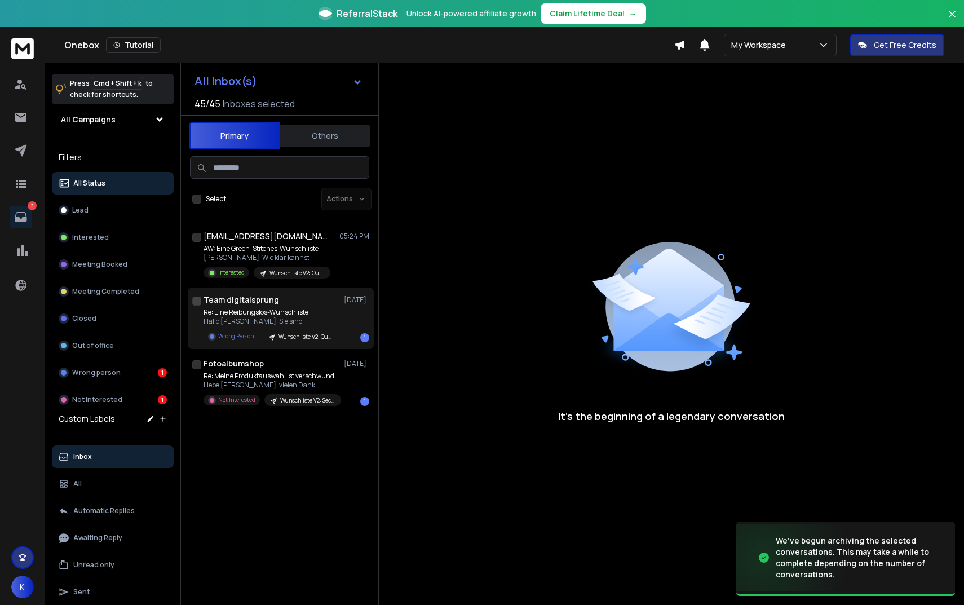
click at [299, 314] on p "Re: Eine Reibungslos-Wunschliste" at bounding box center [270, 312] width 135 height 9
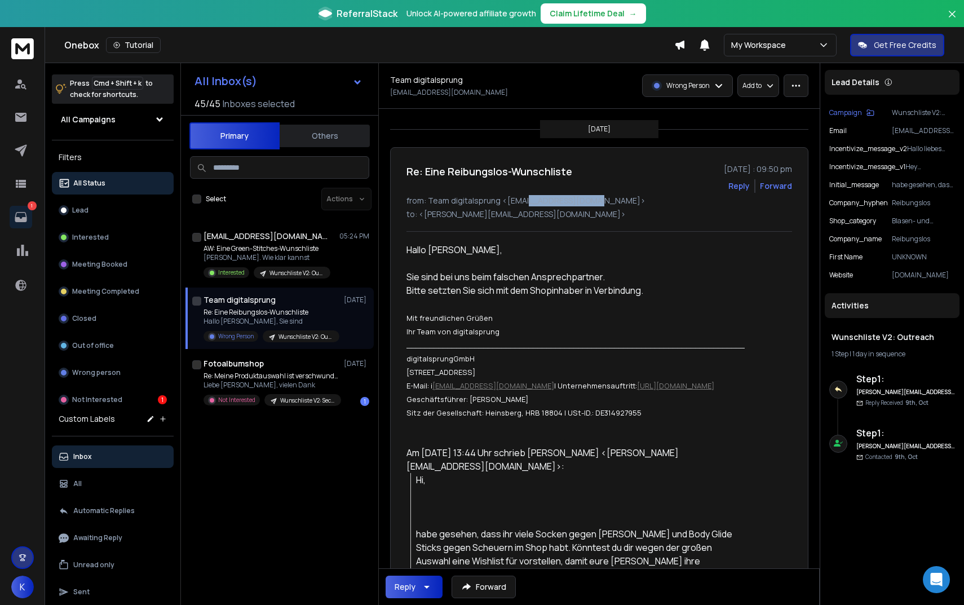
drag, startPoint x: 524, startPoint y: 202, endPoint x: 583, endPoint y: 205, distance: 59.3
click at [583, 205] on p "from: Team digitalsprung <[EMAIL_ADDRESS][DOMAIN_NAME]>" at bounding box center [599, 200] width 386 height 11
copy p "[DOMAIN_NAME]"
click at [792, 86] on icon "button" at bounding box center [796, 86] width 8 height 2
click at [772, 176] on div "Block domain" at bounding box center [767, 183] width 81 height 18
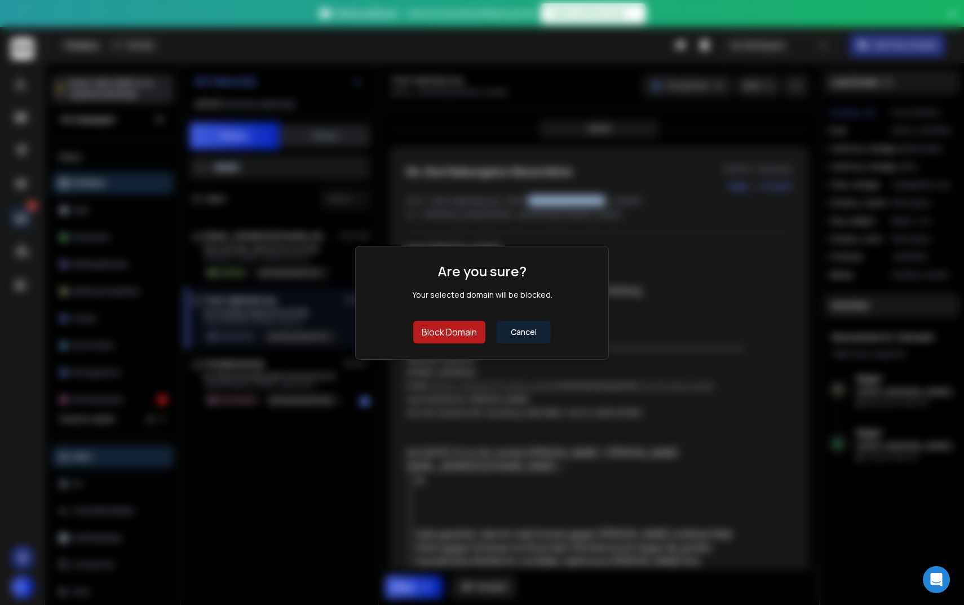
click at [453, 337] on button "Block Domain" at bounding box center [449, 332] width 72 height 23
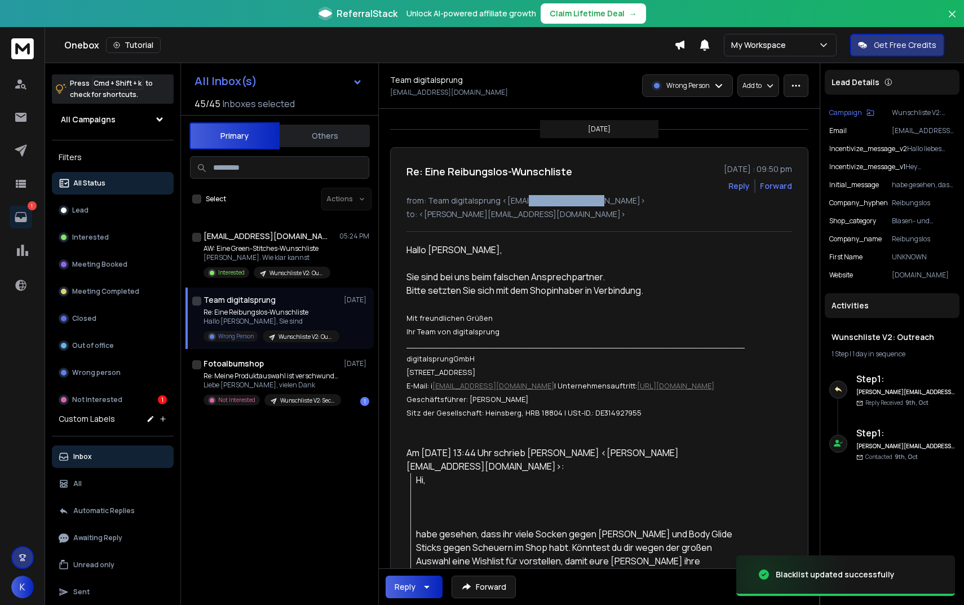
click at [801, 87] on button "button" at bounding box center [796, 85] width 25 height 23
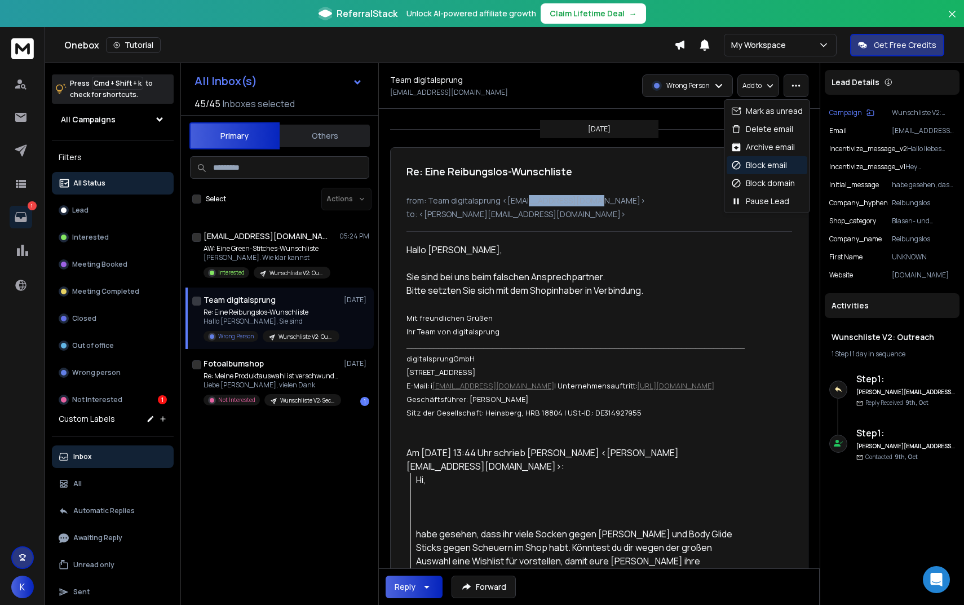
click at [767, 167] on div "Block email" at bounding box center [759, 165] width 56 height 11
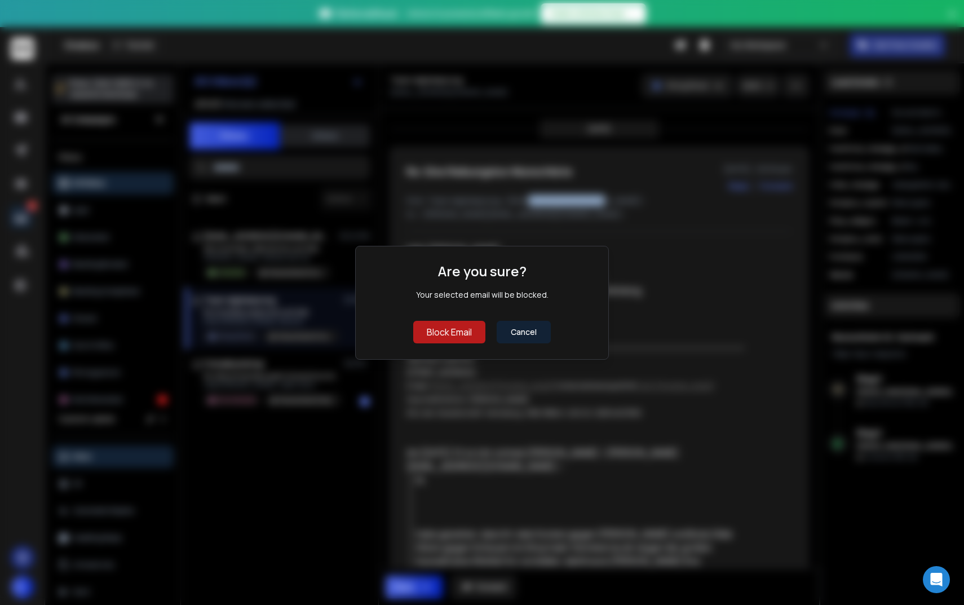
click at [461, 337] on button "Block Email" at bounding box center [449, 332] width 72 height 23
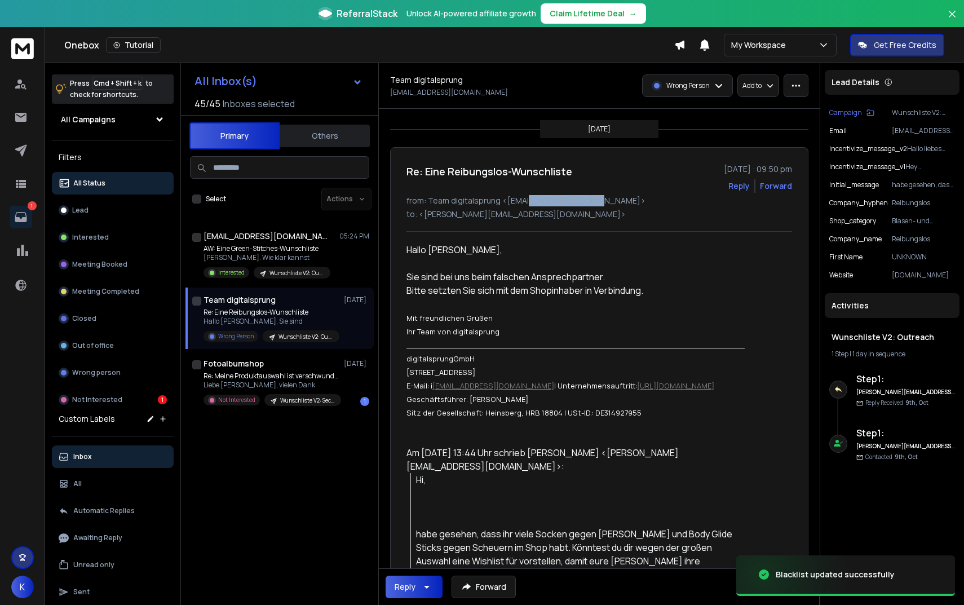
click at [795, 88] on icon "button" at bounding box center [796, 86] width 10 height 10
click at [763, 144] on div "Archive email" at bounding box center [763, 146] width 64 height 11
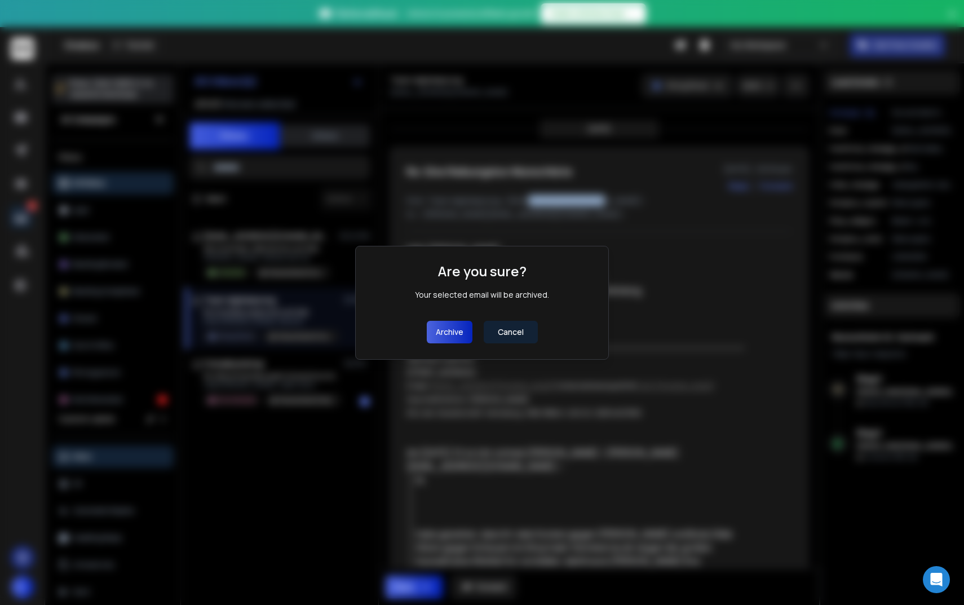
click at [461, 331] on p "archive" at bounding box center [450, 331] width 28 height 11
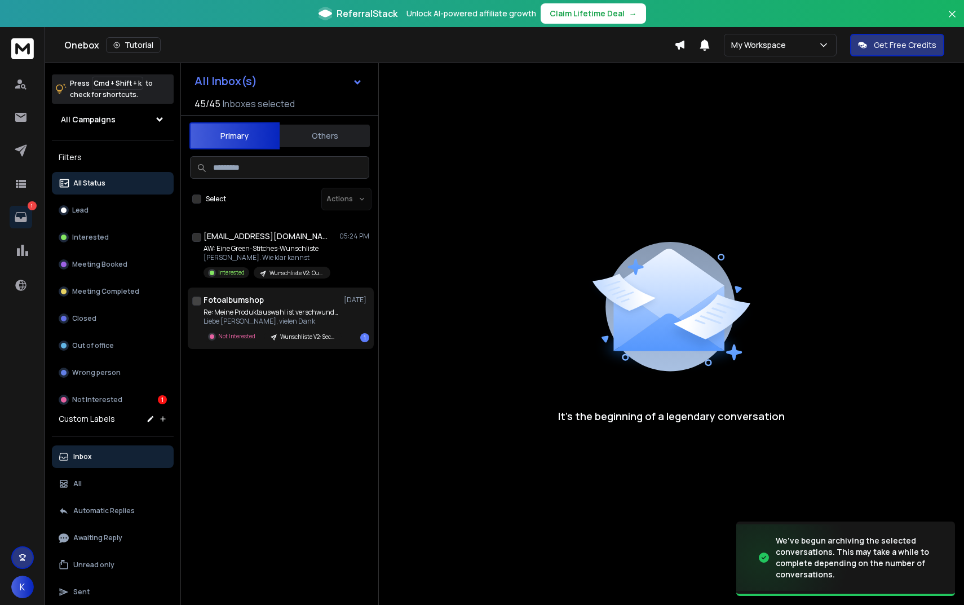
click at [276, 311] on p "Re: Meine Produktauswahl ist verschwunden" at bounding box center [270, 312] width 135 height 9
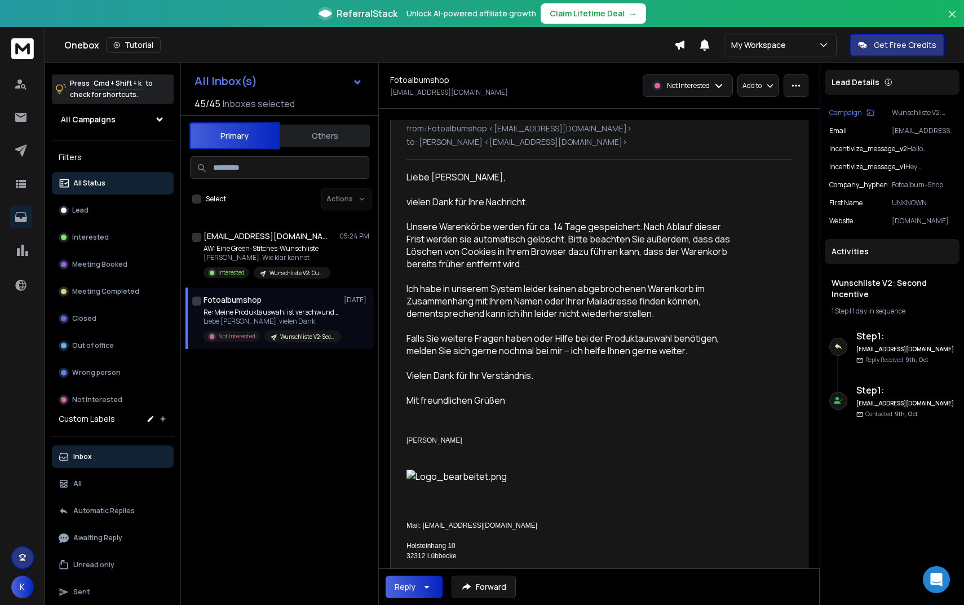
scroll to position [77, 0]
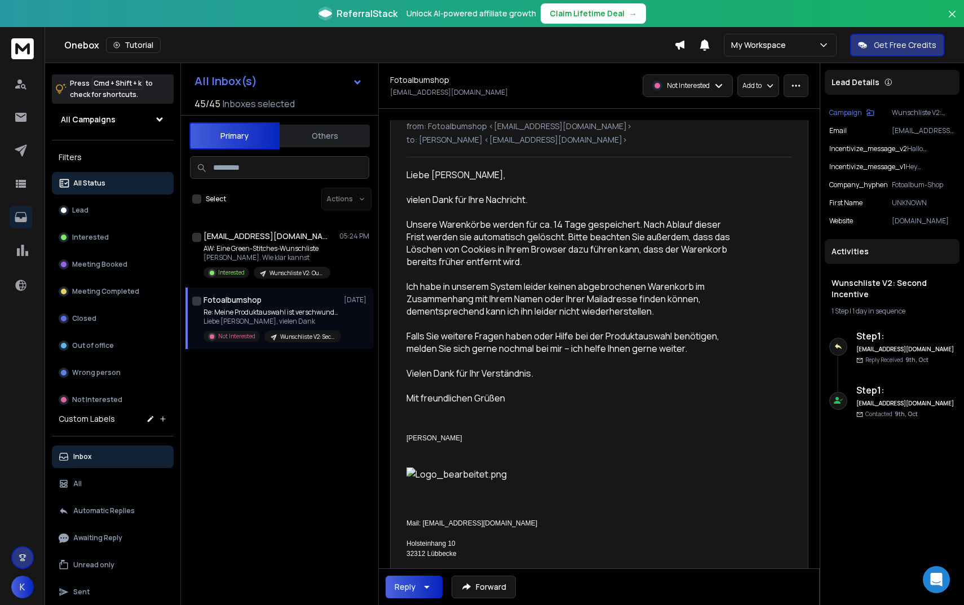
click at [408, 581] on div "Reply" at bounding box center [405, 586] width 21 height 11
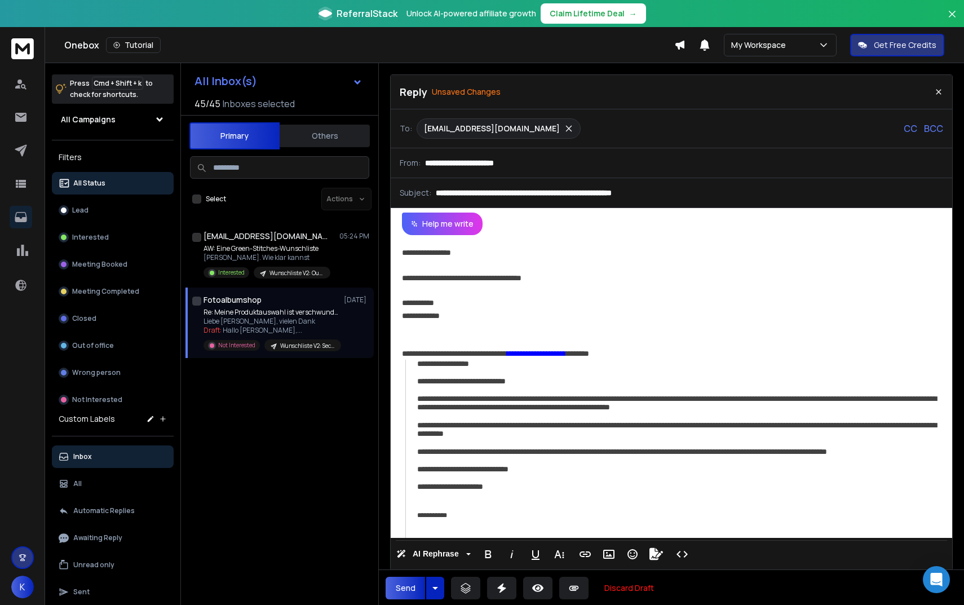
click at [397, 586] on button "Send" at bounding box center [405, 588] width 39 height 23
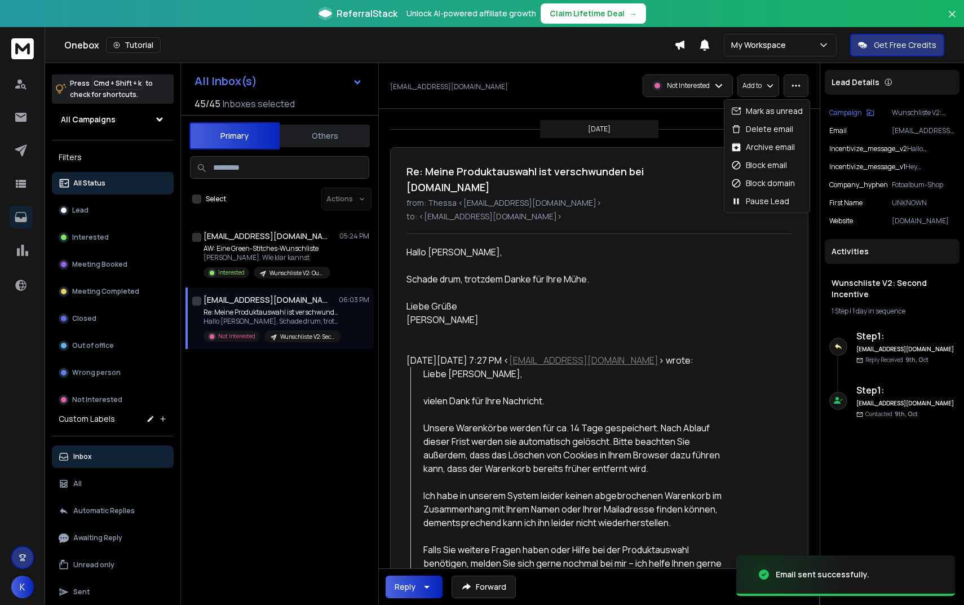
click at [794, 87] on icon "button" at bounding box center [796, 86] width 10 height 10
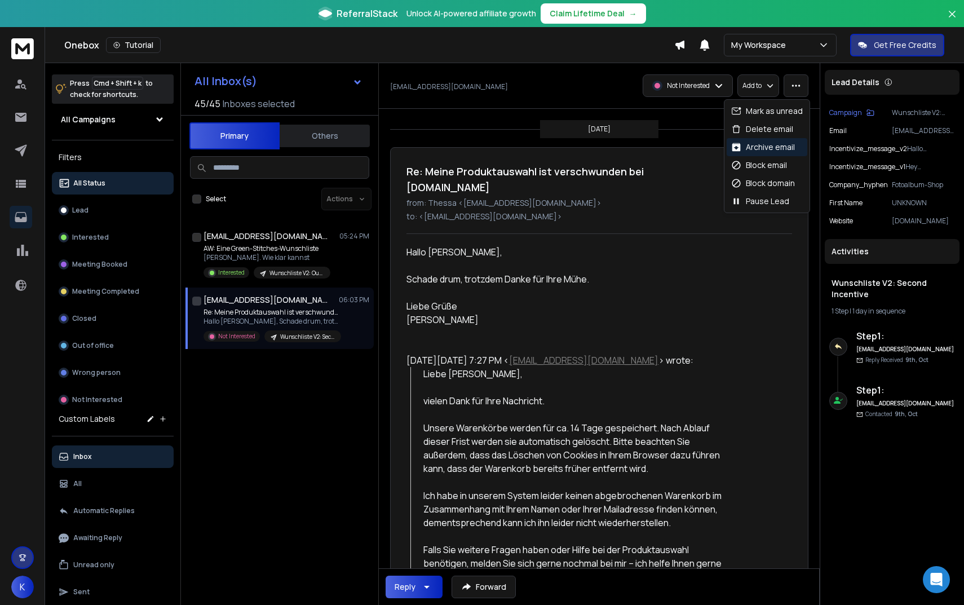
click at [769, 150] on div "Archive email" at bounding box center [763, 146] width 64 height 11
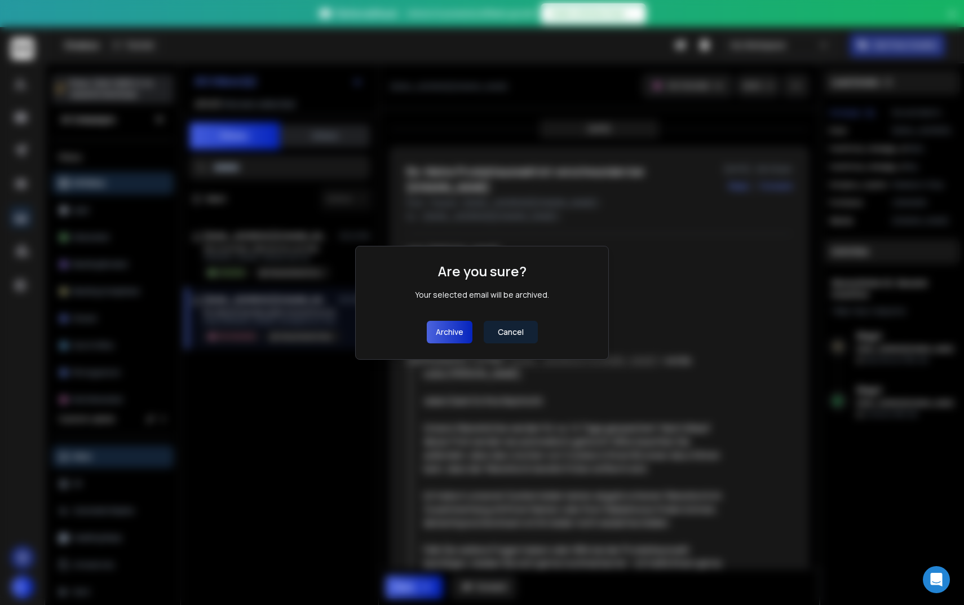
click at [451, 332] on p "archive" at bounding box center [450, 331] width 28 height 11
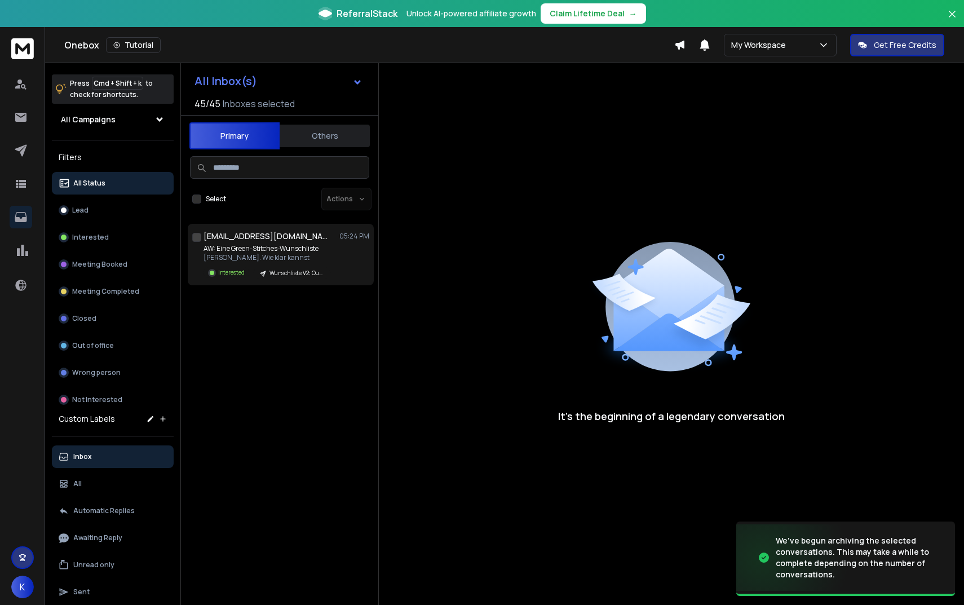
click at [265, 250] on p "AW: Eine Green-Stitches-Wunschliste" at bounding box center [266, 248] width 127 height 9
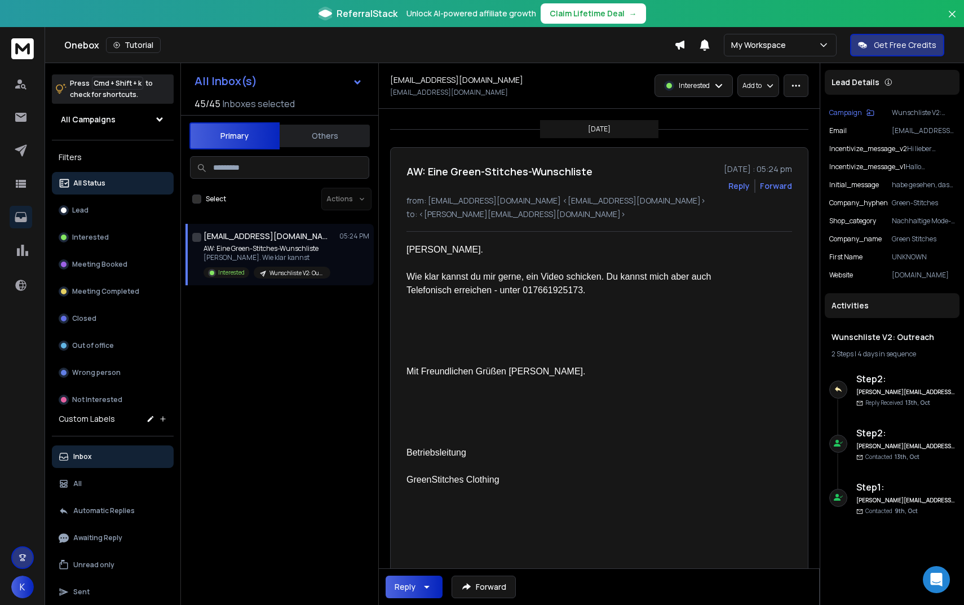
click at [324, 380] on div "[EMAIL_ADDRESS][DOMAIN_NAME] 05:24 PM AW: Eine Green-Stitches-Wunschliste [PERS…" at bounding box center [279, 313] width 197 height 183
